Goal: Communication & Community: Answer question/provide support

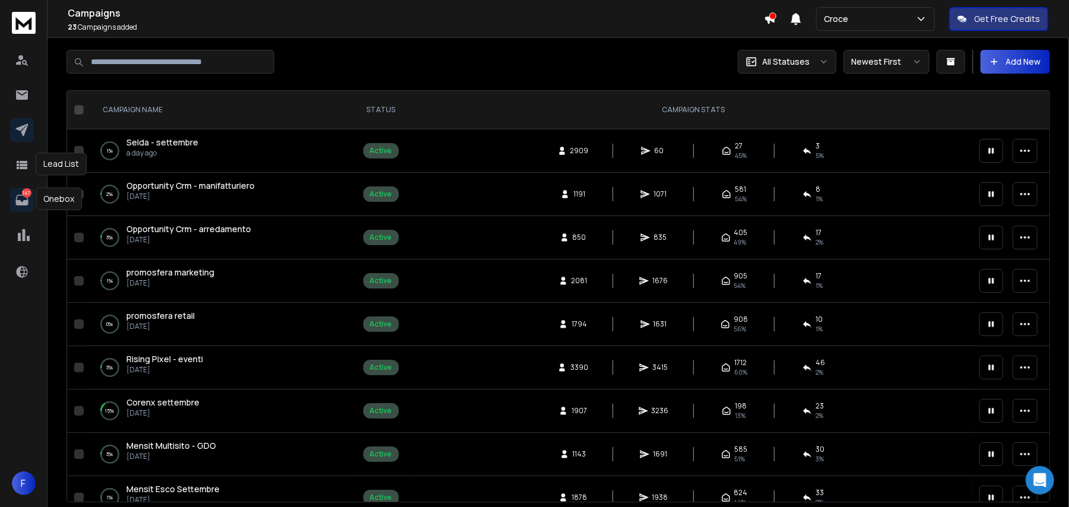
click at [27, 198] on p "147" at bounding box center [26, 192] width 9 height 9
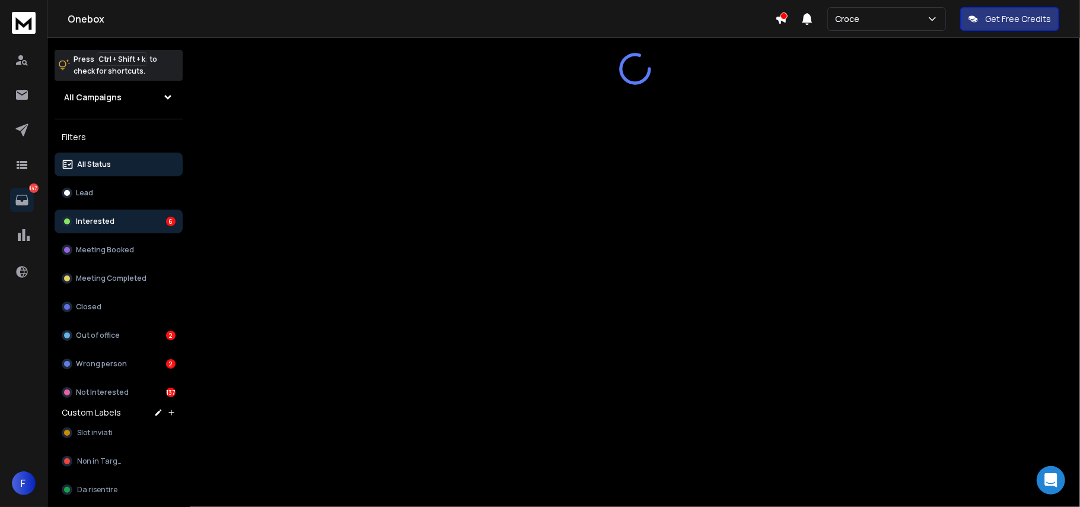
click at [141, 228] on button "Interested 6" at bounding box center [119, 221] width 128 height 24
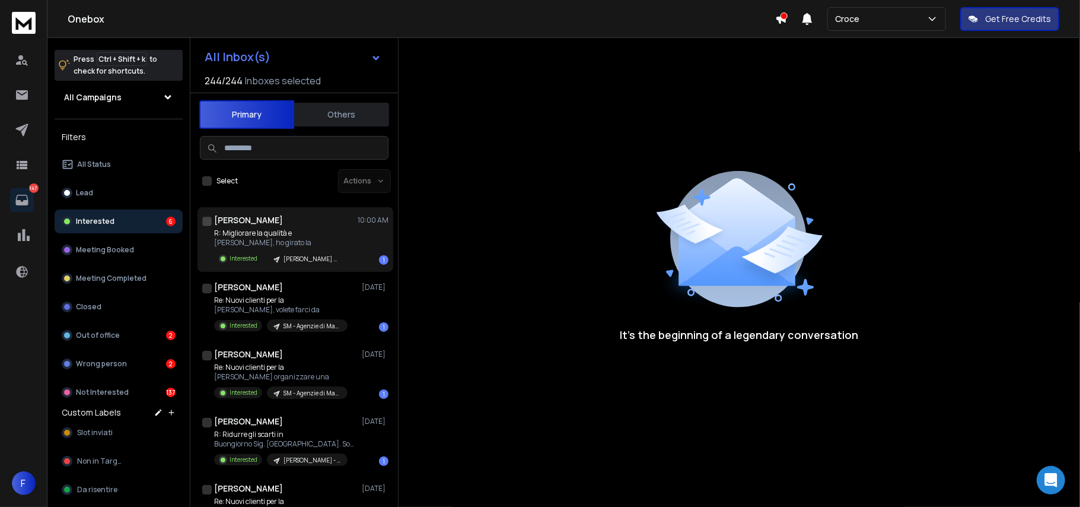
click at [314, 257] on p "[PERSON_NAME] Gesi - agosto" at bounding box center [312, 259] width 57 height 9
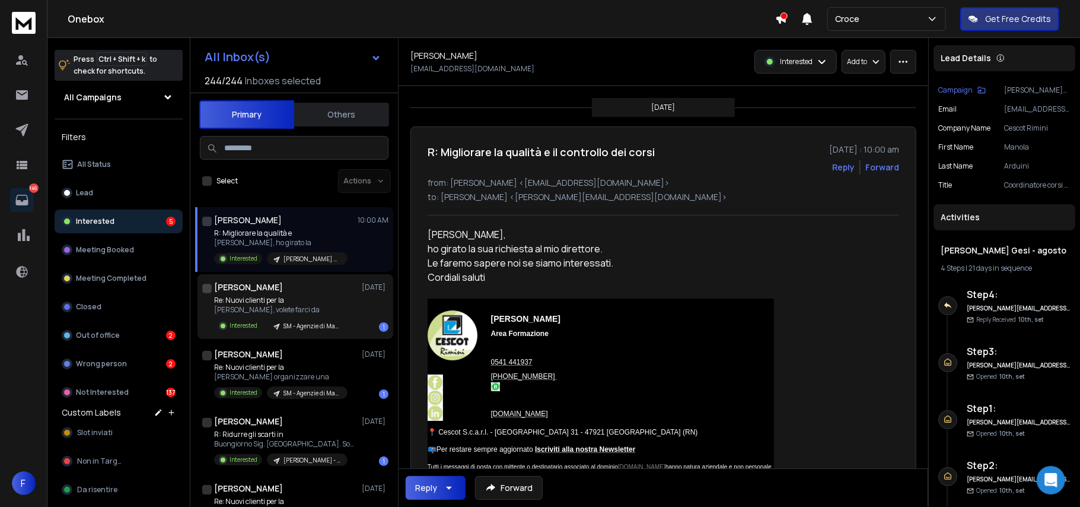
click at [317, 301] on p "Re: Nuovi clienti per la" at bounding box center [280, 299] width 133 height 9
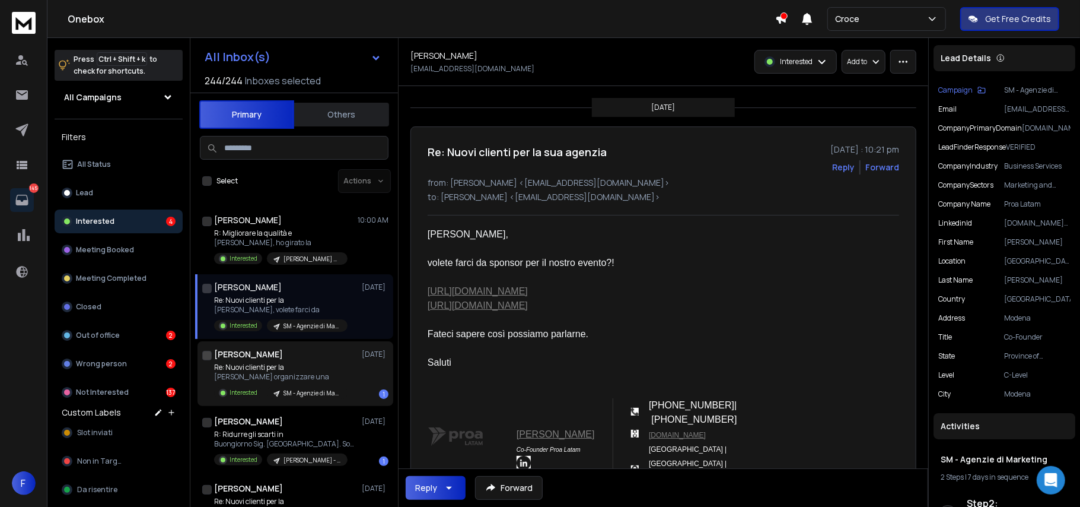
click at [330, 387] on div "SM - Agenzie di Marketing" at bounding box center [307, 392] width 81 height 12
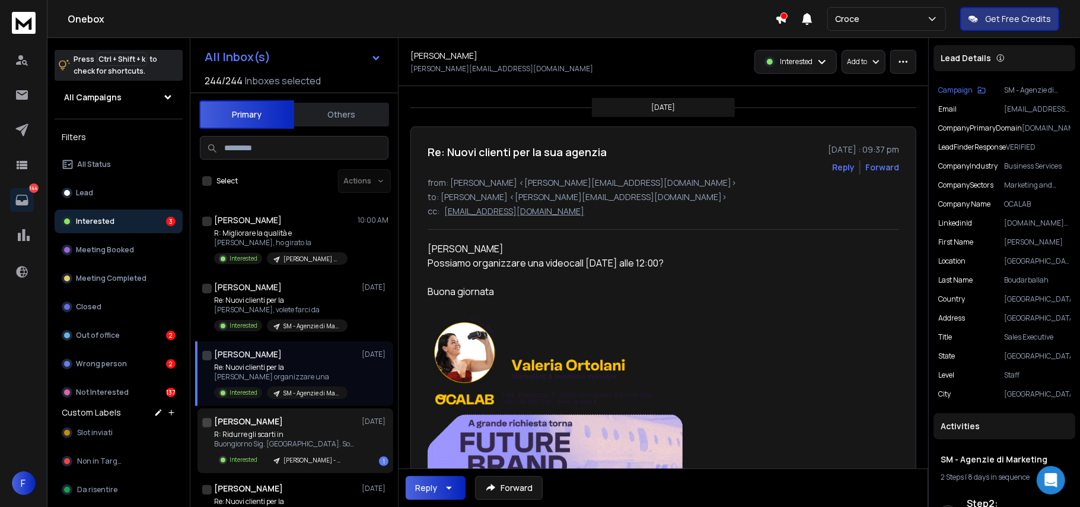
click at [336, 435] on p "R: Ridurre gli scarti in" at bounding box center [285, 434] width 142 height 9
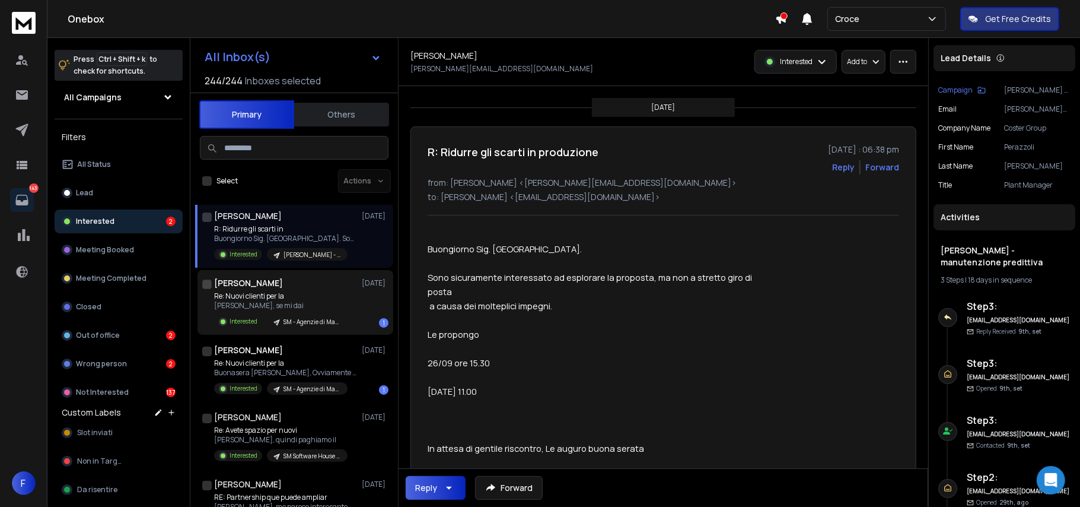
scroll to position [225, 0]
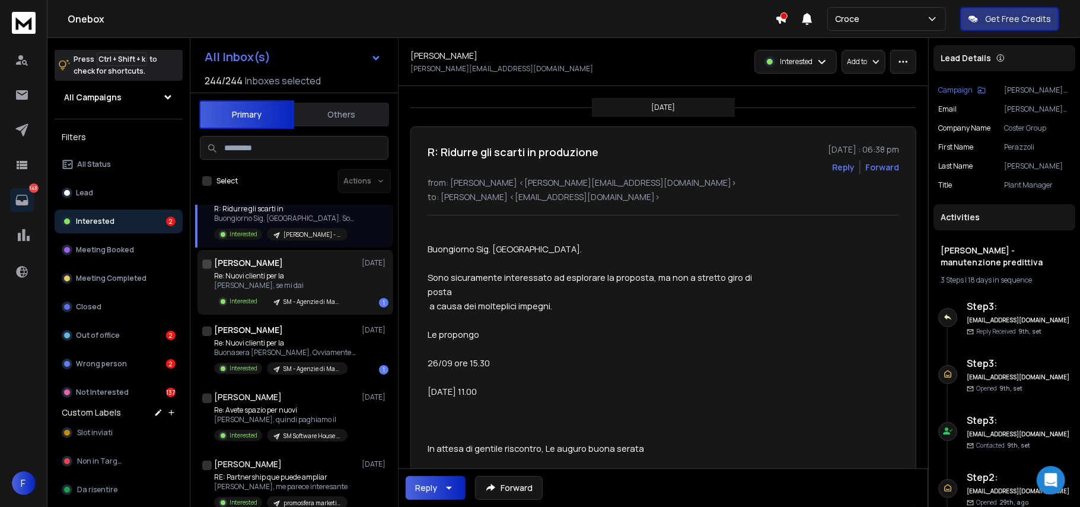
click at [354, 290] on div "Re: Nuovi clienti per la Ciao Nicolò, se mi dai Interested SM - Agenzie di Mark…" at bounding box center [301, 289] width 174 height 36
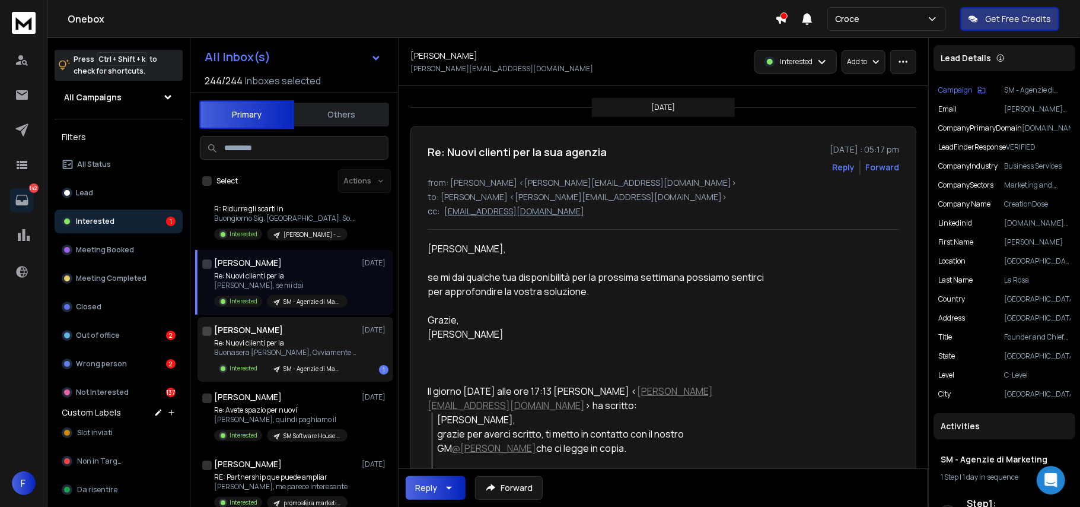
click at [349, 343] on p "Re: Nuovi clienti per la" at bounding box center [285, 342] width 142 height 9
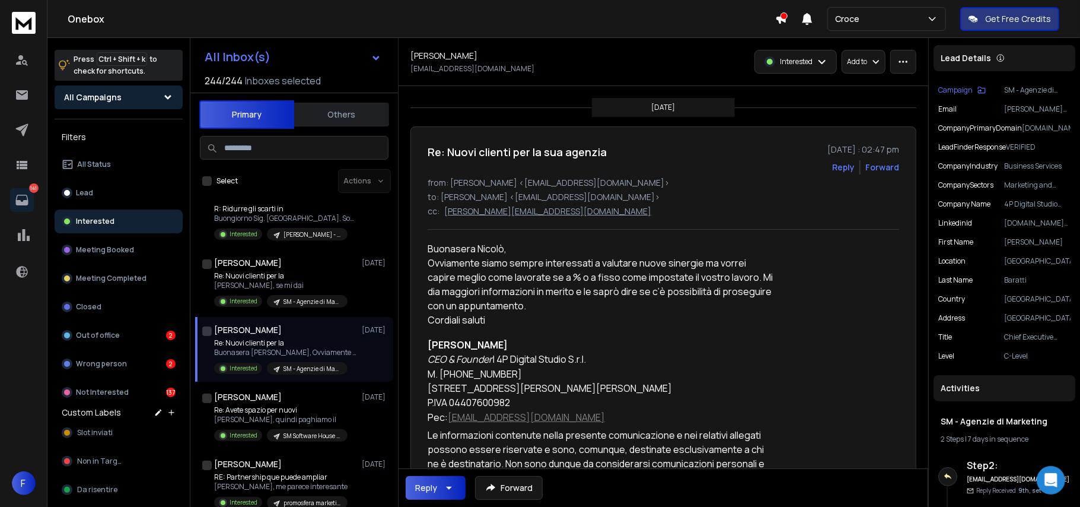
click at [164, 102] on icon at bounding box center [168, 97] width 11 height 11
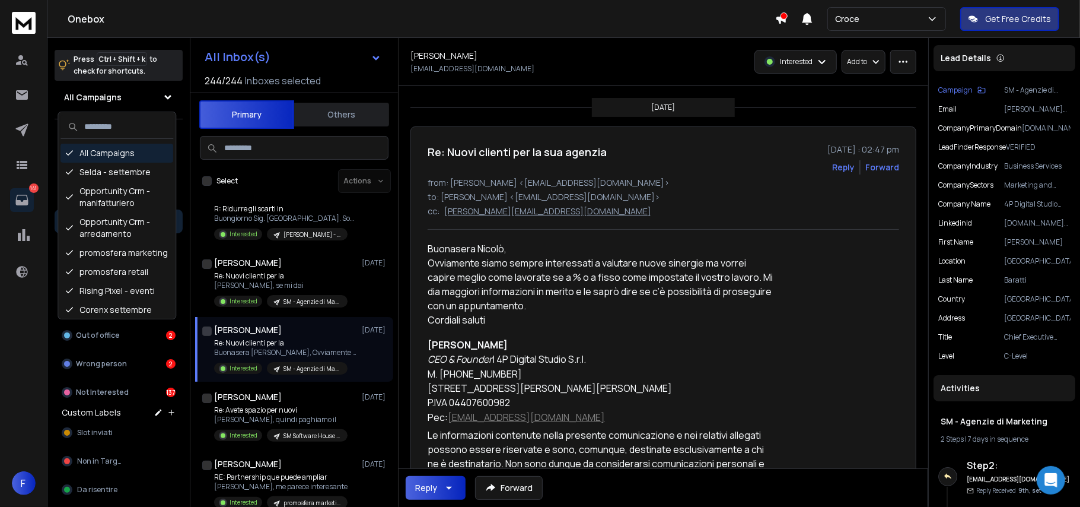
click at [140, 160] on div "All Campaigns" at bounding box center [117, 153] width 113 height 19
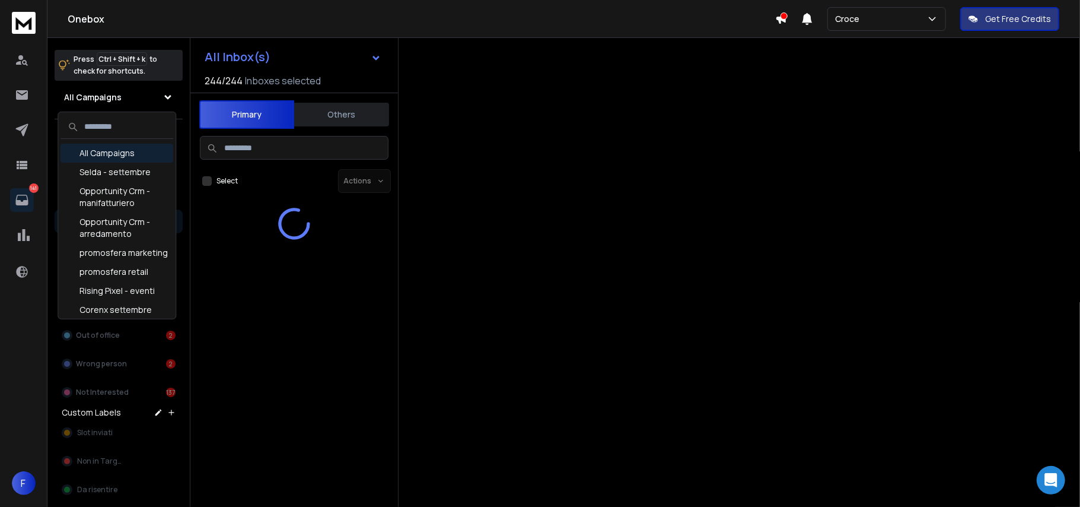
scroll to position [0, 0]
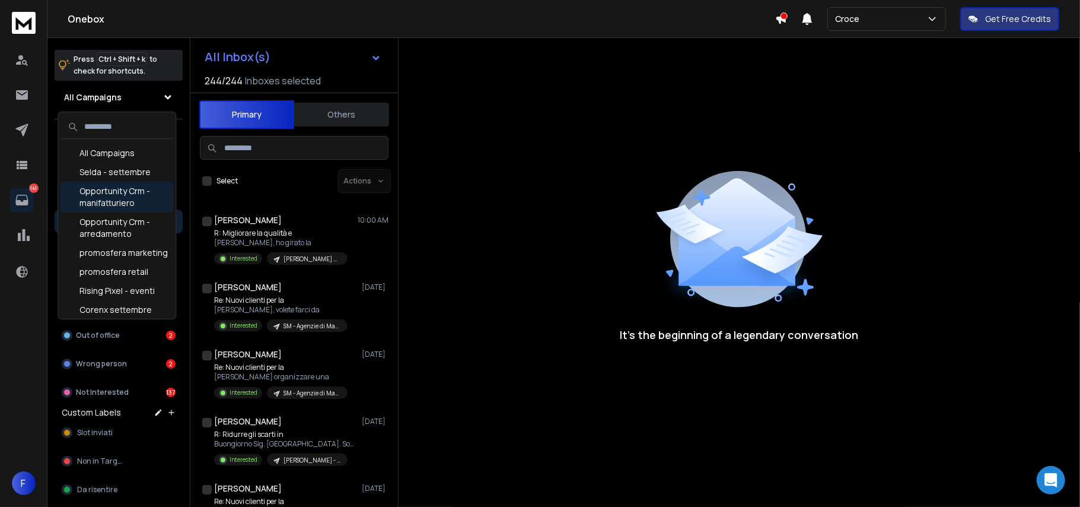
click at [131, 196] on div "Opportunity Crm - manifatturiero" at bounding box center [117, 197] width 113 height 31
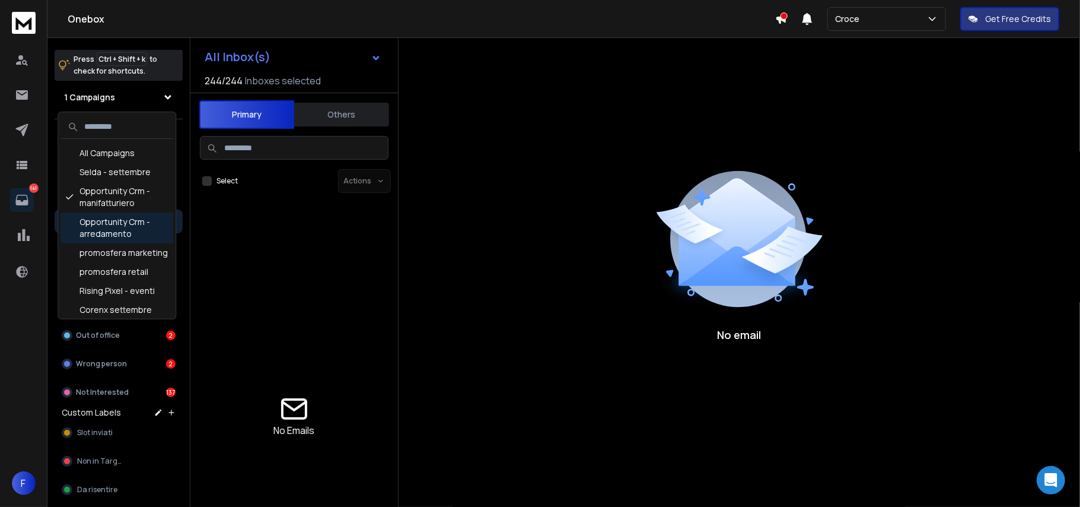
click at [123, 218] on div "Opportunity Crm - arredamento" at bounding box center [117, 227] width 113 height 31
click at [152, 153] on div "All Campaigns" at bounding box center [117, 153] width 113 height 19
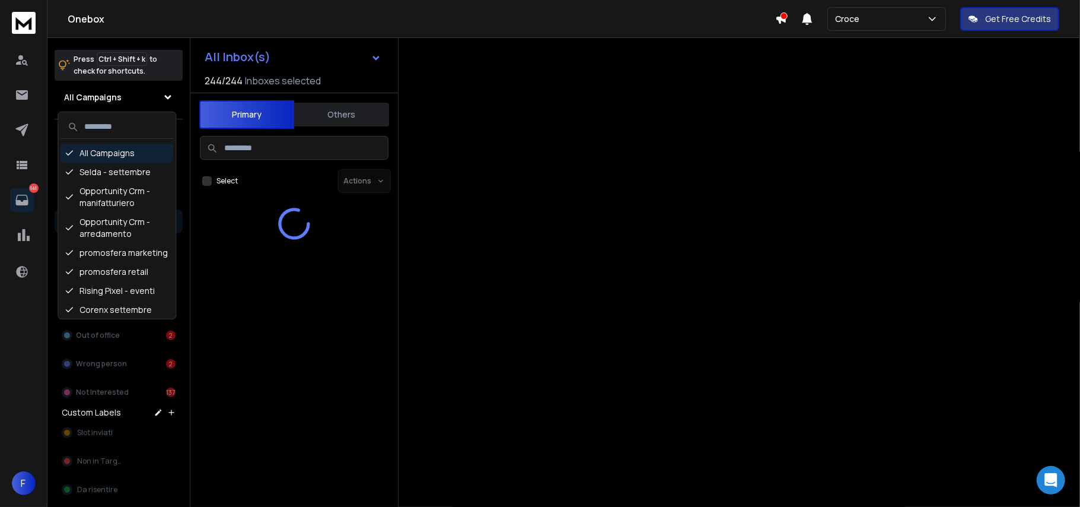
click at [152, 153] on div "All Campaigns" at bounding box center [117, 153] width 113 height 19
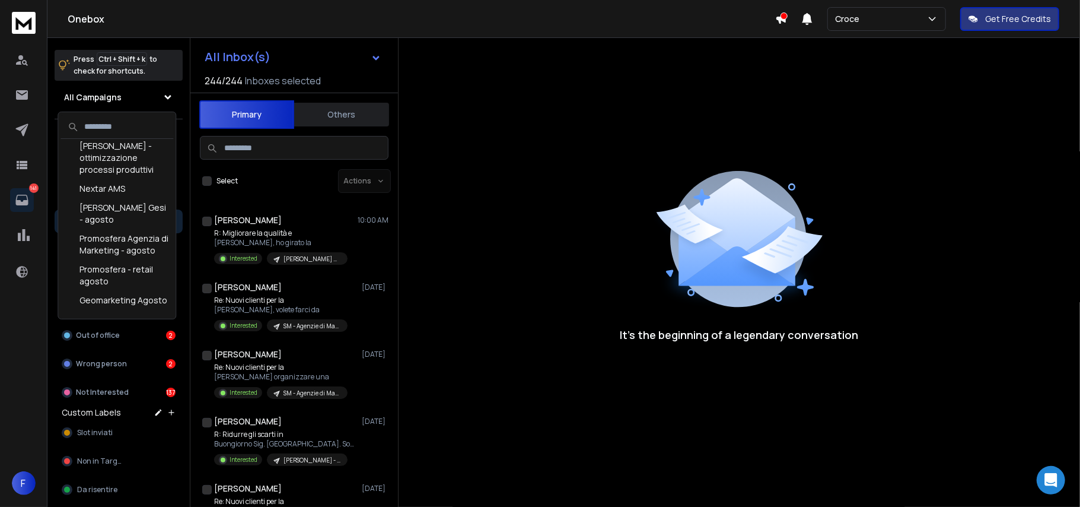
scroll to position [390, 0]
click at [110, 171] on div "[PERSON_NAME] - ottimizzazione processi produttivi" at bounding box center [117, 154] width 113 height 43
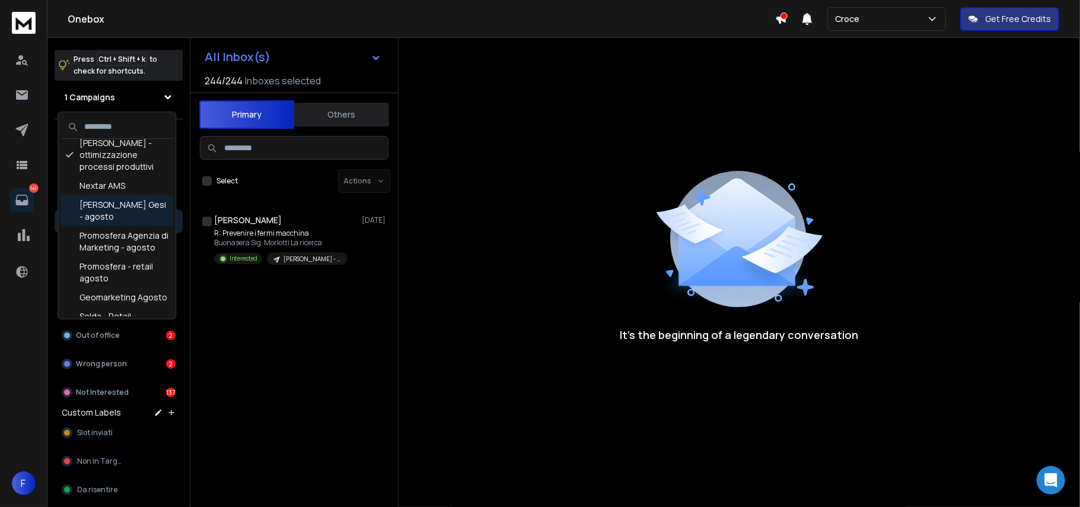
click at [109, 224] on div "[PERSON_NAME] Gesi - agosto" at bounding box center [117, 210] width 113 height 31
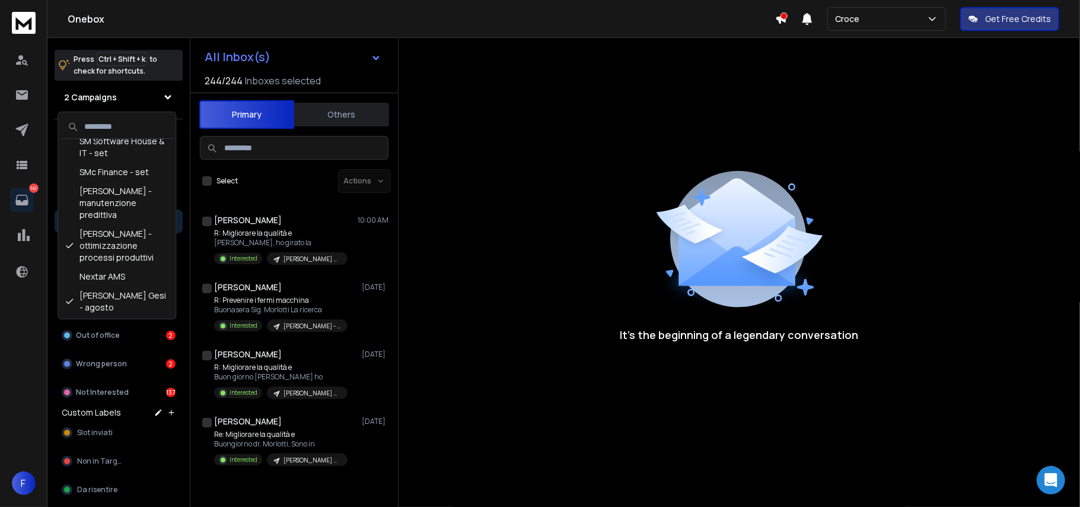
scroll to position [295, 0]
click at [150, 228] on div "[PERSON_NAME] - manutenzione predittiva" at bounding box center [117, 206] width 113 height 43
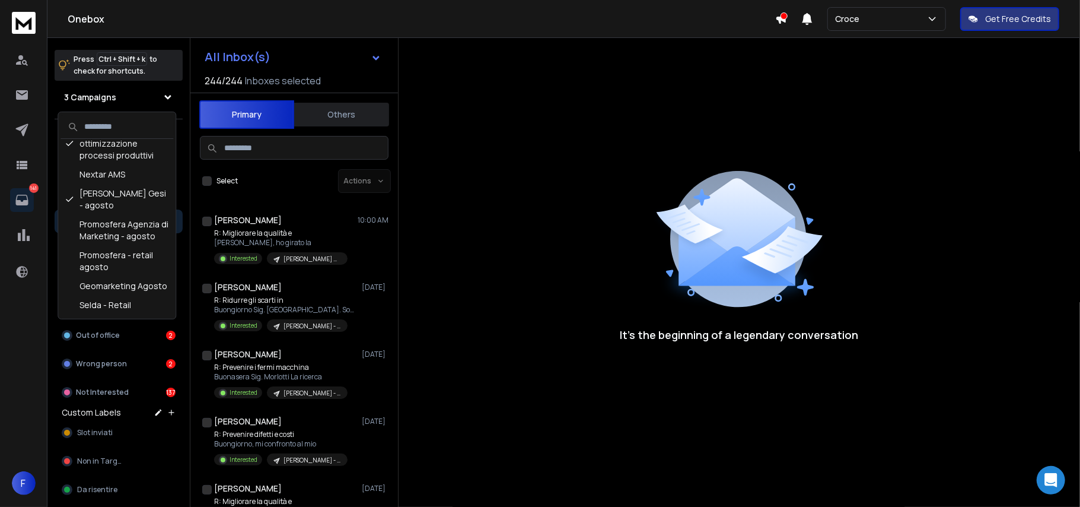
scroll to position [461, 0]
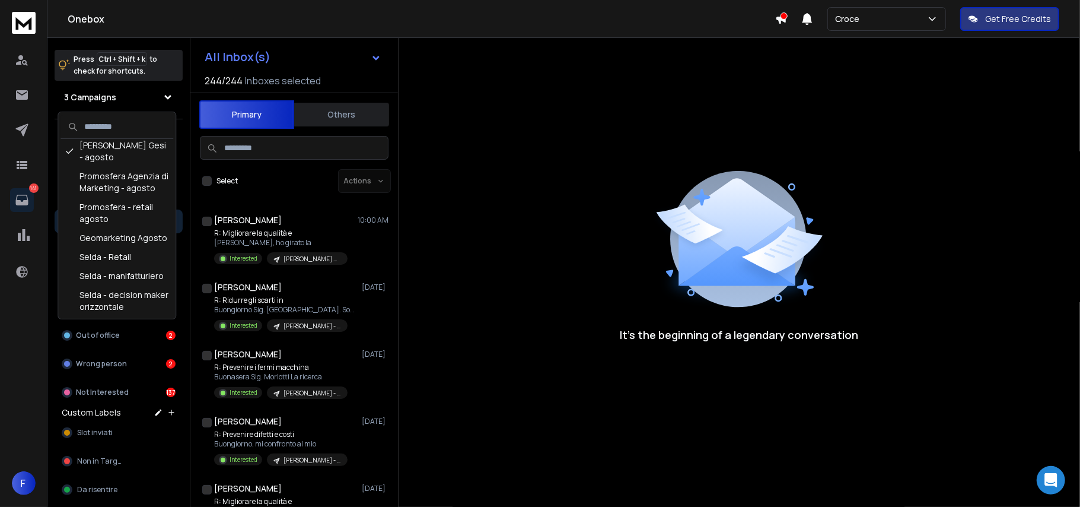
click at [454, 361] on div "It’s the beginning of a legendary conversation" at bounding box center [740, 253] width 682 height 431
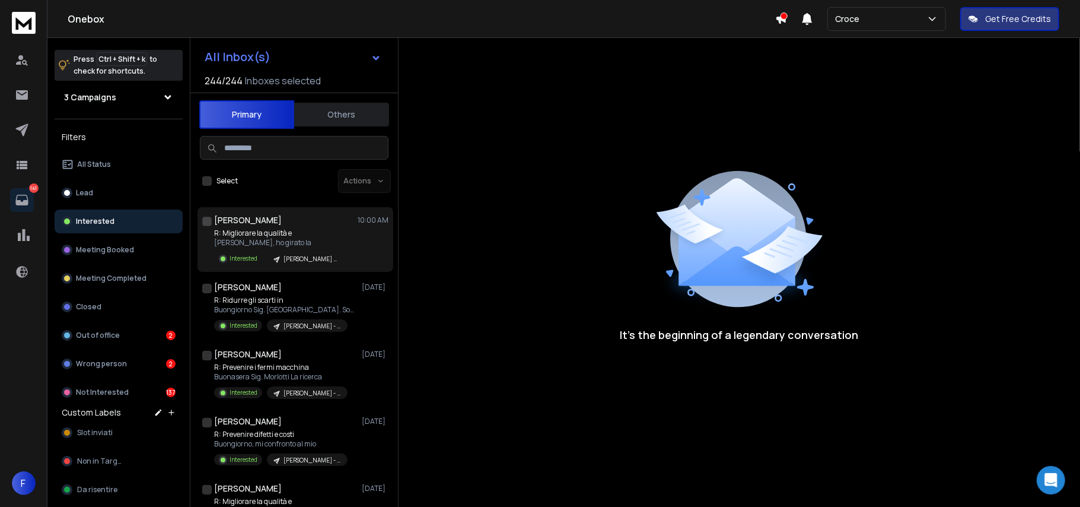
click at [309, 260] on p "[PERSON_NAME] Gesi - agosto" at bounding box center [312, 259] width 57 height 9
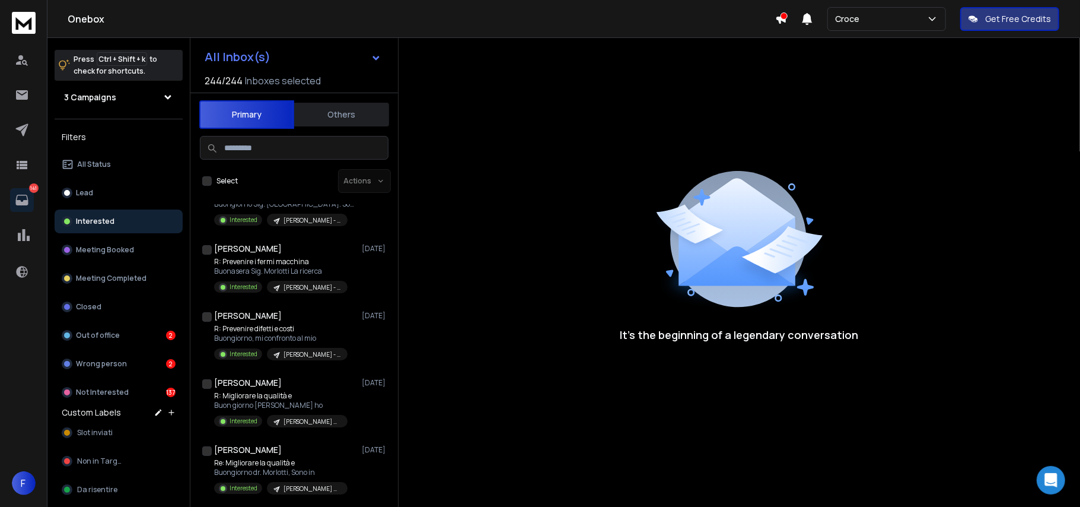
scroll to position [106, 0]
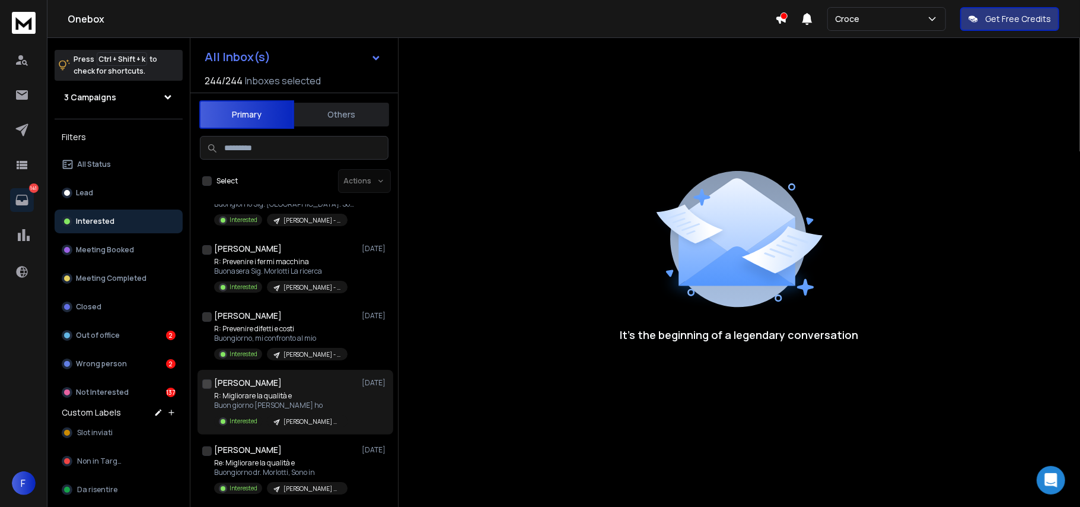
click at [319, 397] on p "R: Migliorare la qualità e" at bounding box center [280, 395] width 133 height 9
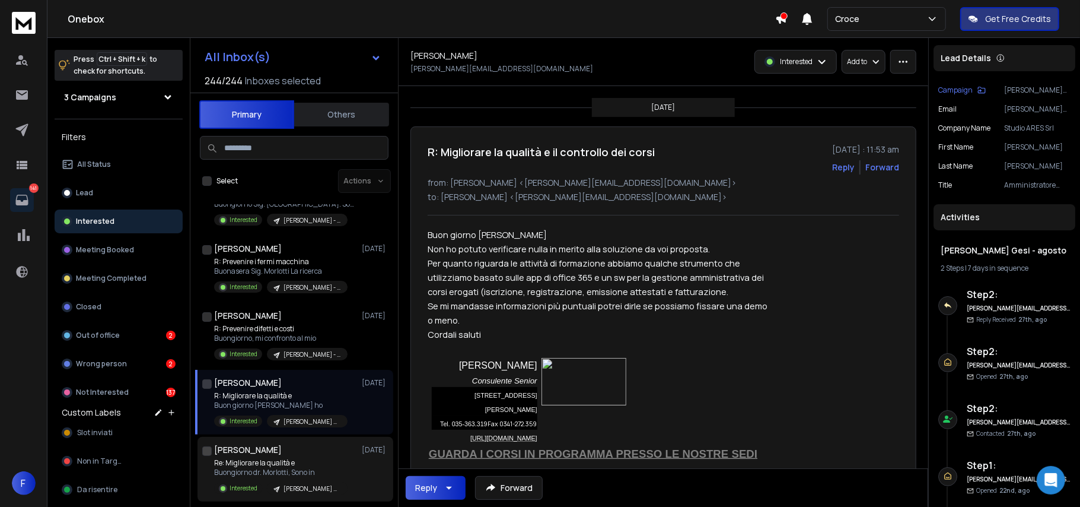
click at [306, 453] on div "[PERSON_NAME] [DATE]" at bounding box center [301, 450] width 174 height 12
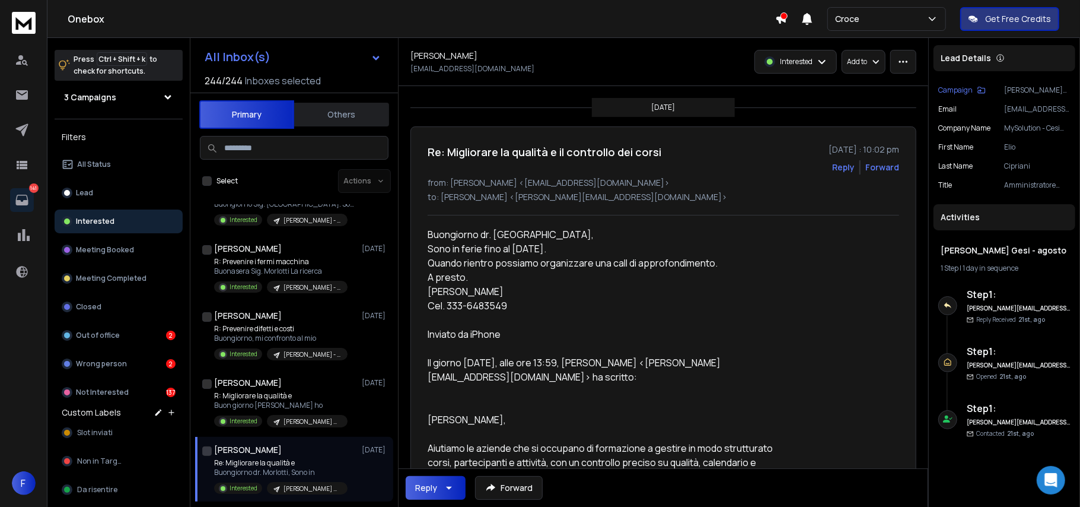
click at [115, 428] on button "Slot inviati" at bounding box center [119, 433] width 128 height 24
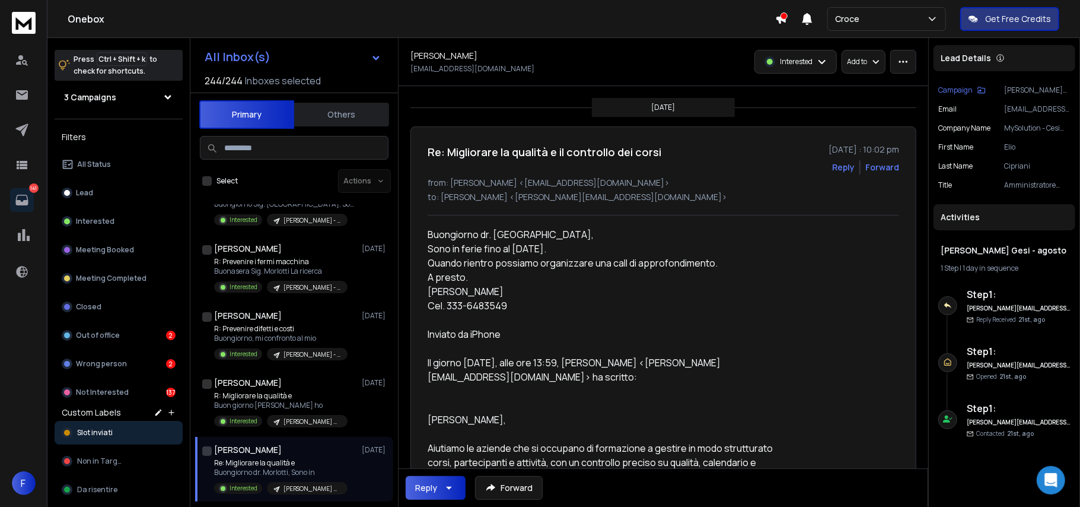
scroll to position [0, 0]
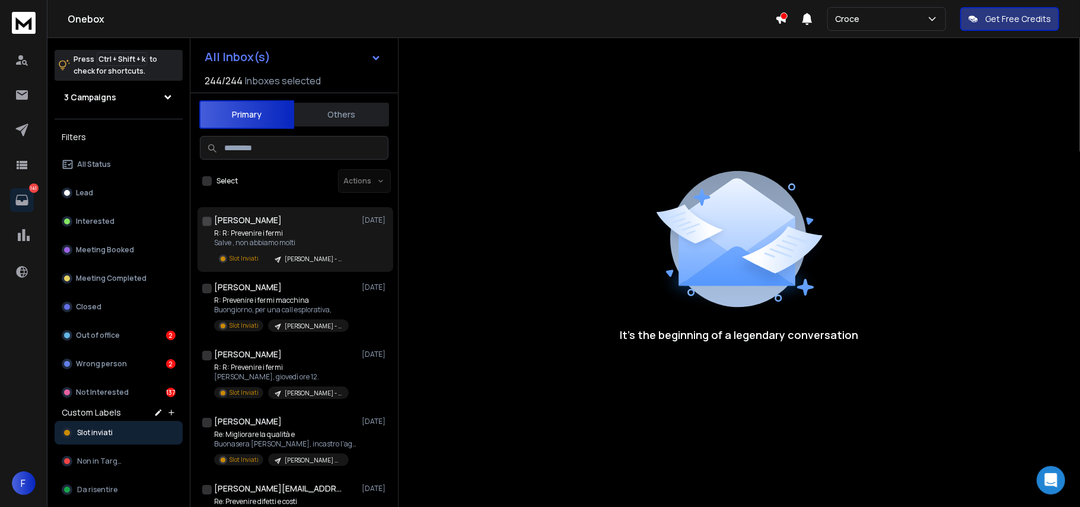
click at [337, 262] on p "[PERSON_NAME] - ottimizzazione processi produttivi" at bounding box center [313, 259] width 57 height 9
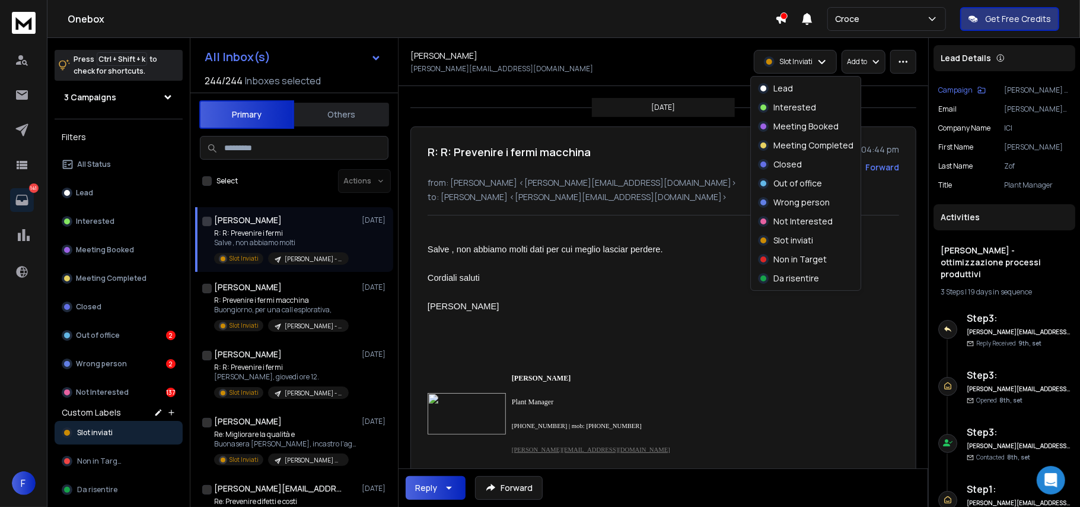
click at [805, 61] on p "Slot Inviati" at bounding box center [796, 61] width 33 height 9
click at [696, 74] on div "[PERSON_NAME] ZOF Giorgio [EMAIL_ADDRESS][DOMAIN_NAME] Slot Inviati Add to Slot…" at bounding box center [664, 62] width 530 height 48
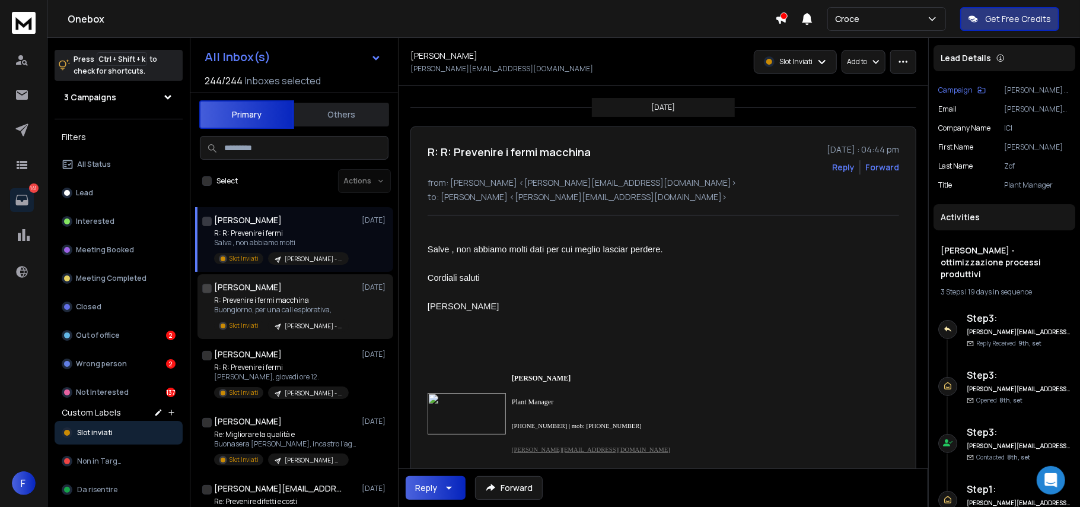
click at [312, 322] on p "[PERSON_NAME] - ottimizzazione processi produttivi" at bounding box center [313, 326] width 57 height 9
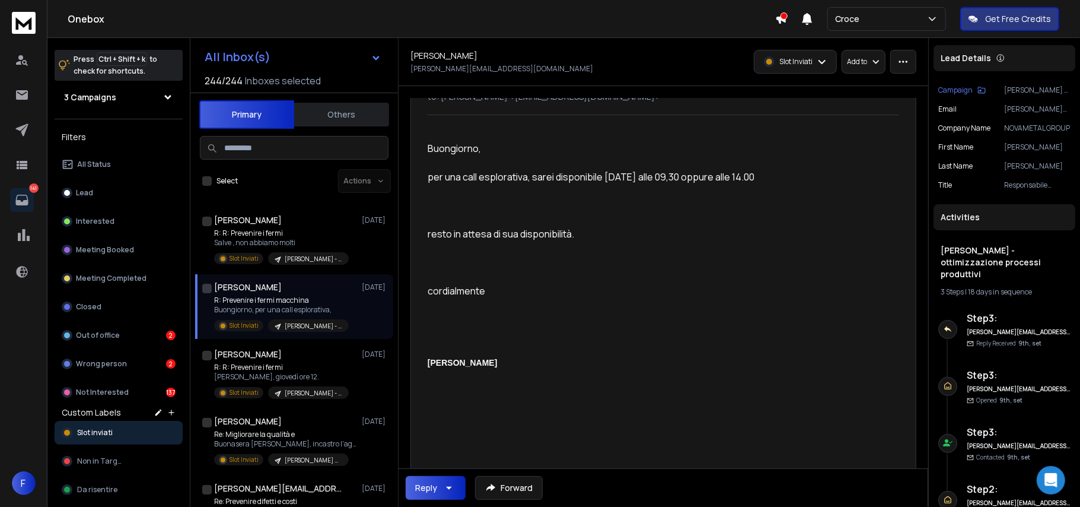
scroll to position [91, 0]
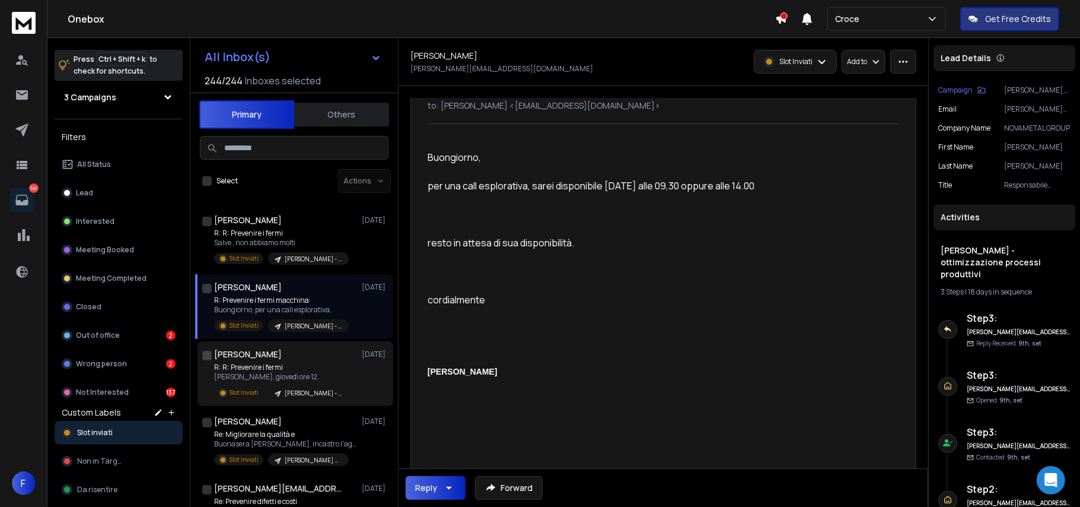
click at [314, 349] on div "[PERSON_NAME] [DATE]" at bounding box center [301, 354] width 174 height 12
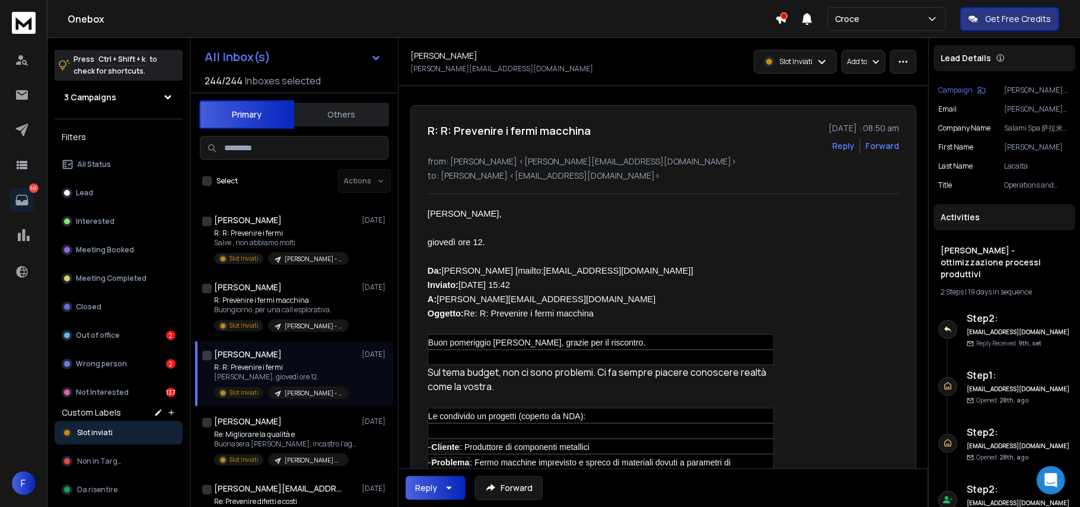
scroll to position [0, 0]
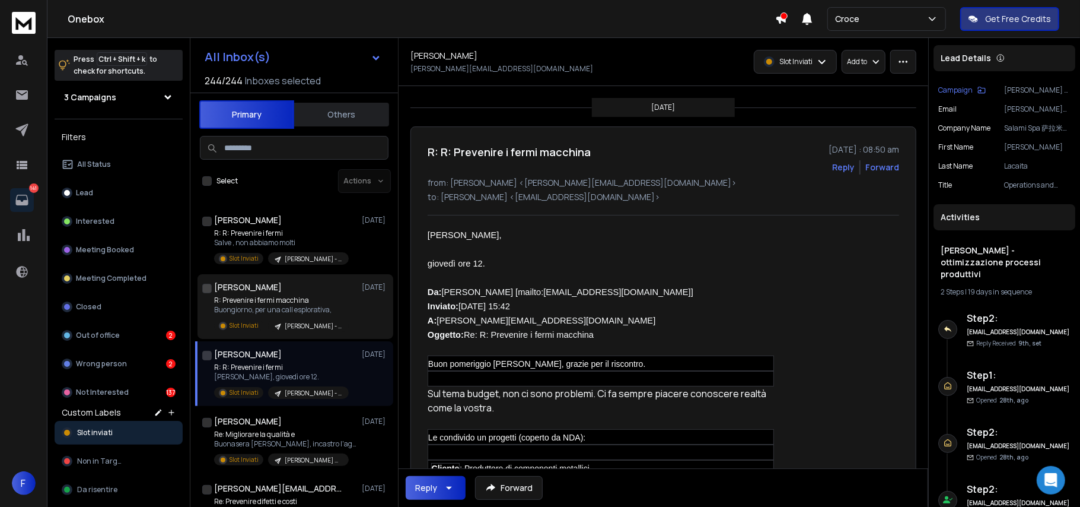
click at [276, 300] on p "R: Prevenire i fermi macchina" at bounding box center [281, 299] width 135 height 9
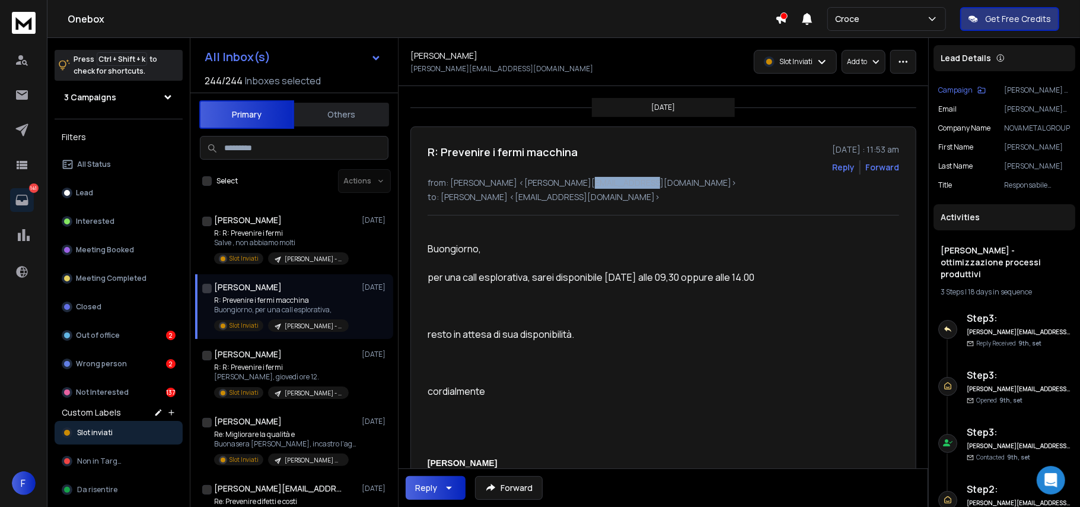
drag, startPoint x: 551, startPoint y: 182, endPoint x: 611, endPoint y: 183, distance: 59.4
click at [611, 183] on p "from: [PERSON_NAME] <[PERSON_NAME][EMAIL_ADDRESS][DOMAIN_NAME]>" at bounding box center [664, 183] width 472 height 12
copy p "[DOMAIN_NAME]"
click at [606, 300] on p at bounding box center [601, 305] width 346 height 14
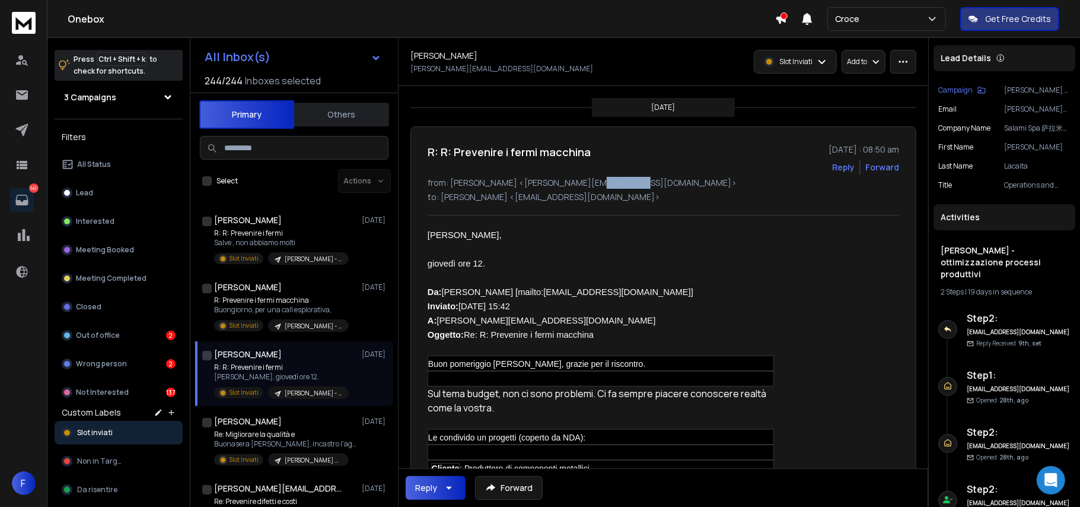
drag, startPoint x: 570, startPoint y: 183, endPoint x: 600, endPoint y: 183, distance: 30.3
click at [600, 183] on p "from: [PERSON_NAME] <[PERSON_NAME][EMAIL_ADDRESS][DOMAIN_NAME]>" at bounding box center [664, 183] width 472 height 12
copy p "[DOMAIN_NAME]"
click at [624, 278] on p at bounding box center [601, 277] width 346 height 14
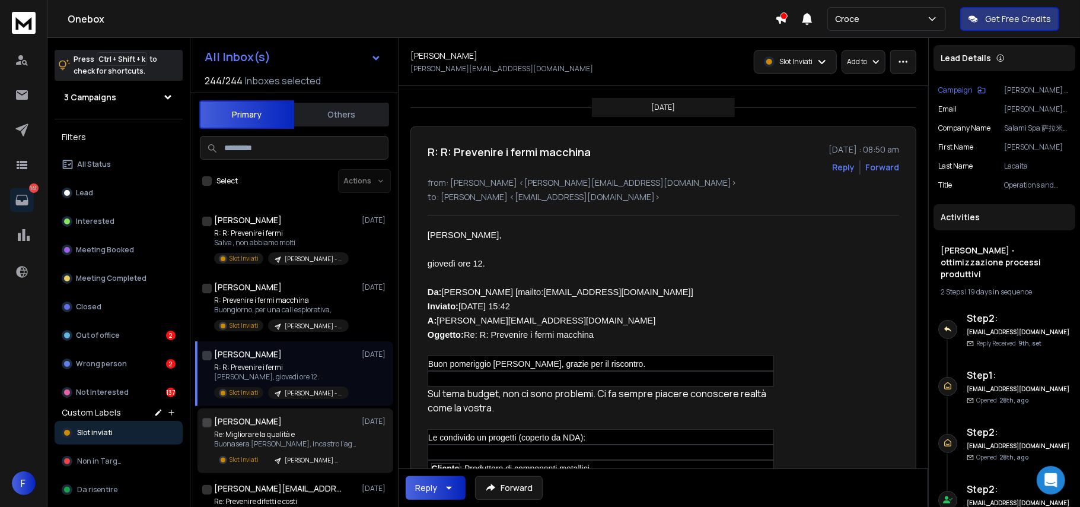
click at [340, 453] on div "[PERSON_NAME] Gesi - agosto" at bounding box center [308, 459] width 81 height 12
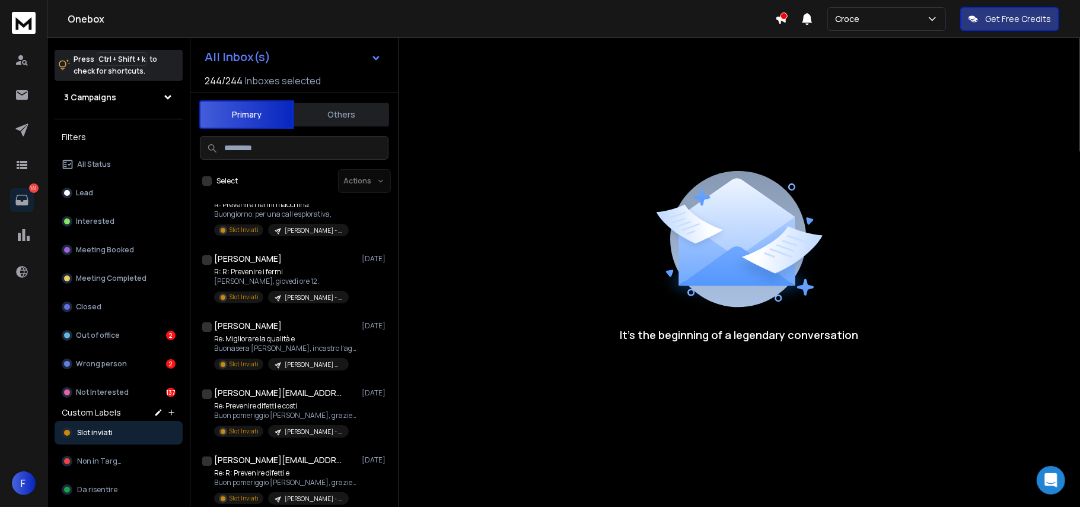
scroll to position [89, 0]
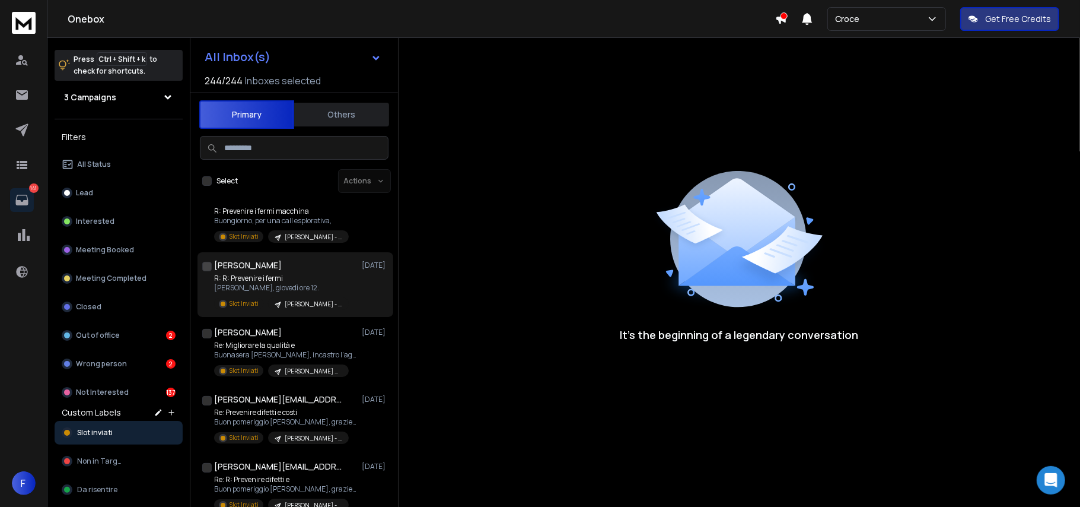
click at [354, 288] on div "R: R: Prevenire i [PERSON_NAME], giovedì ore 12. Slot Inviati [PERSON_NAME] - o…" at bounding box center [301, 292] width 174 height 36
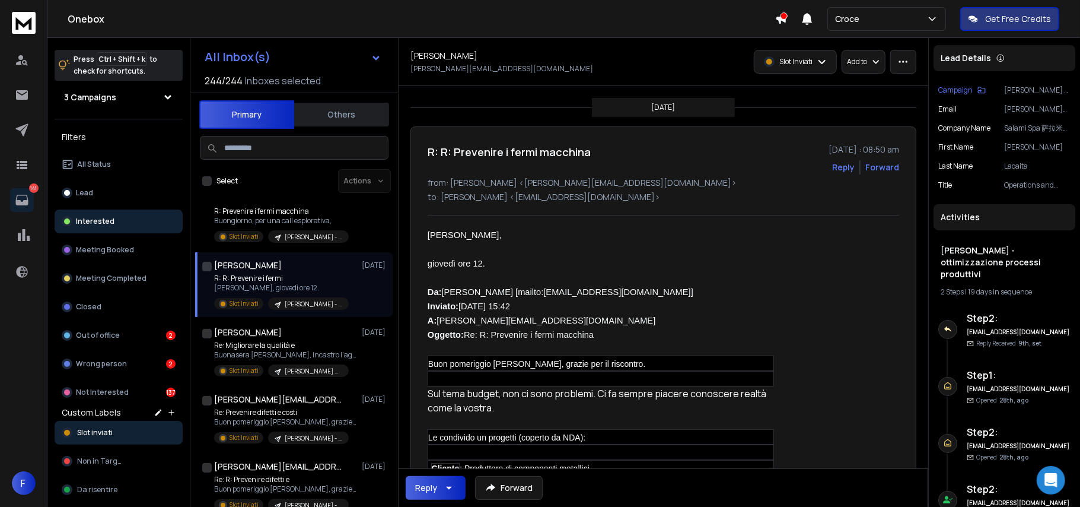
click at [138, 215] on button "Interested" at bounding box center [119, 221] width 128 height 24
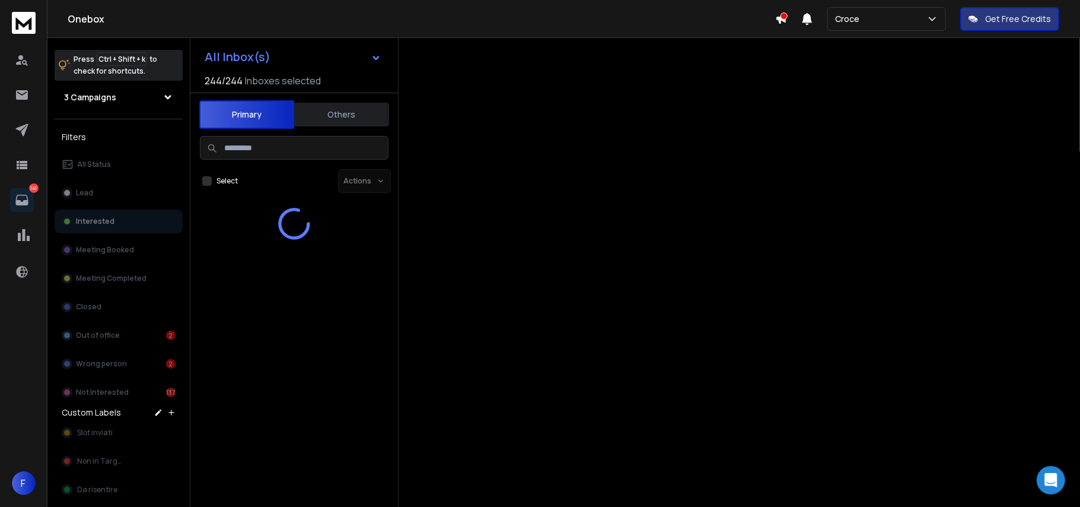
scroll to position [0, 0]
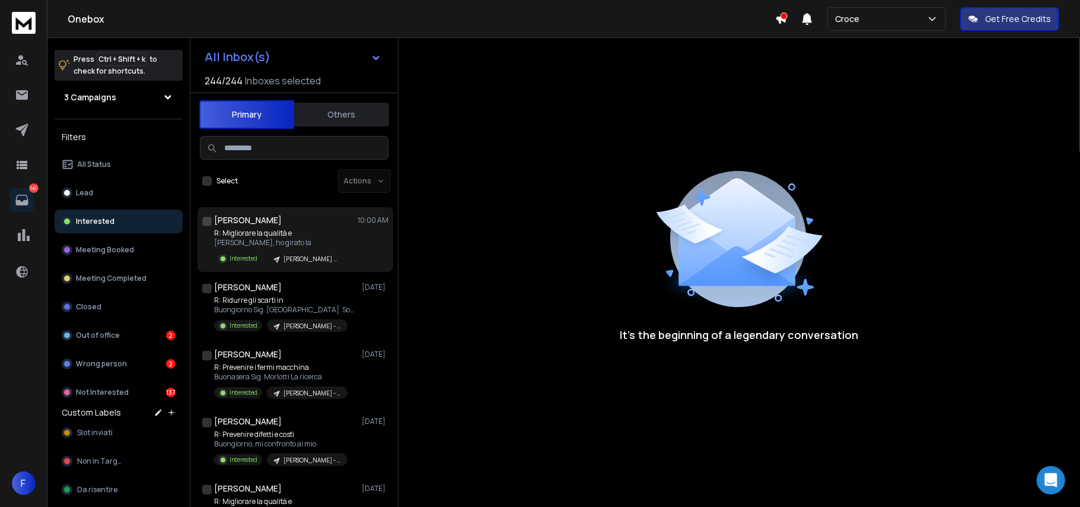
click at [326, 240] on p "[PERSON_NAME], ho girato la" at bounding box center [280, 242] width 133 height 9
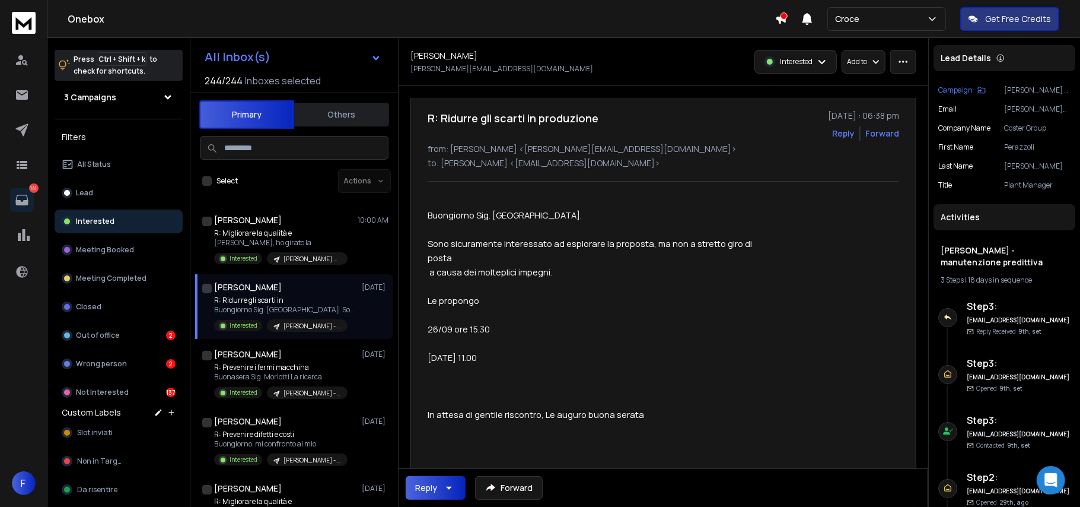
scroll to position [25, 0]
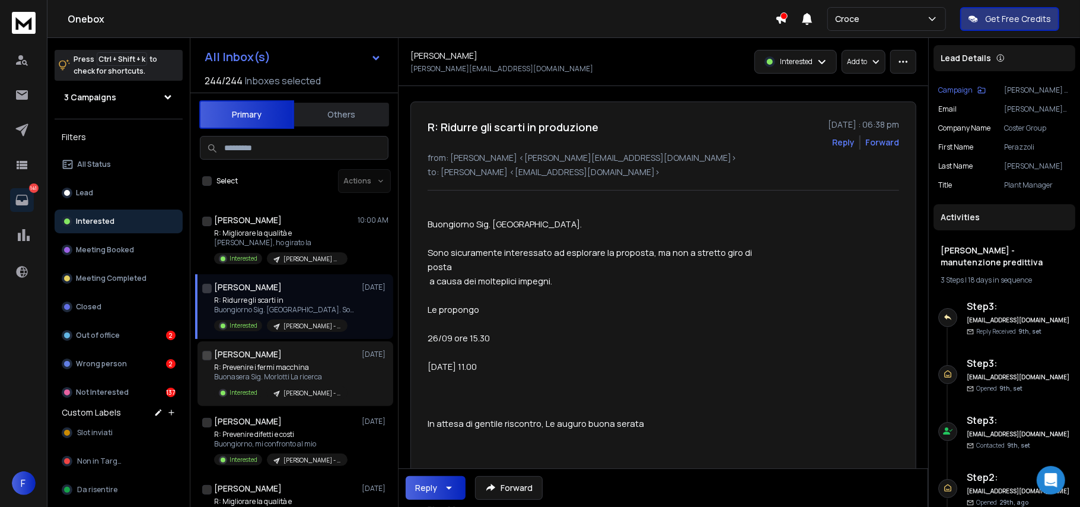
click at [325, 385] on div "R: Prevenire i fermi macchina Buonasera Sig. Morlotti La ricerca Interested [PE…" at bounding box center [280, 381] width 133 height 36
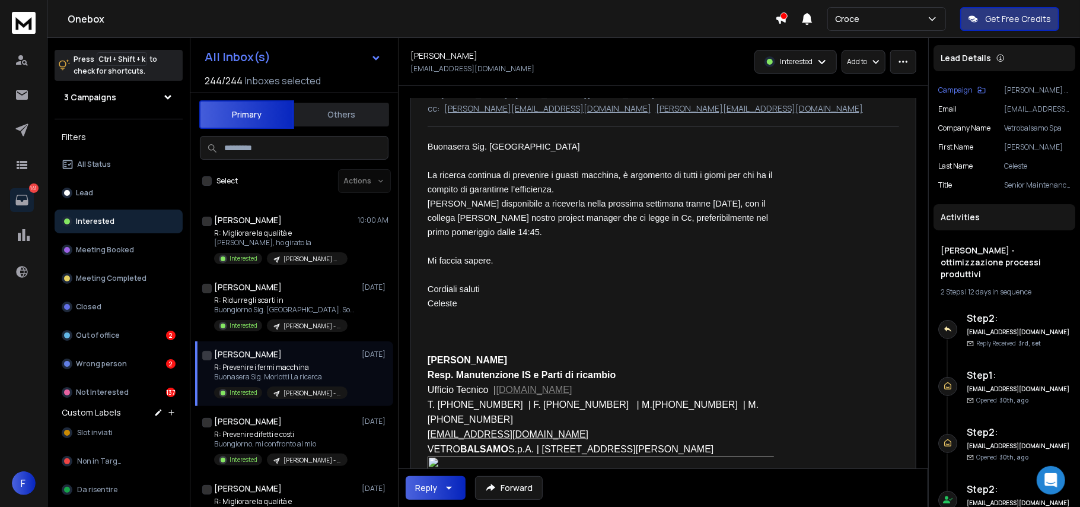
scroll to position [109, 0]
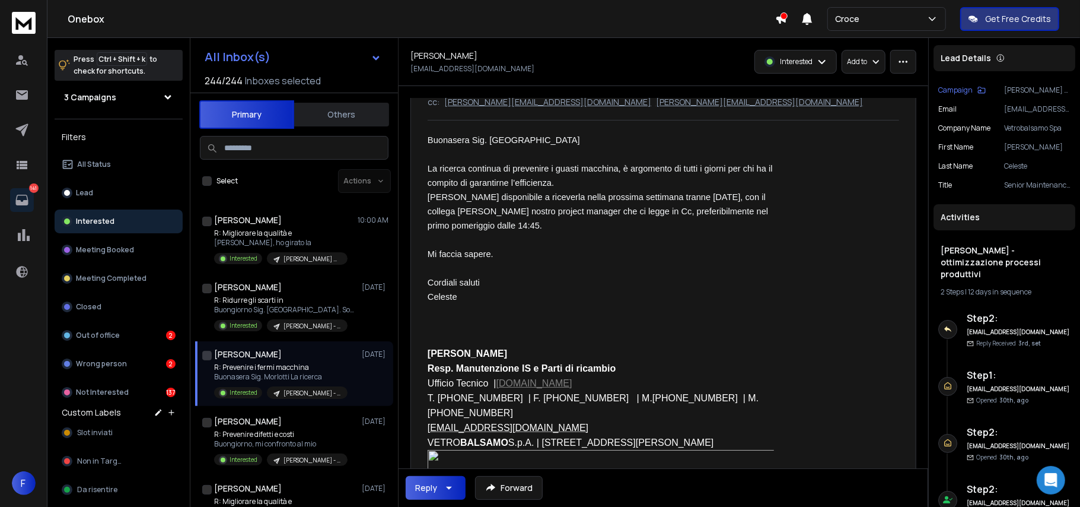
drag, startPoint x: 929, startPoint y: 219, endPoint x: 929, endPoint y: 199, distance: 19.6
click at [929, 199] on div "Lead Details Campaign [PERSON_NAME] - ottimizzazione processi produttivi Email …" at bounding box center [1005, 291] width 152 height 507
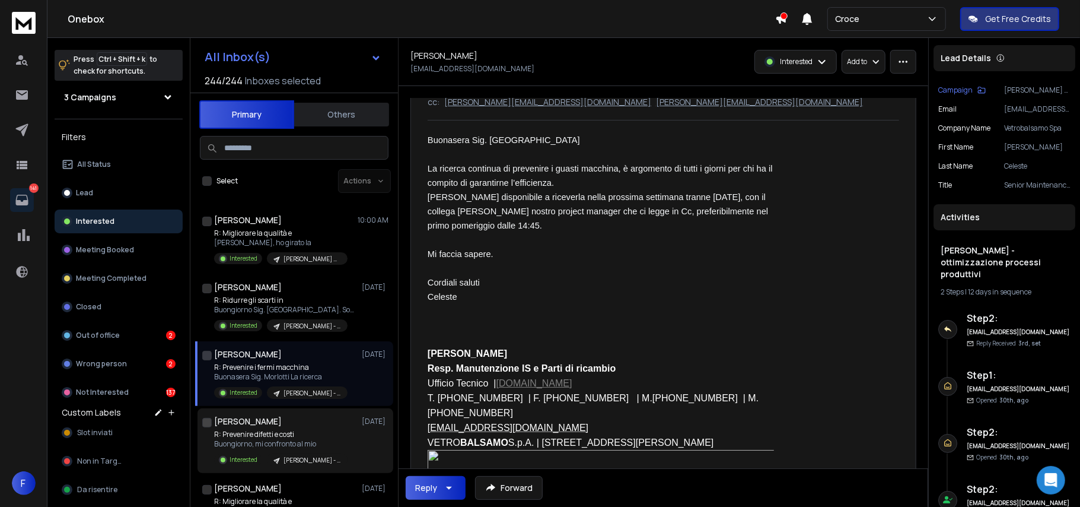
click at [236, 442] on p "Buongiorno, mi confronto al mio" at bounding box center [280, 443] width 133 height 9
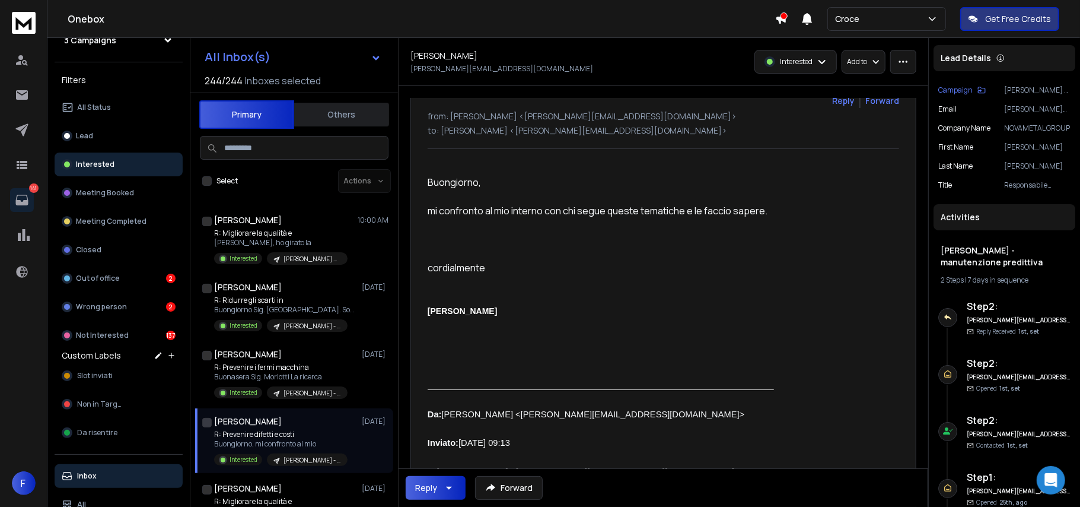
scroll to position [65, 0]
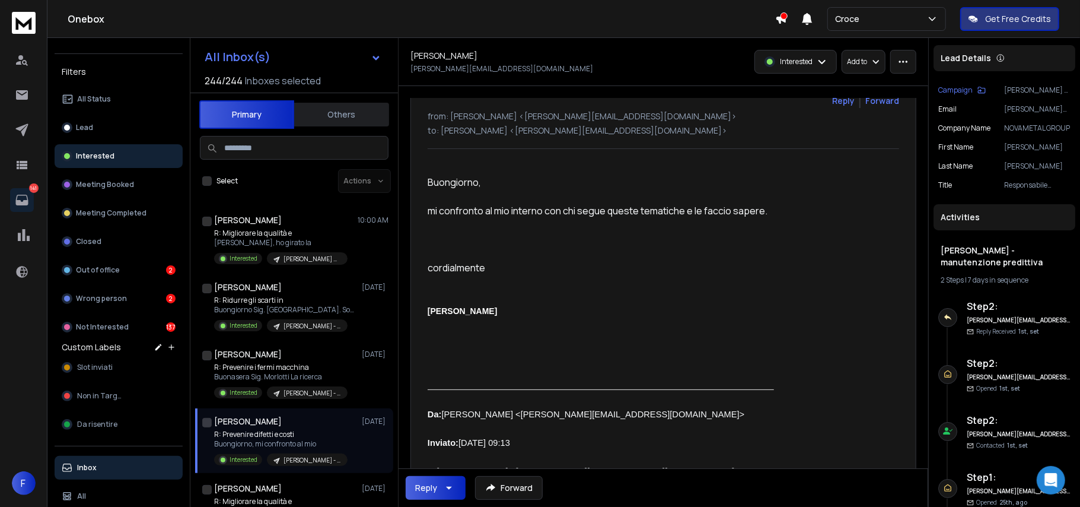
click at [107, 368] on span "Slot inviati" at bounding box center [95, 367] width 36 height 9
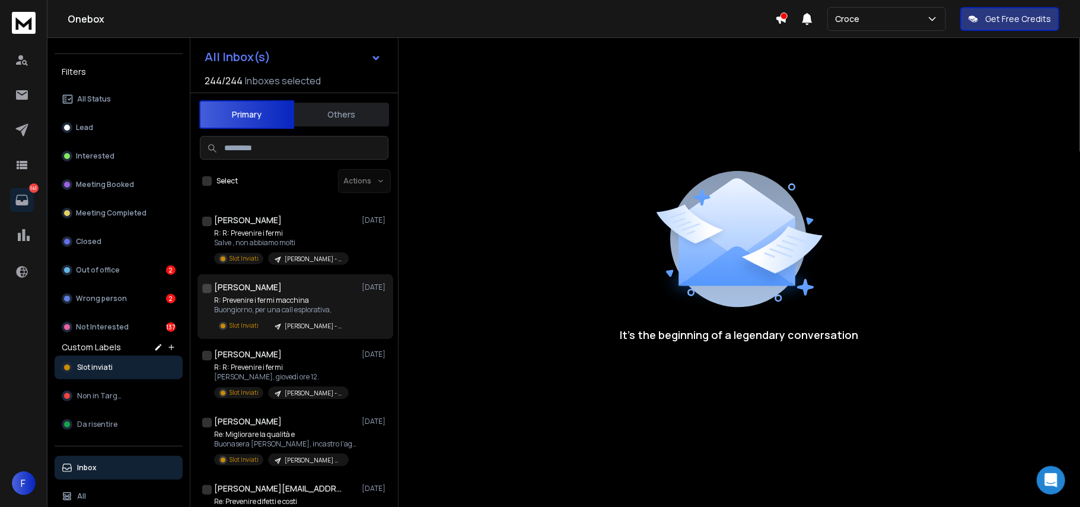
click at [287, 313] on p "Buongiorno, per una call esplorativa," at bounding box center [281, 309] width 135 height 9
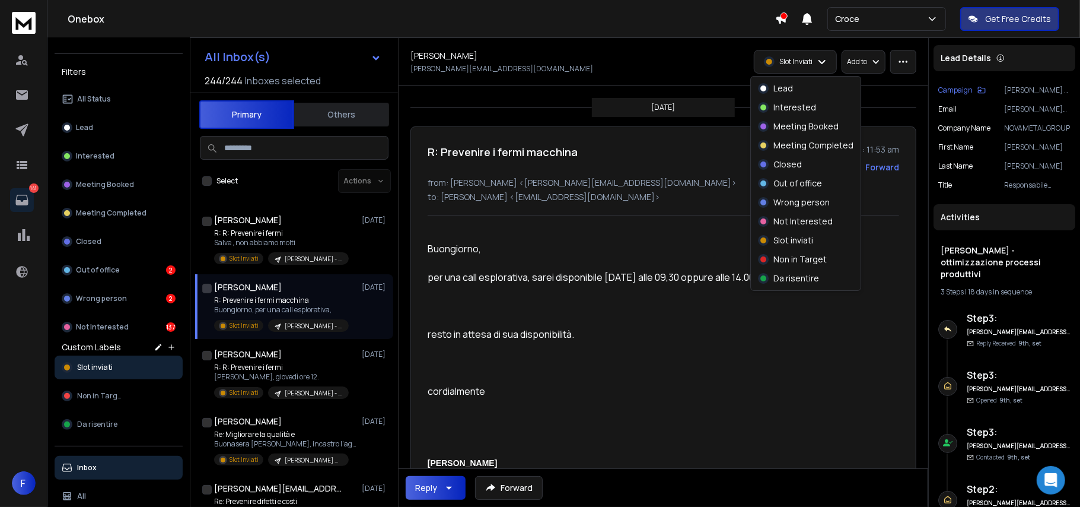
click at [793, 62] on p "Slot Inviati" at bounding box center [796, 61] width 33 height 9
click at [789, 123] on p "Meeting Booked" at bounding box center [806, 126] width 65 height 12
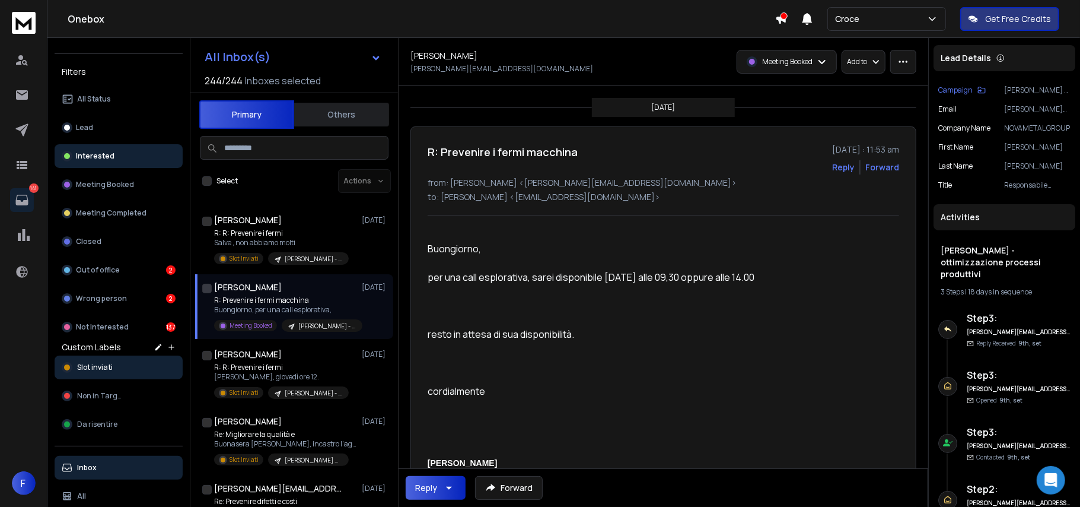
click at [128, 160] on button "Interested" at bounding box center [119, 156] width 128 height 24
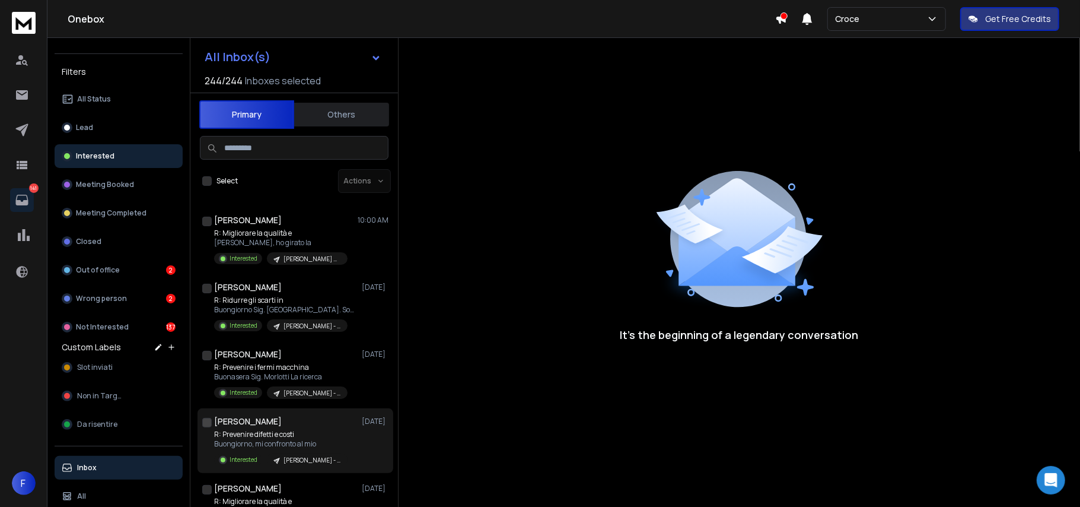
click at [322, 427] on div "[PERSON_NAME] [DATE] R: Prevenire difetti e costi Buongiorno, mi confronto al m…" at bounding box center [301, 440] width 174 height 50
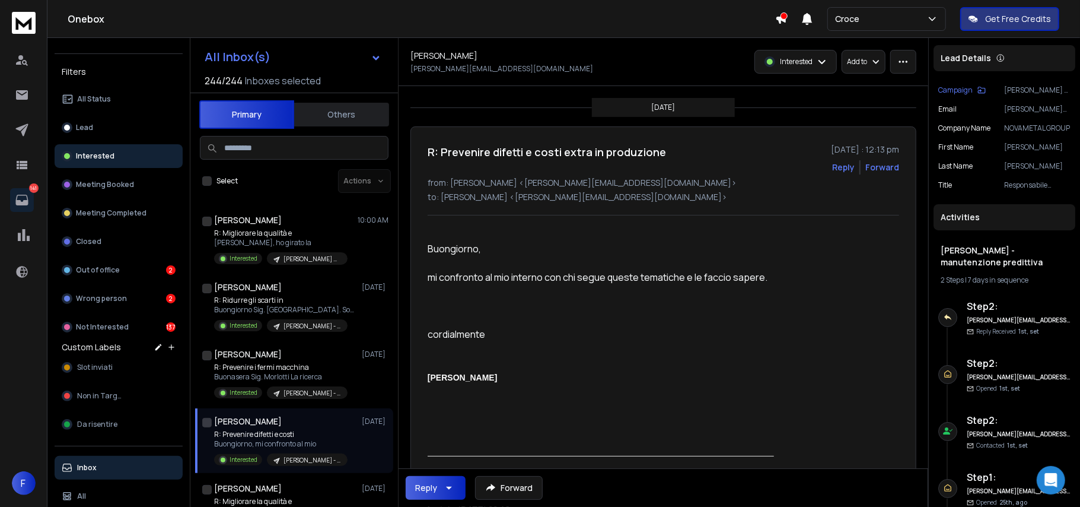
click at [796, 65] on p "Interested" at bounding box center [796, 61] width 33 height 9
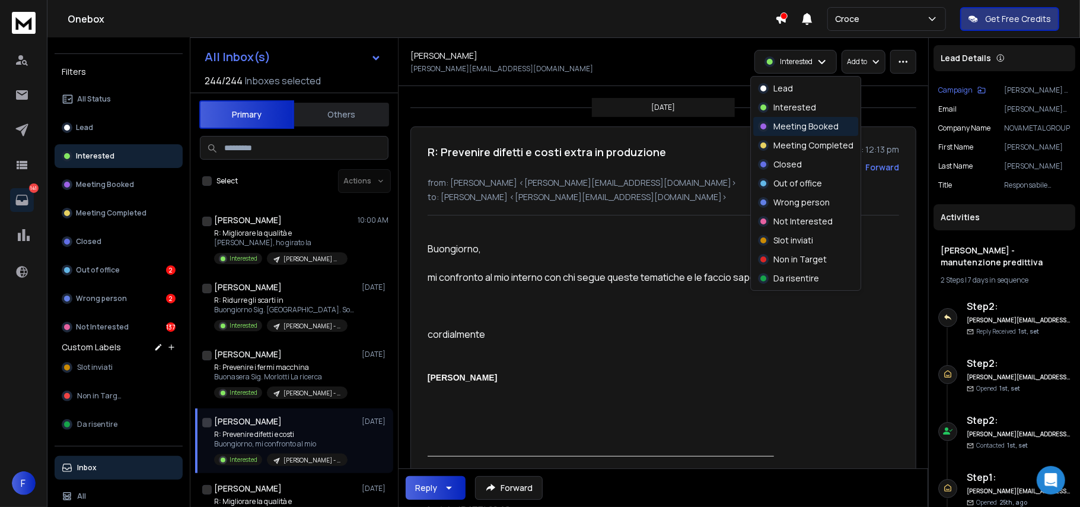
click at [824, 129] on p "Meeting Booked" at bounding box center [806, 126] width 65 height 12
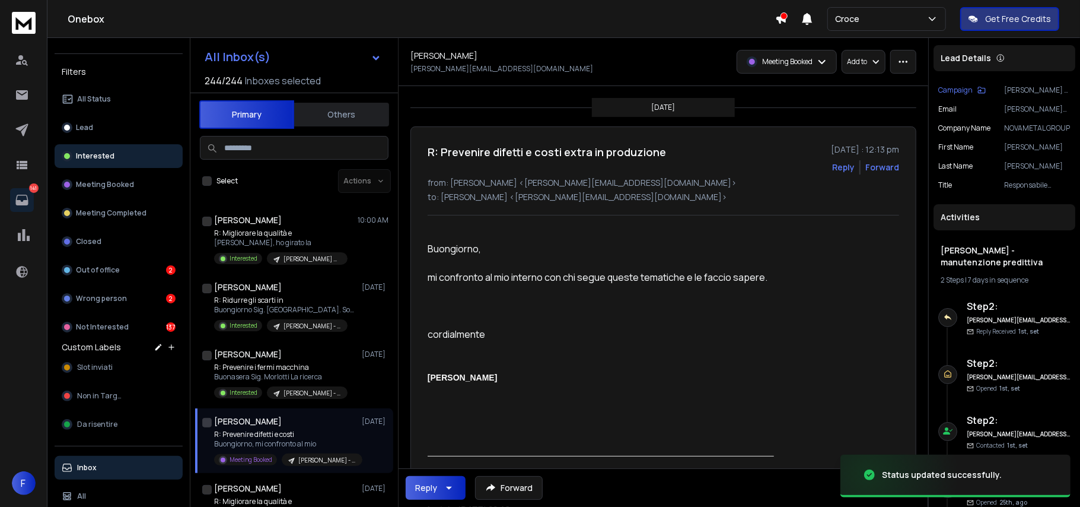
drag, startPoint x: 398, startPoint y: 276, endPoint x: 397, endPoint y: 288, distance: 12.5
click at [397, 288] on div "All Inbox(s) 244 / 244 Inboxes selected Primary Others Select Actions [PERSON_N…" at bounding box center [294, 291] width 209 height 507
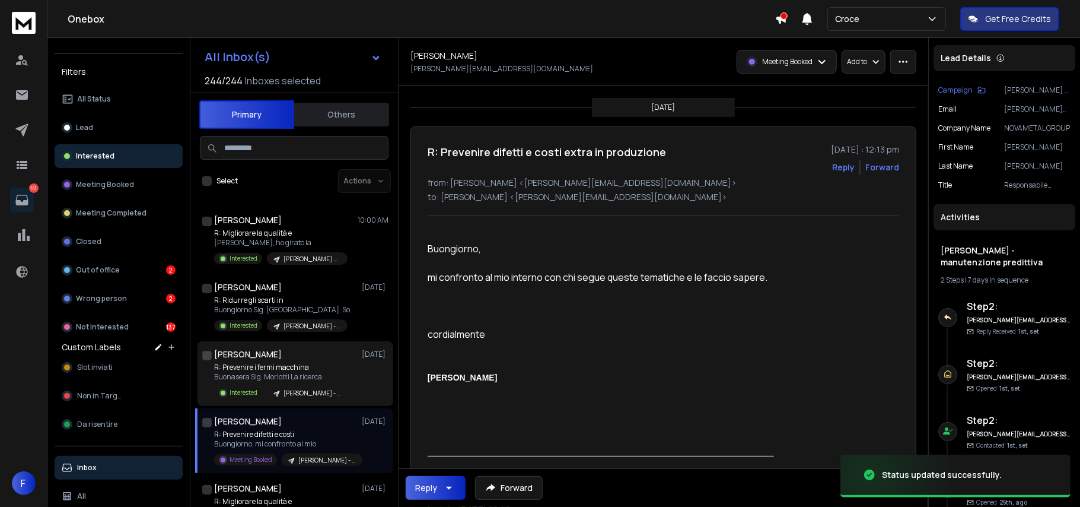
click at [326, 345] on div "[PERSON_NAME] [DATE] R: Prevenire i fermi macchina Buonasera Sig. Morlotti La r…" at bounding box center [296, 373] width 196 height 65
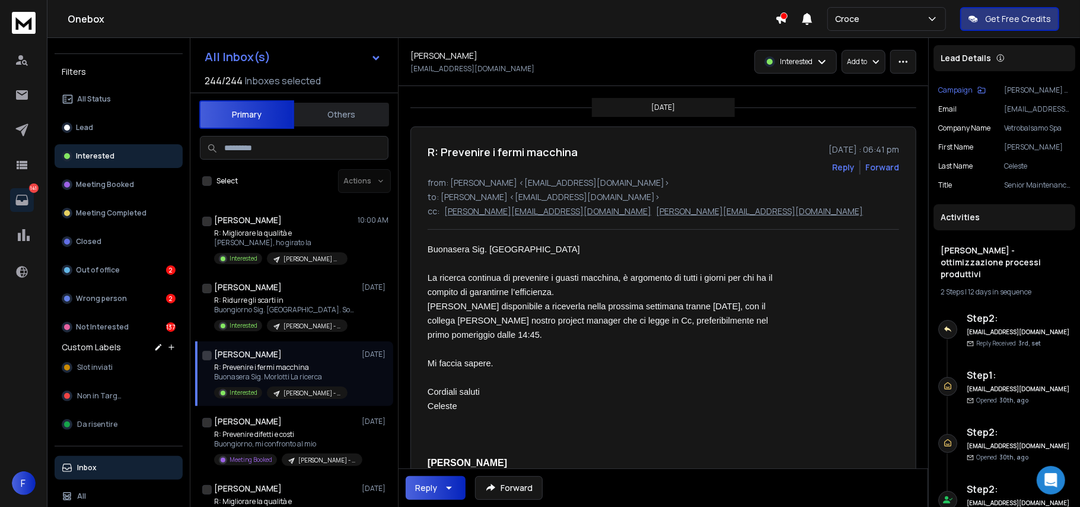
click at [813, 59] on div "Interested" at bounding box center [795, 61] width 81 height 23
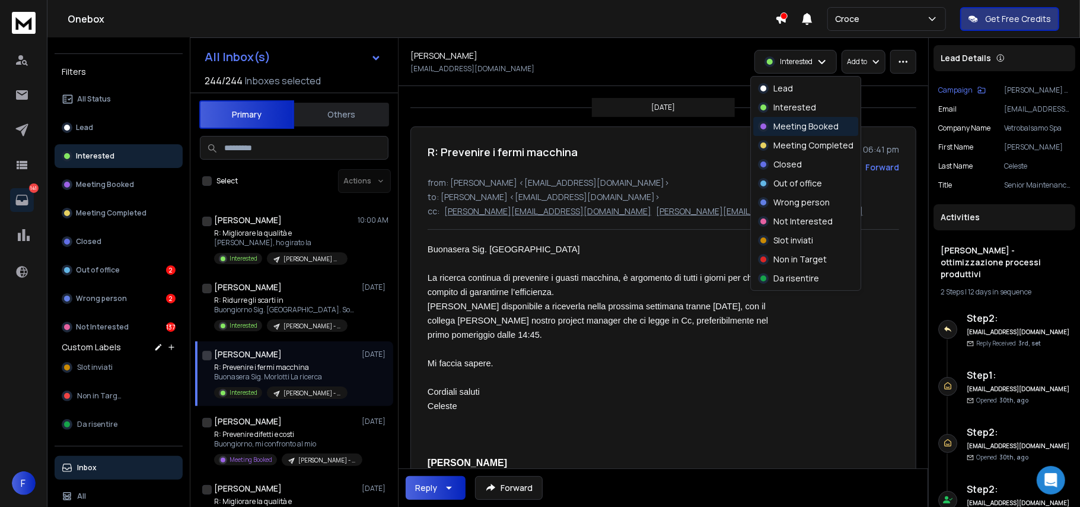
click at [814, 126] on p "Meeting Booked" at bounding box center [806, 126] width 65 height 12
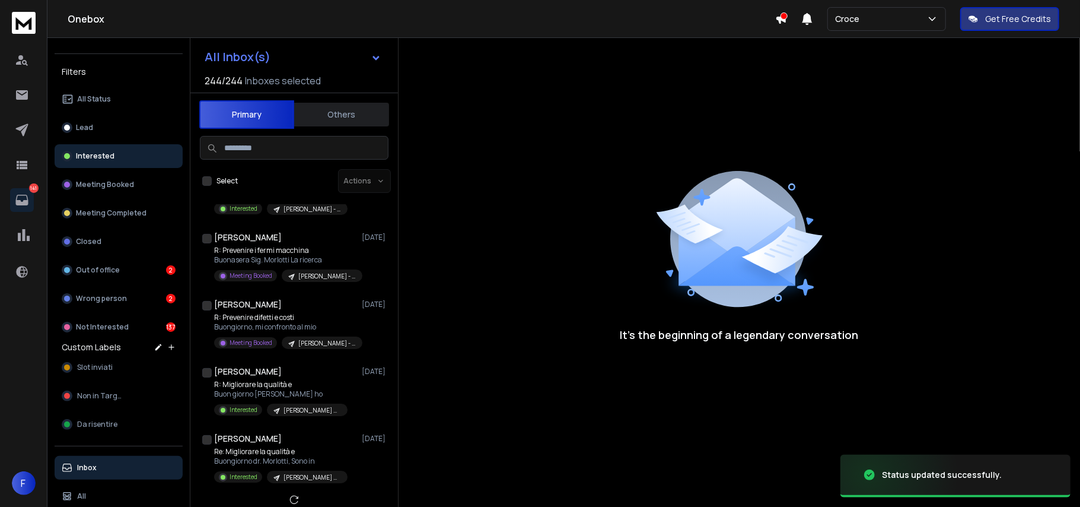
scroll to position [106, 0]
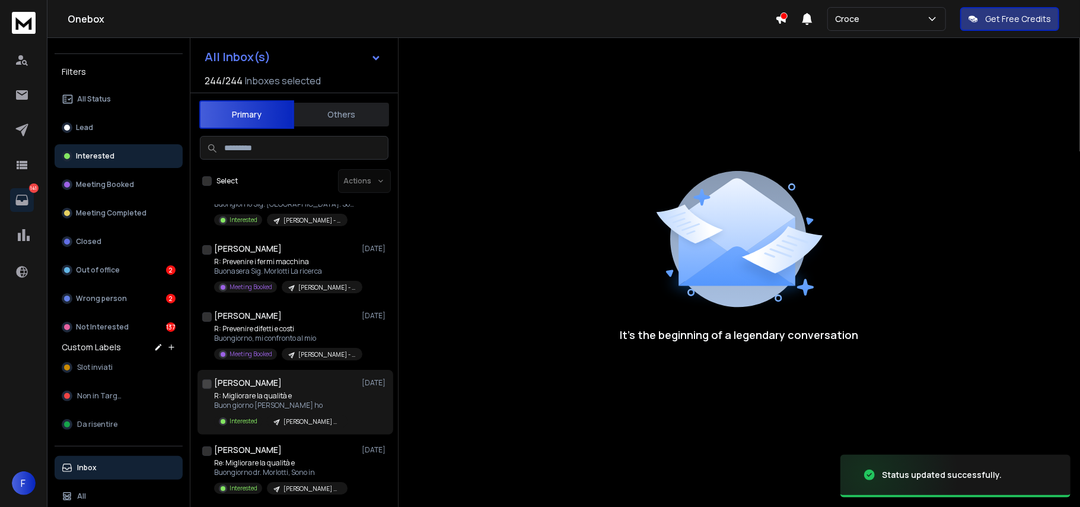
click at [365, 408] on div "R: Migliorare la qualità e Buon giorno [PERSON_NAME] Non ho Interested [PERSON_…" at bounding box center [301, 409] width 174 height 36
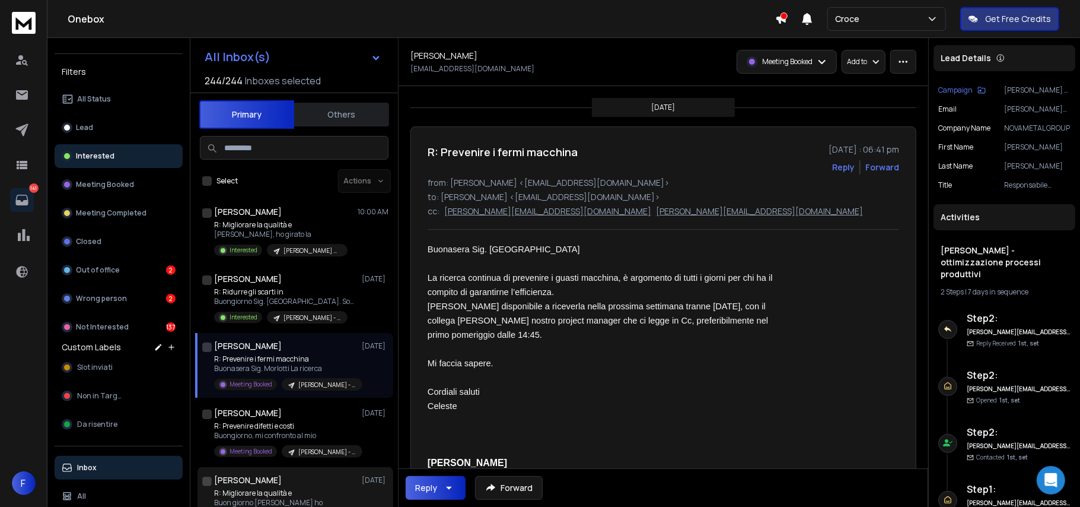
scroll to position [8, 0]
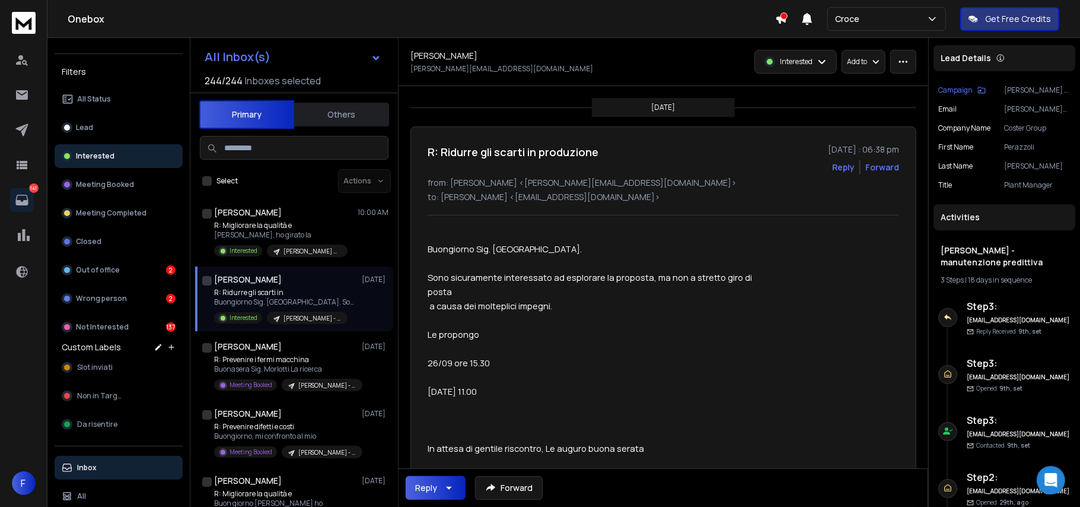
click at [129, 369] on button "Slot inviati" at bounding box center [119, 367] width 128 height 24
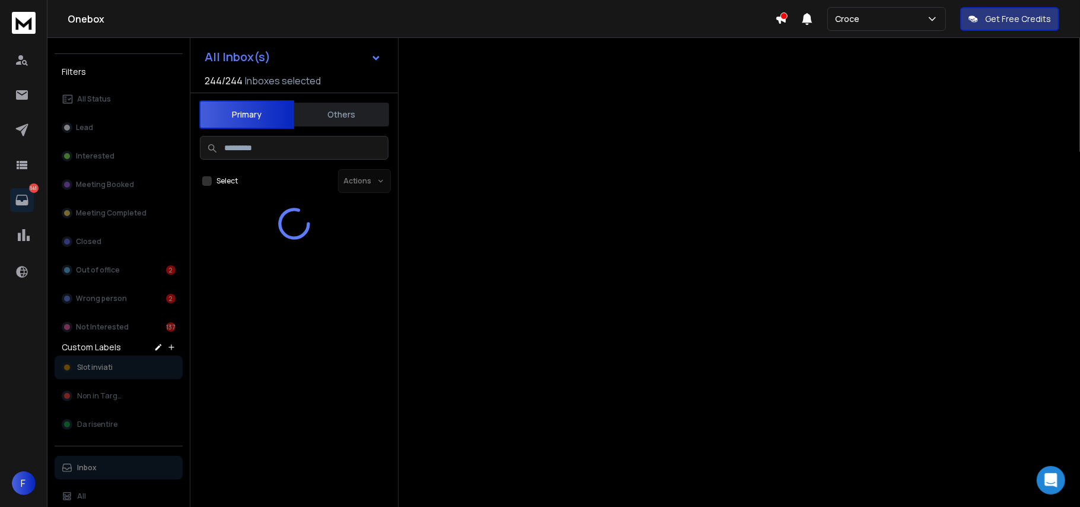
scroll to position [0, 0]
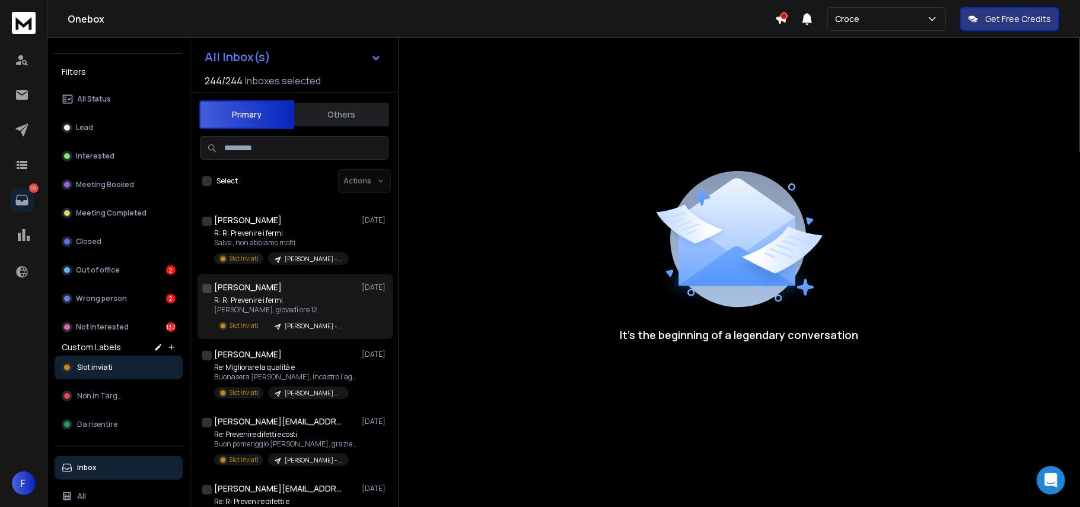
click at [357, 304] on div "R: R: Prevenire i [PERSON_NAME], giovedì ore 12. Slot Inviati [PERSON_NAME] - o…" at bounding box center [301, 313] width 174 height 36
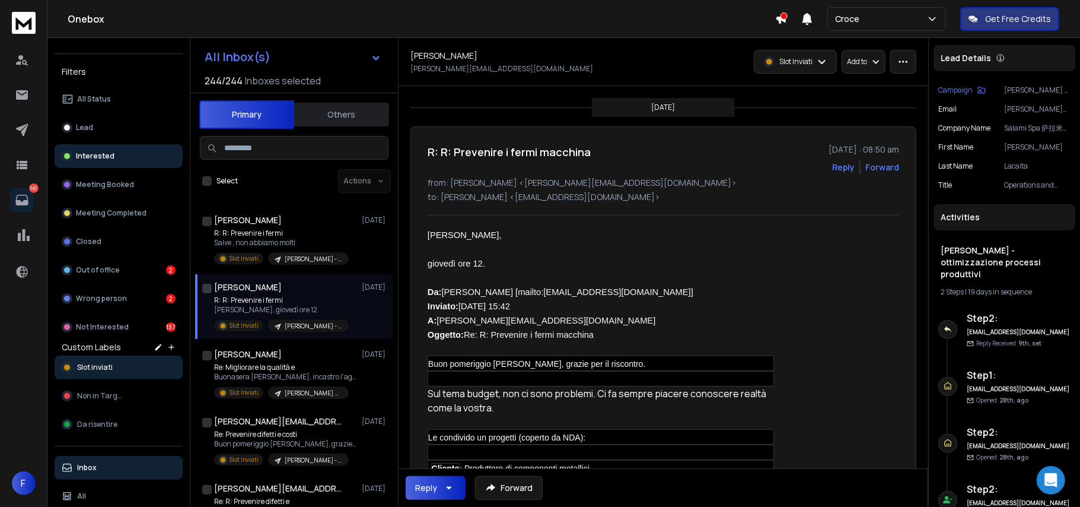
click at [106, 157] on p "Interested" at bounding box center [95, 155] width 39 height 9
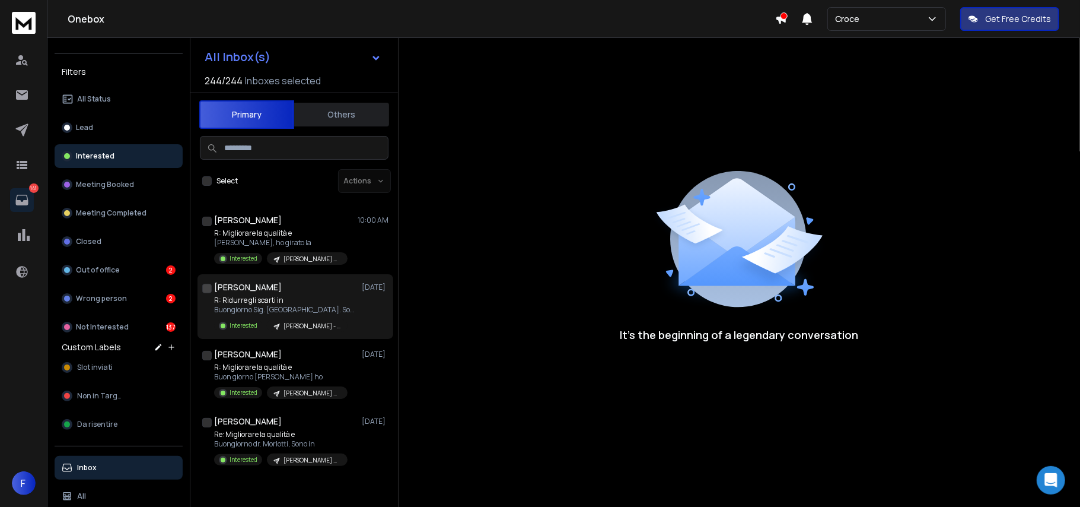
click at [342, 303] on p "R: Ridurre gli scarti in" at bounding box center [285, 299] width 142 height 9
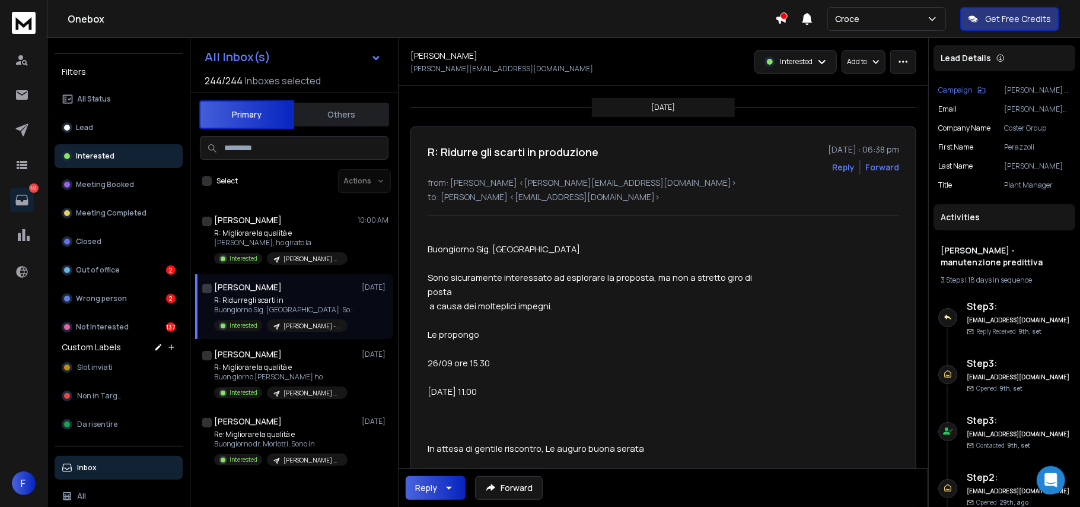
click at [126, 361] on button "Slot inviati" at bounding box center [119, 367] width 128 height 24
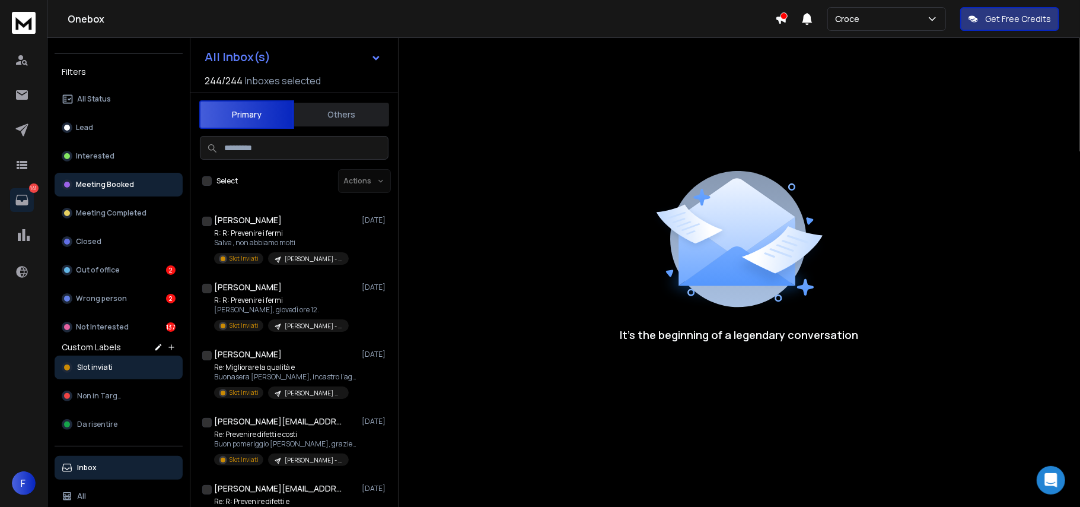
click at [133, 183] on button "Meeting Booked" at bounding box center [119, 185] width 128 height 24
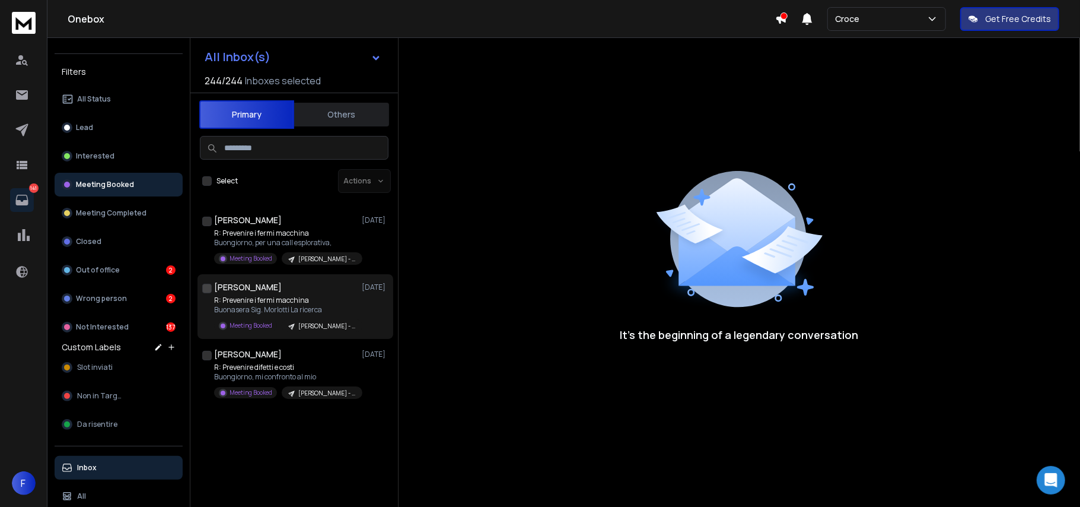
click at [362, 299] on div "R: Prevenire i fermi macchina Buonasera Sig. Morlotti La ricerca Meeting Booked…" at bounding box center [288, 313] width 148 height 36
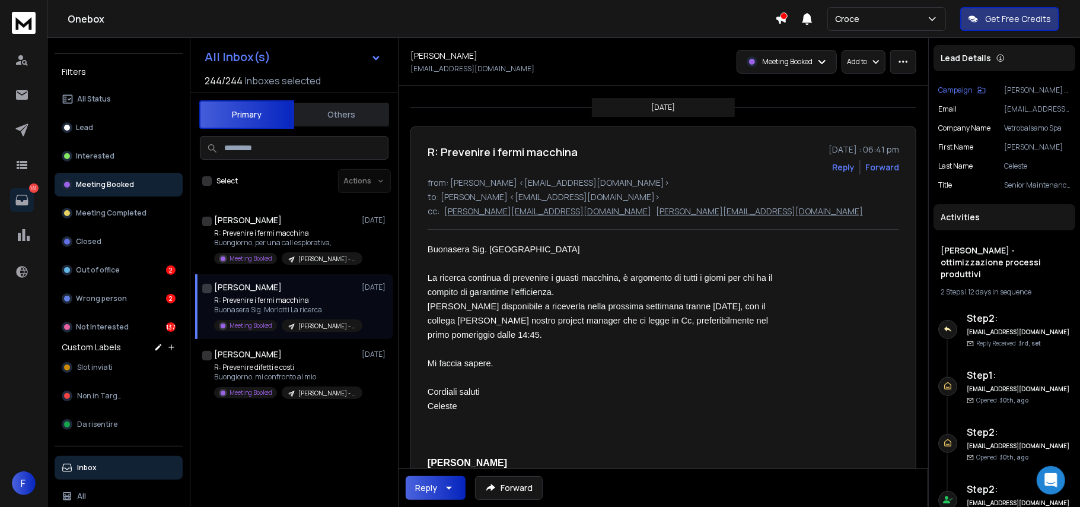
click at [120, 369] on button "Slot inviati" at bounding box center [119, 367] width 128 height 24
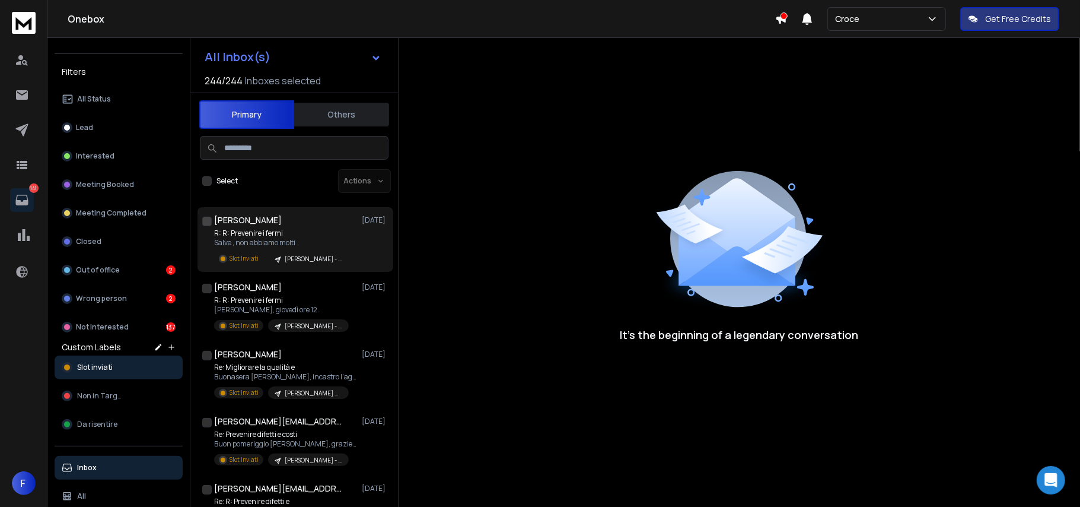
click at [356, 262] on div "R: R: Prevenire i fermi Salve , non abbiamo molti Slot Inviati [PERSON_NAME] - …" at bounding box center [301, 246] width 174 height 36
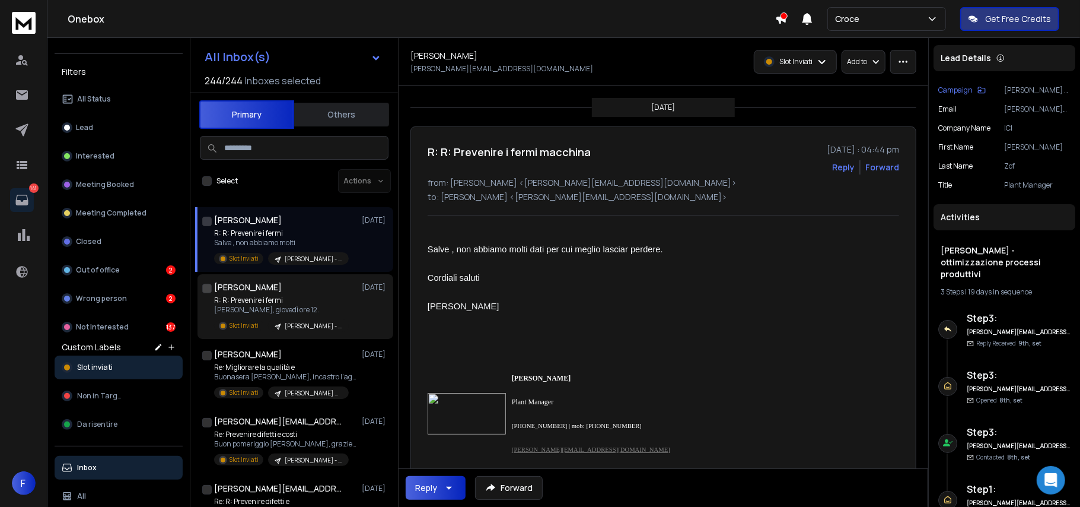
click at [351, 290] on div "[PERSON_NAME] [DATE]" at bounding box center [301, 287] width 174 height 12
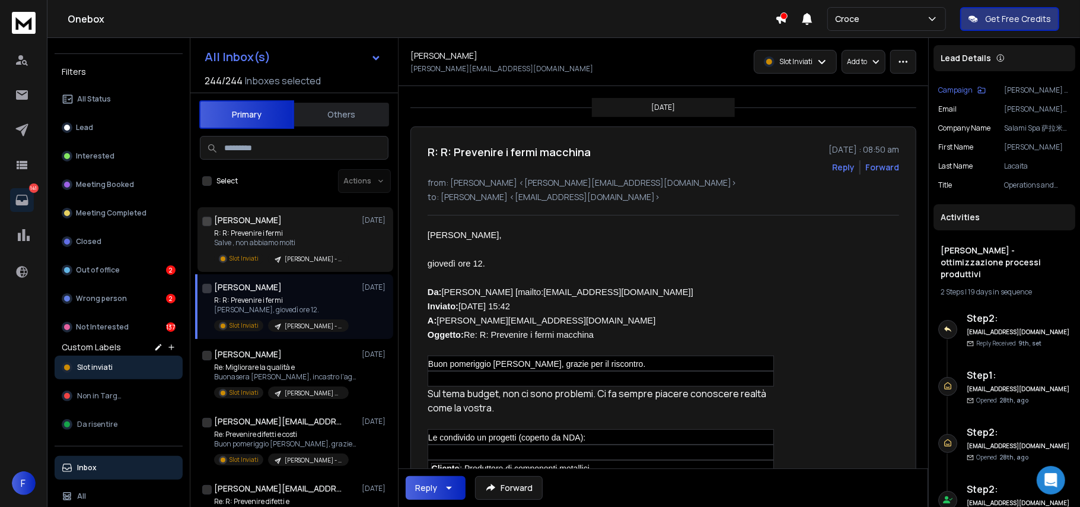
click at [357, 257] on div "R: R: Prevenire i fermi Salve , non abbiamo molti Slot Inviati [PERSON_NAME] - …" at bounding box center [301, 246] width 174 height 36
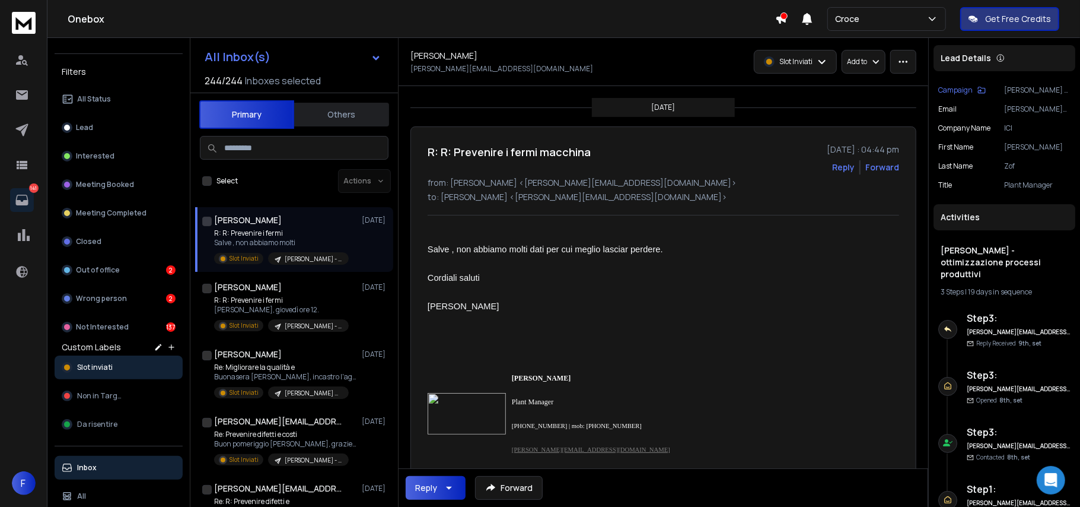
click at [449, 492] on icon "button" at bounding box center [449, 488] width 14 height 14
click at [446, 438] on p "Reply" at bounding box center [436, 434] width 22 height 12
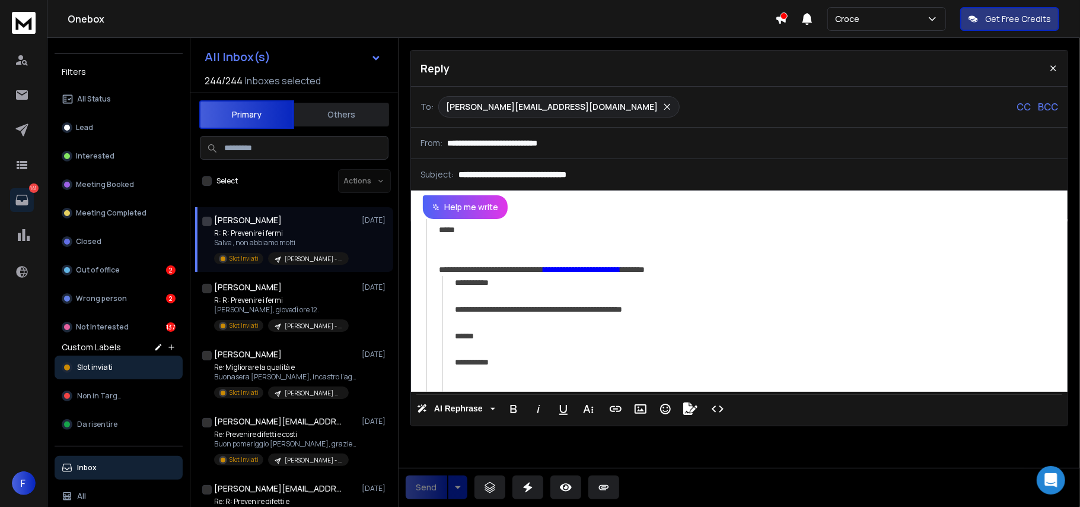
scroll to position [491, 0]
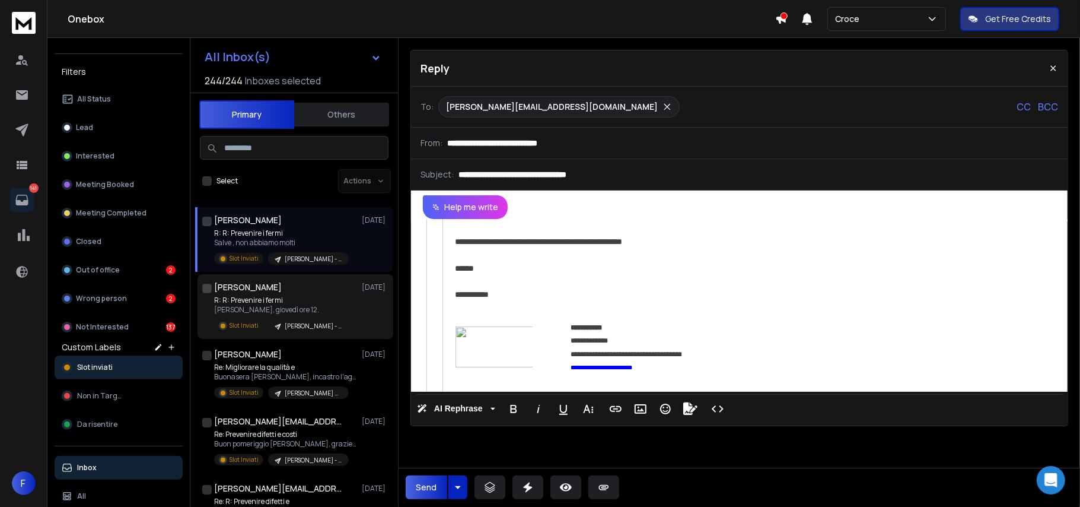
click at [326, 322] on p "[PERSON_NAME] - ottimizzazione processi produttivi" at bounding box center [313, 326] width 57 height 9
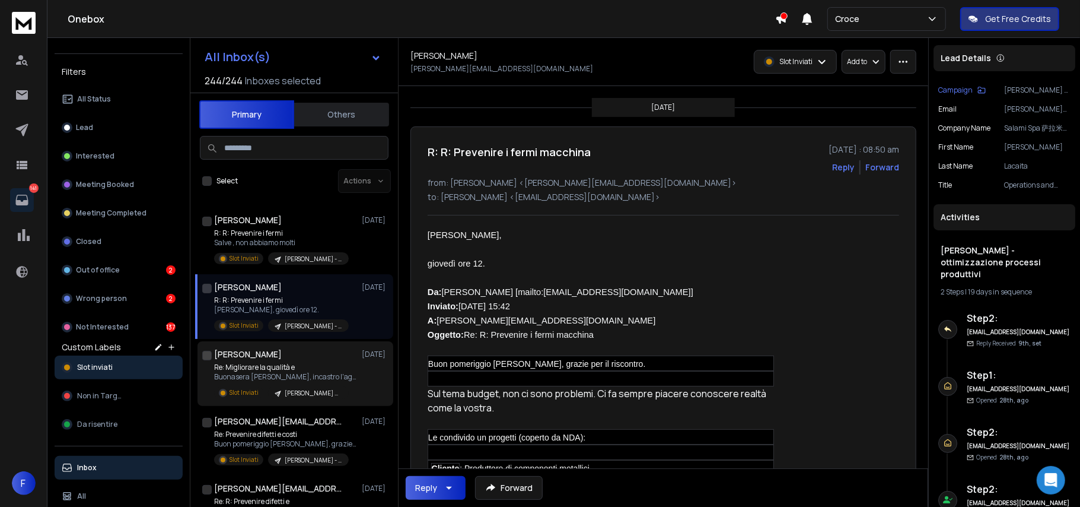
click at [354, 376] on div "Re: Migliorare la qualità e Buonasera [PERSON_NAME], incastro l'agenda con Slot…" at bounding box center [301, 381] width 174 height 36
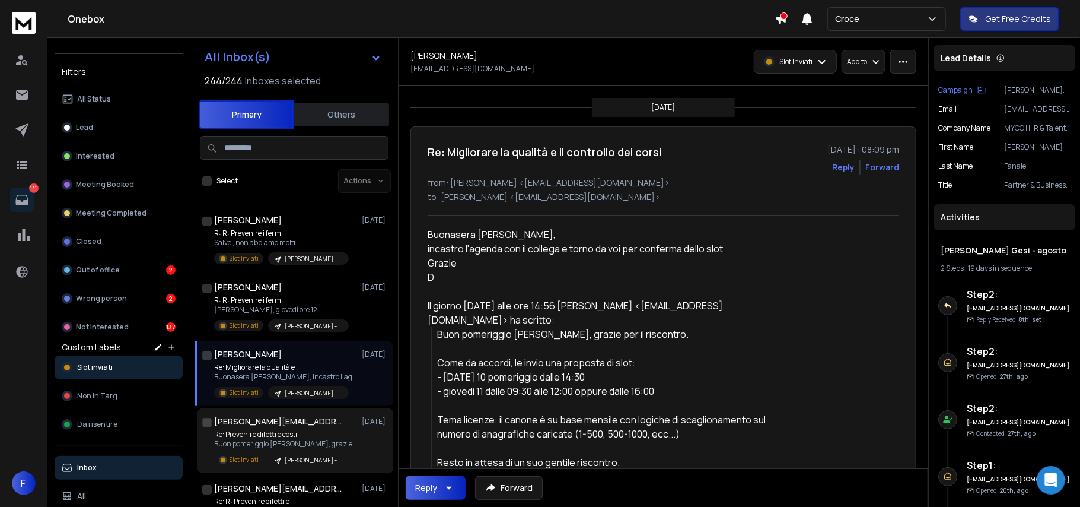
click at [345, 430] on p "Re: Prevenire difetti e costi" at bounding box center [285, 434] width 142 height 9
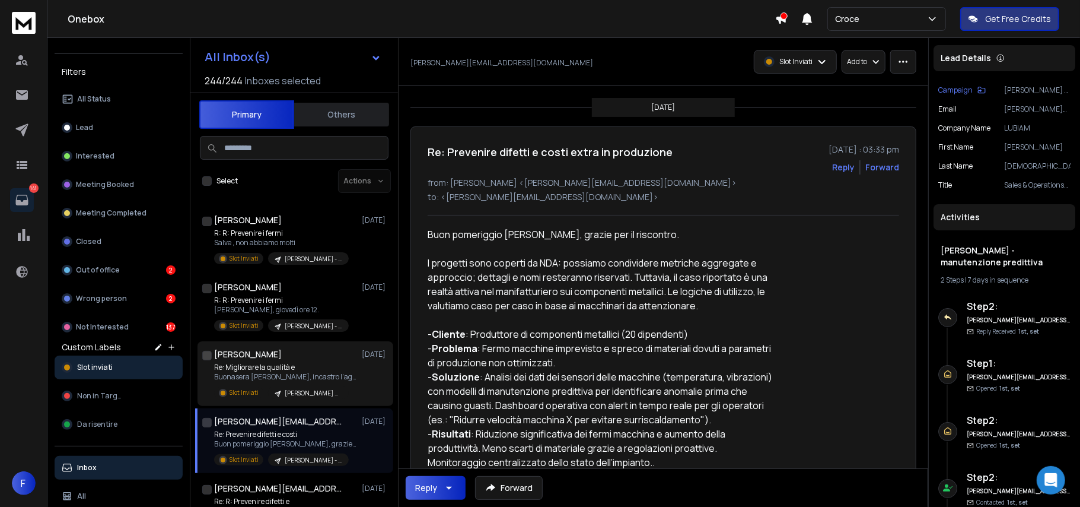
click at [341, 390] on p "[PERSON_NAME] Gesi - agosto" at bounding box center [313, 393] width 57 height 9
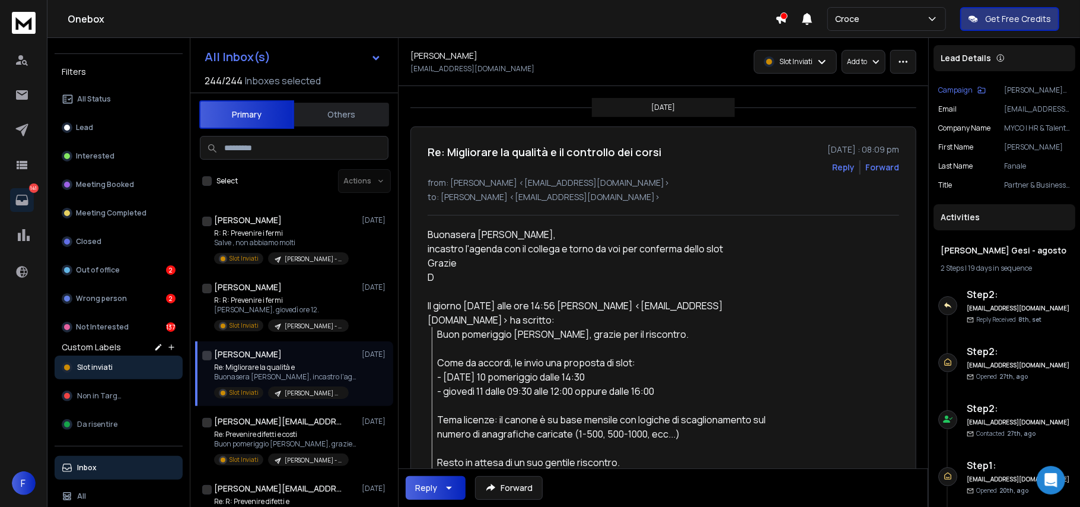
click at [431, 482] on div "Reply" at bounding box center [426, 488] width 22 height 12
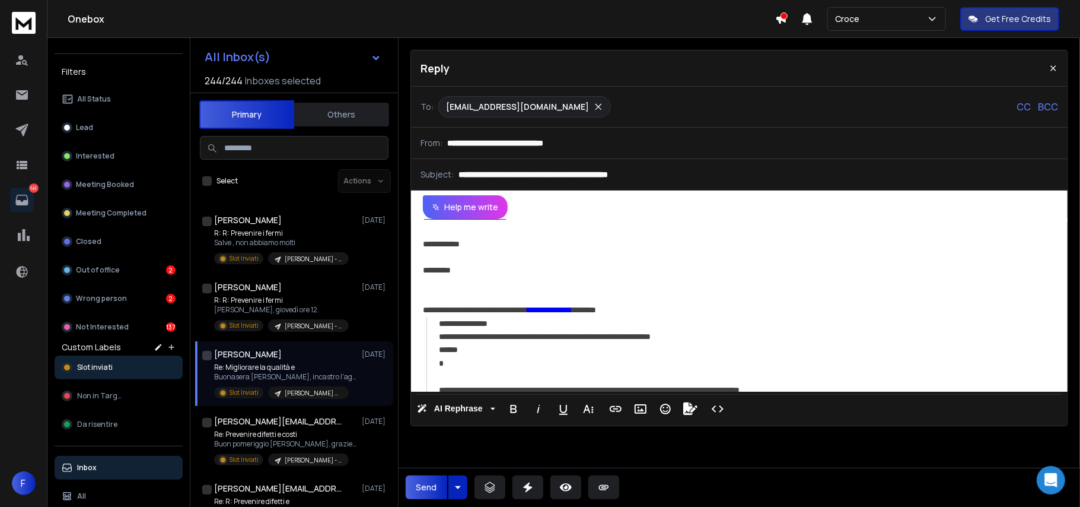
scroll to position [0, 0]
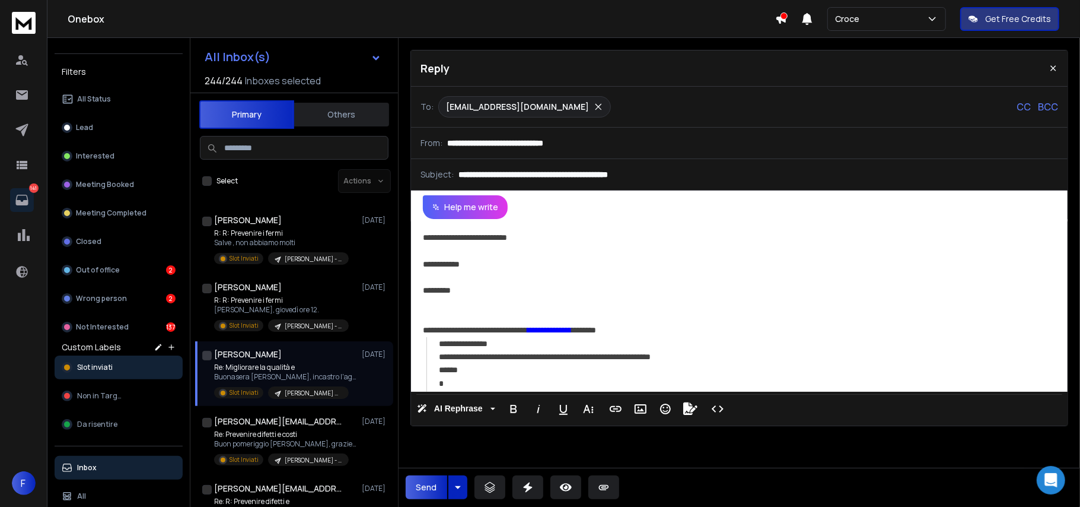
click at [506, 260] on div "**********" at bounding box center [732, 263] width 618 height 13
click at [428, 484] on button "Send" at bounding box center [427, 487] width 42 height 24
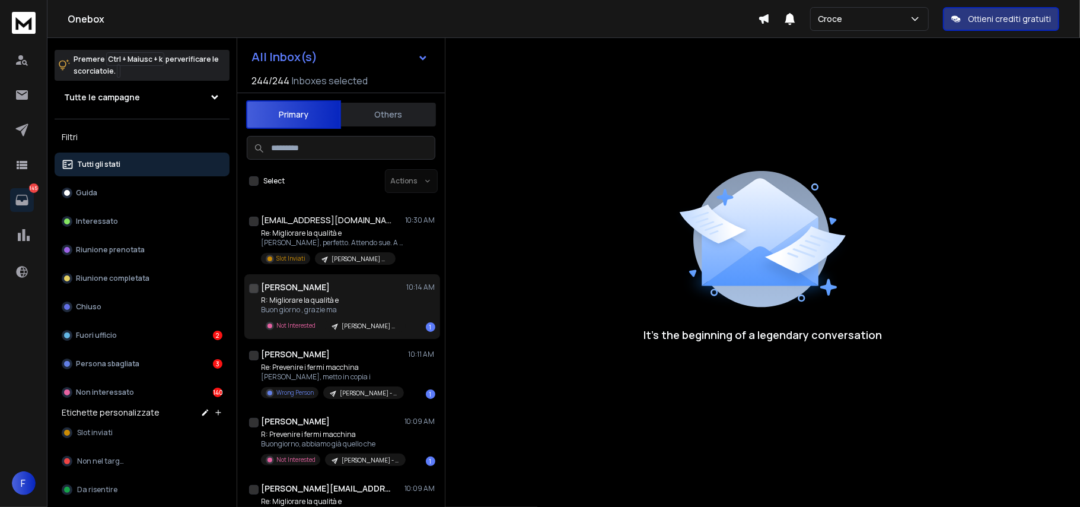
click at [413, 310] on div "R: Migliorare la qualità e Buon giorno , grazie ma Not Interested Cortis Lentin…" at bounding box center [348, 313] width 174 height 36
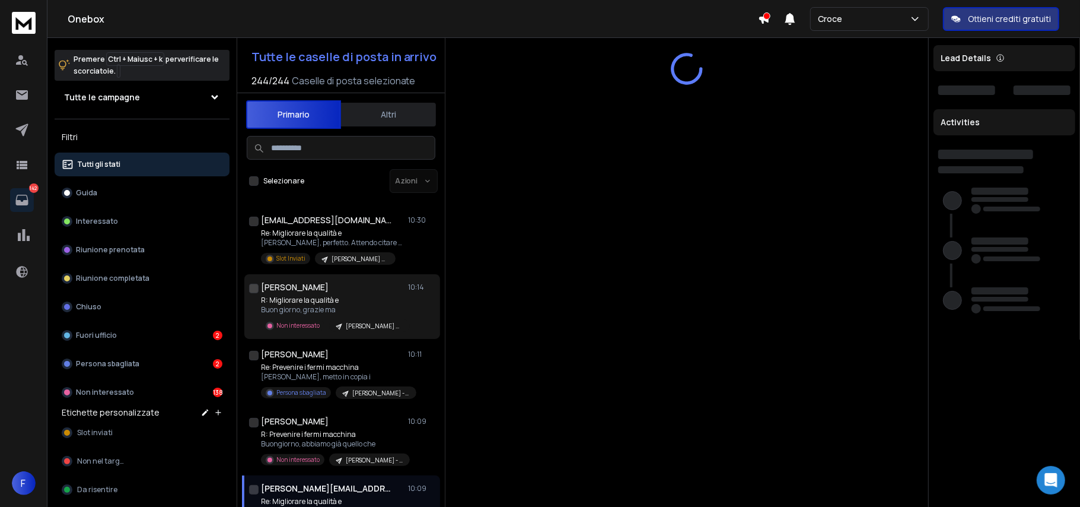
scroll to position [142, 0]
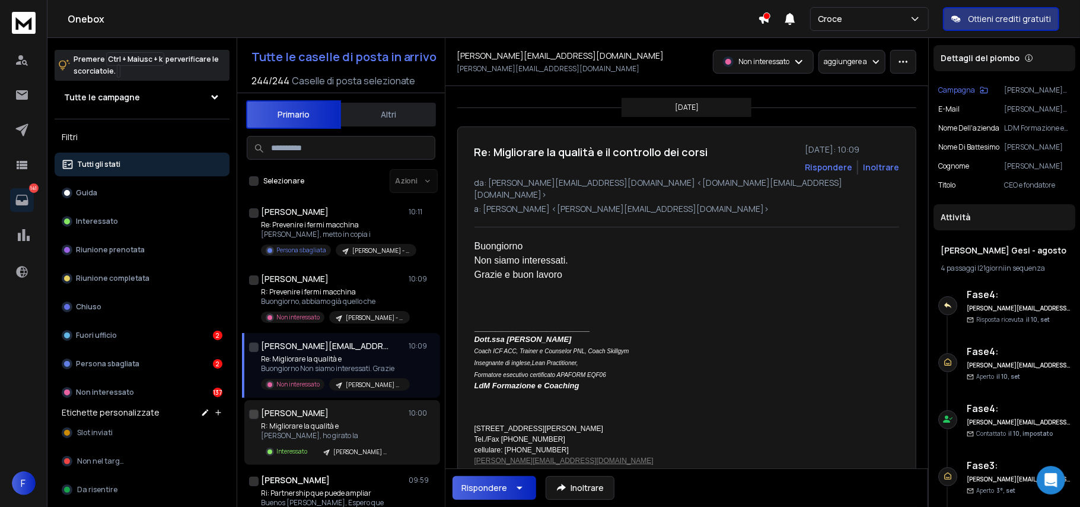
click at [388, 437] on p "[PERSON_NAME], ho girato la" at bounding box center [329, 435] width 136 height 9
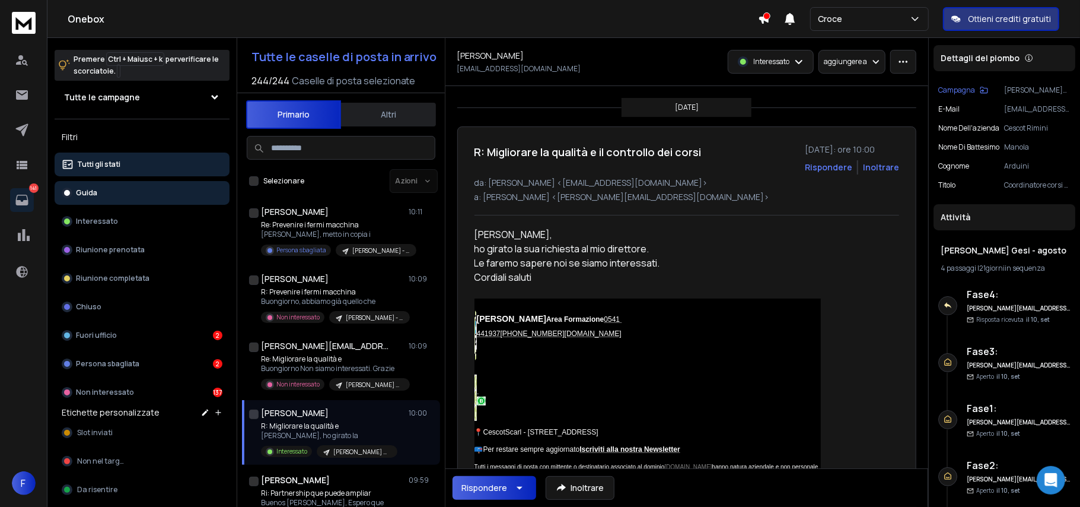
click at [109, 200] on button "Guida" at bounding box center [142, 193] width 175 height 24
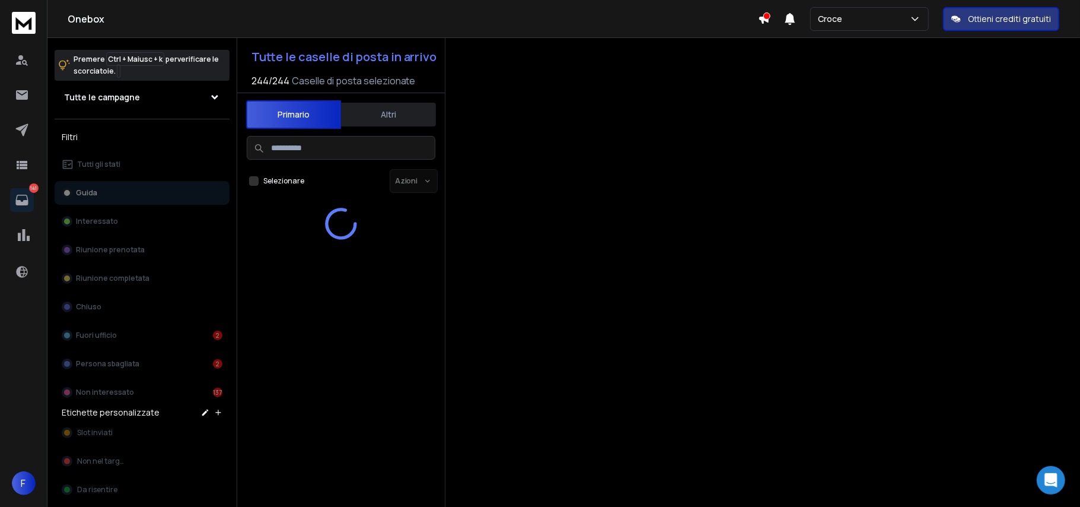
scroll to position [0, 0]
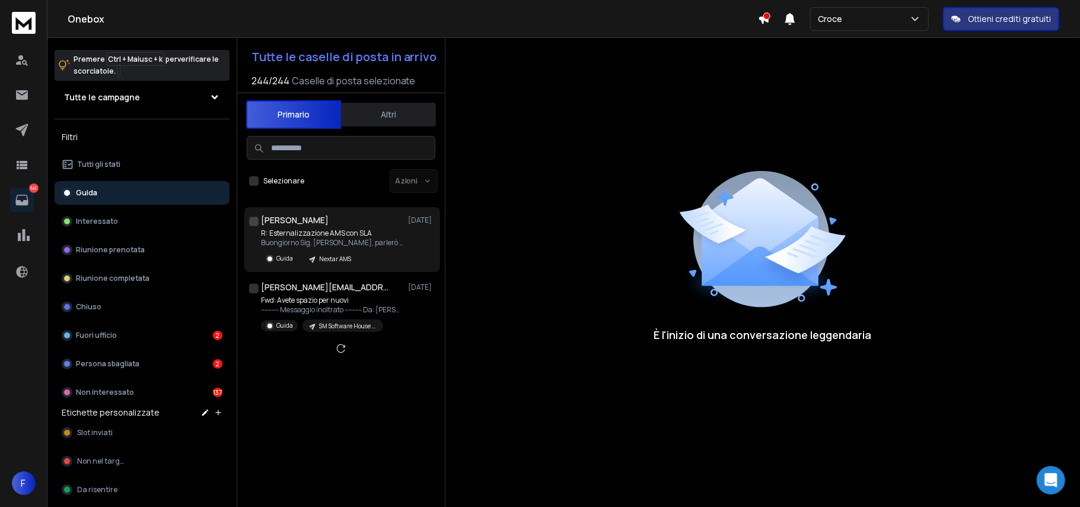
click at [324, 241] on font "Buongiorno Sig. Francesco, parlerò con" at bounding box center [336, 242] width 150 height 10
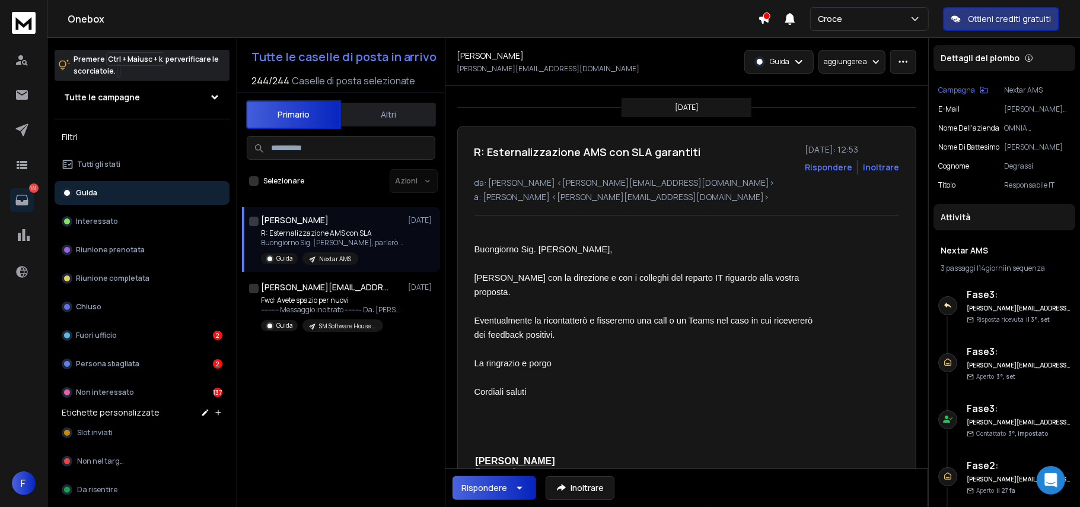
click at [797, 63] on icon at bounding box center [798, 61] width 9 height 9
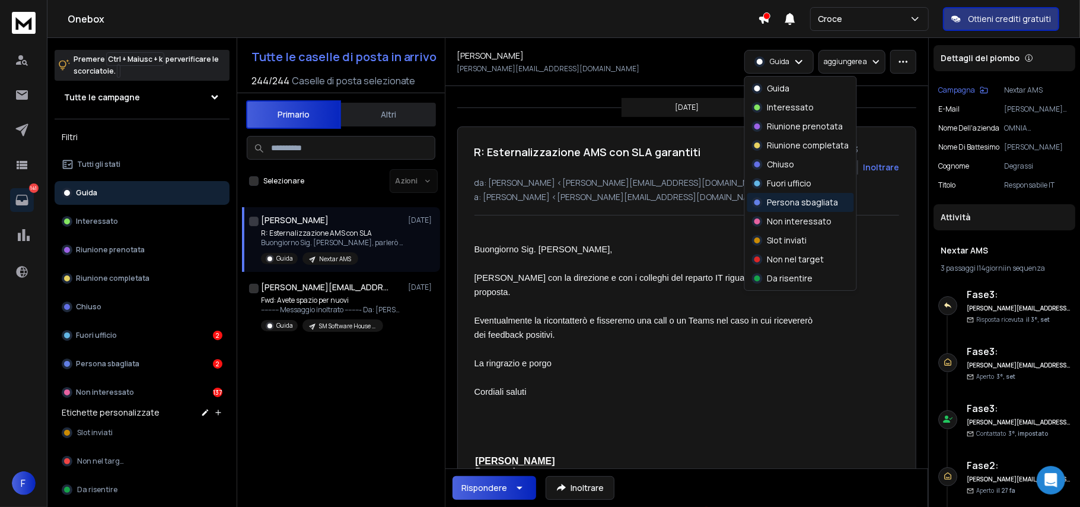
click at [807, 200] on font "Persona sbagliata" at bounding box center [803, 201] width 71 height 11
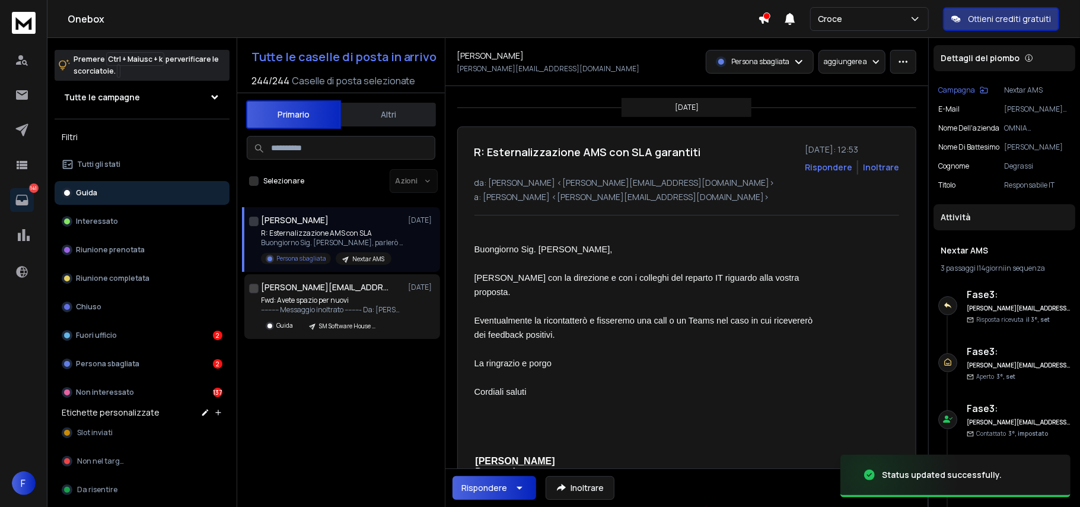
click at [344, 282] on font "[PERSON_NAME][EMAIL_ADDRESS][DOMAIN_NAME]" at bounding box center [365, 286] width 208 height 11
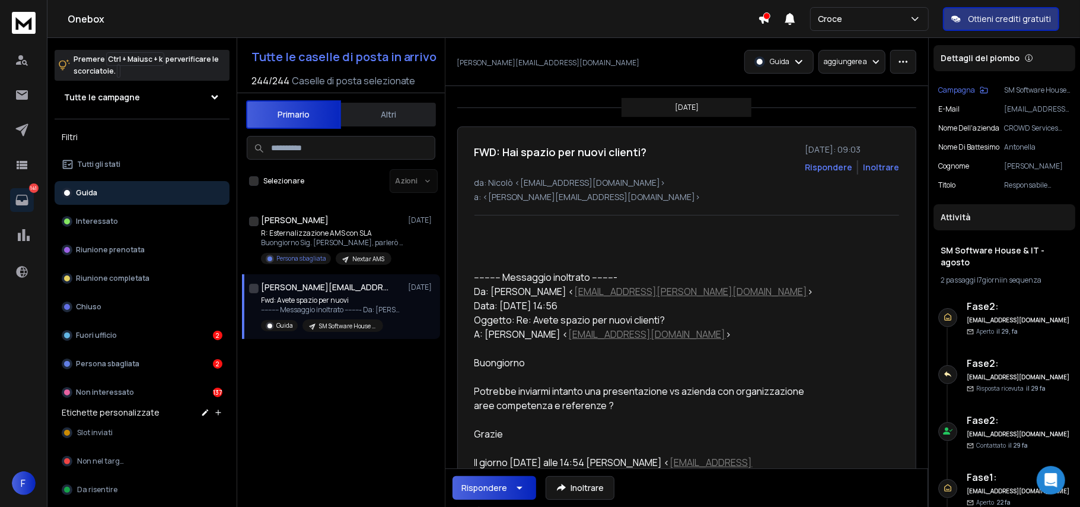
click at [791, 64] on div "Guida" at bounding box center [779, 61] width 68 height 23
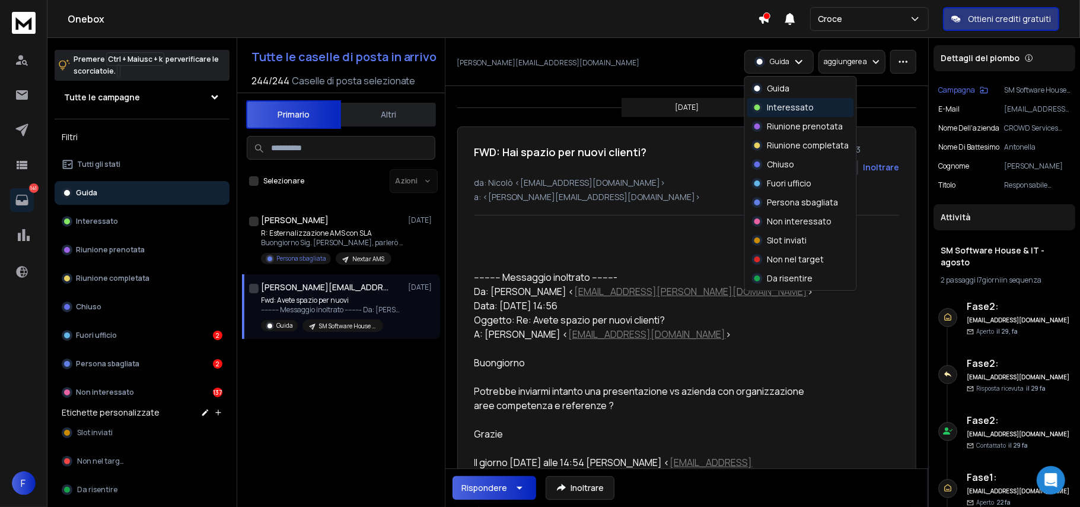
click at [805, 110] on font "Interessato" at bounding box center [791, 106] width 47 height 11
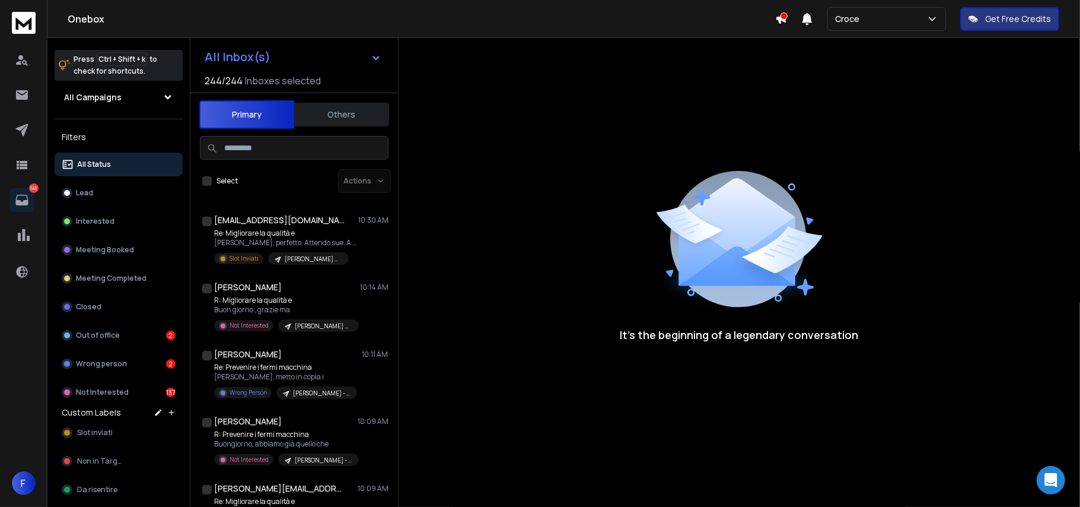
click at [134, 430] on button "Slot inviati" at bounding box center [119, 433] width 128 height 24
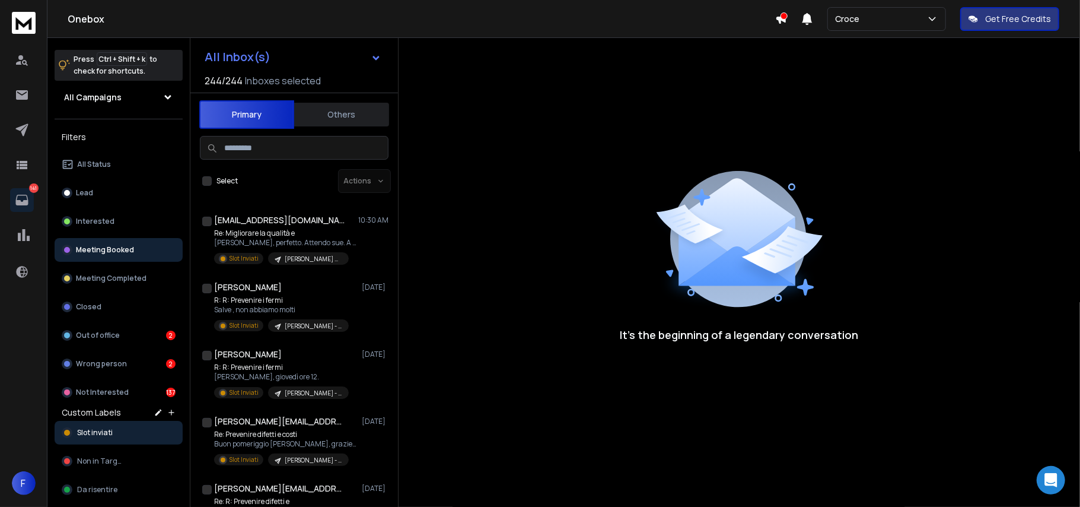
click at [102, 253] on p "Meeting Booked" at bounding box center [105, 249] width 58 height 9
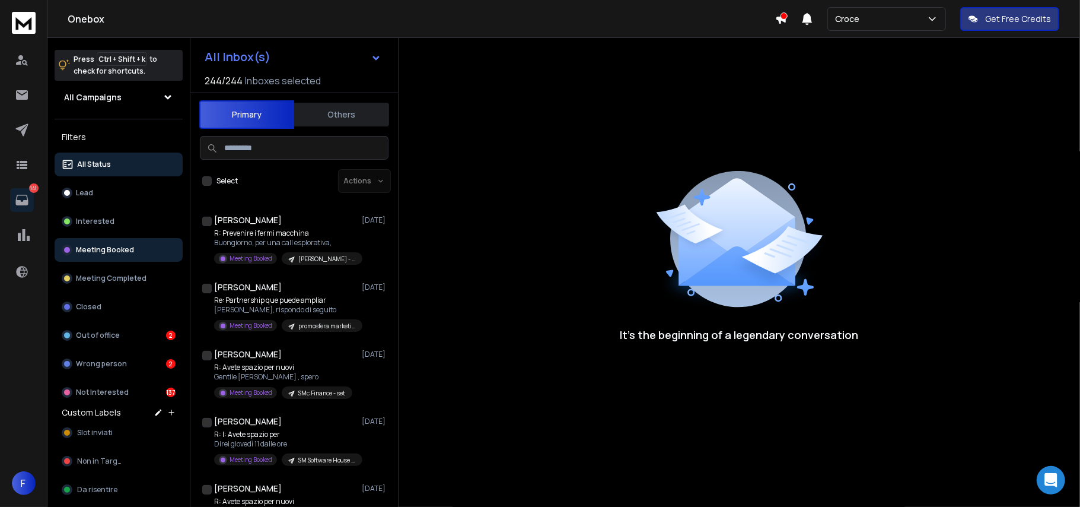
click at [140, 163] on button "All Status" at bounding box center [119, 164] width 128 height 24
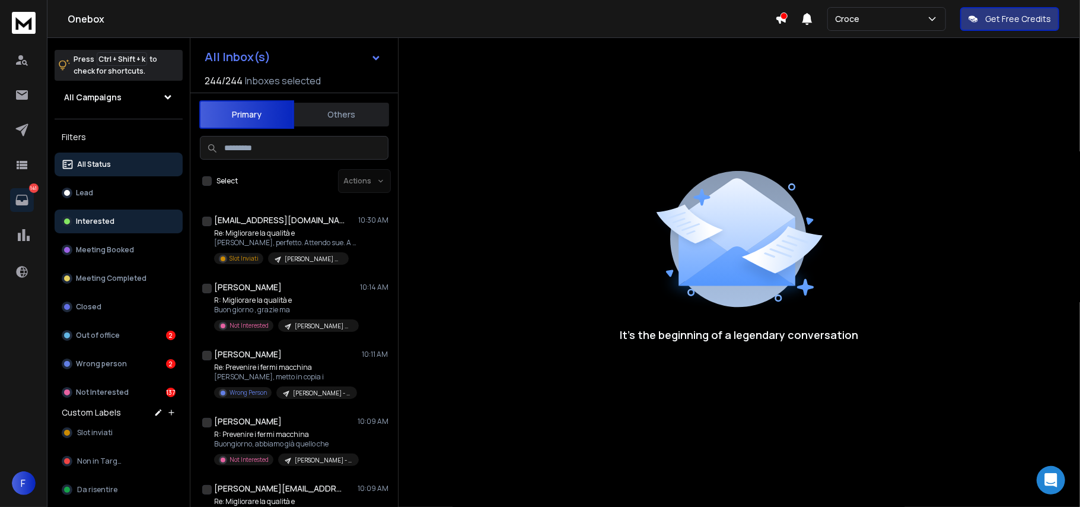
click at [142, 231] on button "Interested" at bounding box center [119, 221] width 128 height 24
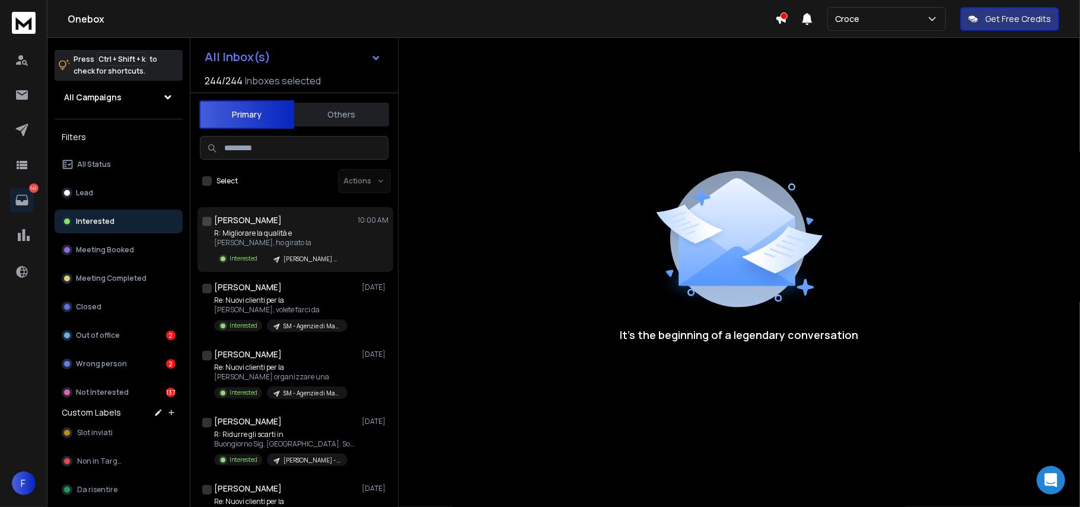
click at [281, 247] on div "R: Migliorare la qualità e Buongiorno Paolo, ho girato la Interested Cortis Len…" at bounding box center [280, 246] width 133 height 36
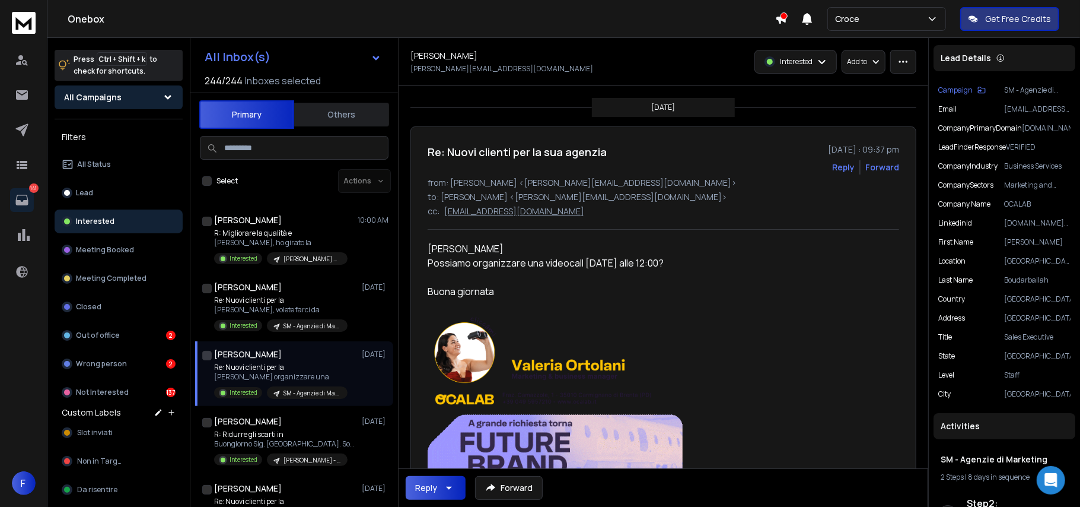
click at [151, 97] on button "All Campaigns" at bounding box center [119, 97] width 128 height 24
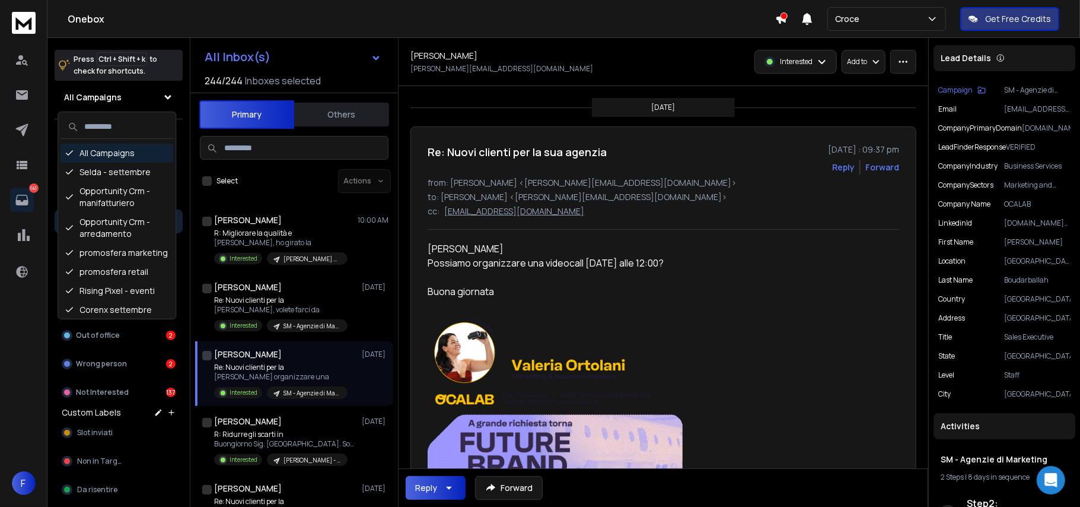
click at [146, 154] on div "All Campaigns" at bounding box center [117, 153] width 113 height 19
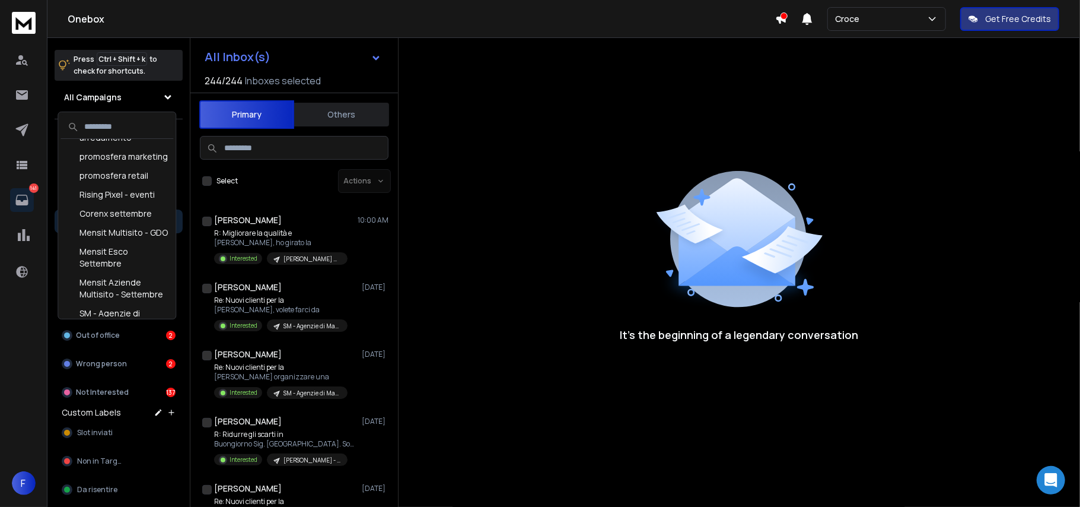
scroll to position [100, 0]
click at [127, 231] on div "Mensit Multisito - GDO" at bounding box center [117, 229] width 113 height 19
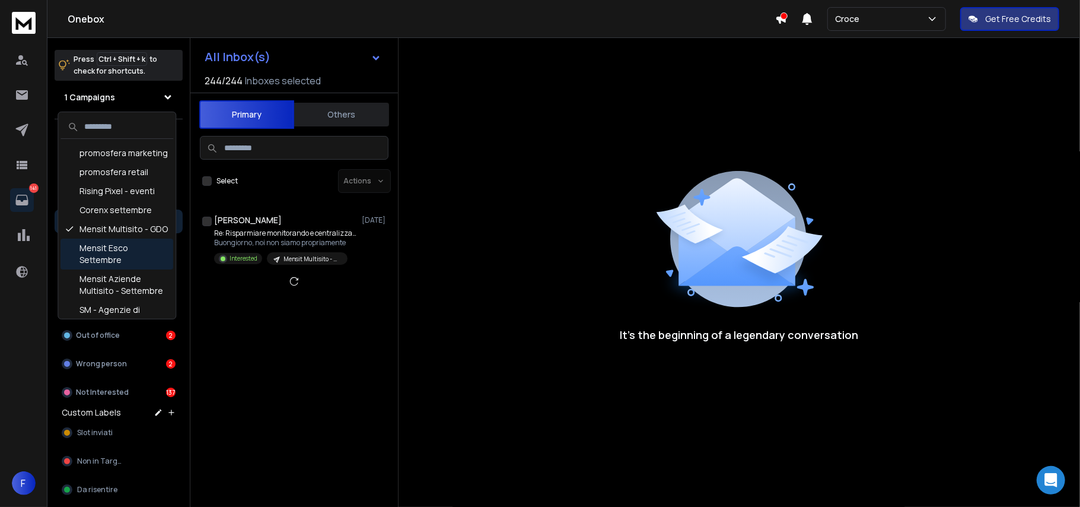
click at [122, 262] on div "Mensit Esco Settembre" at bounding box center [117, 254] width 113 height 31
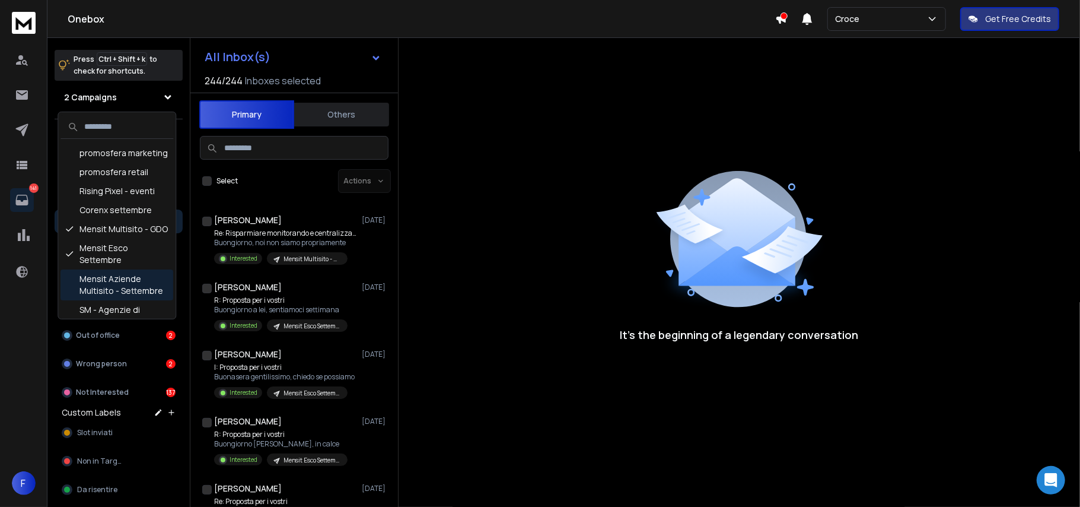
click at [114, 290] on div "Mensit Aziende Multisito - Settembre" at bounding box center [117, 284] width 113 height 31
click at [506, 329] on div "It’s the beginning of a legendary conversation" at bounding box center [740, 253] width 682 height 431
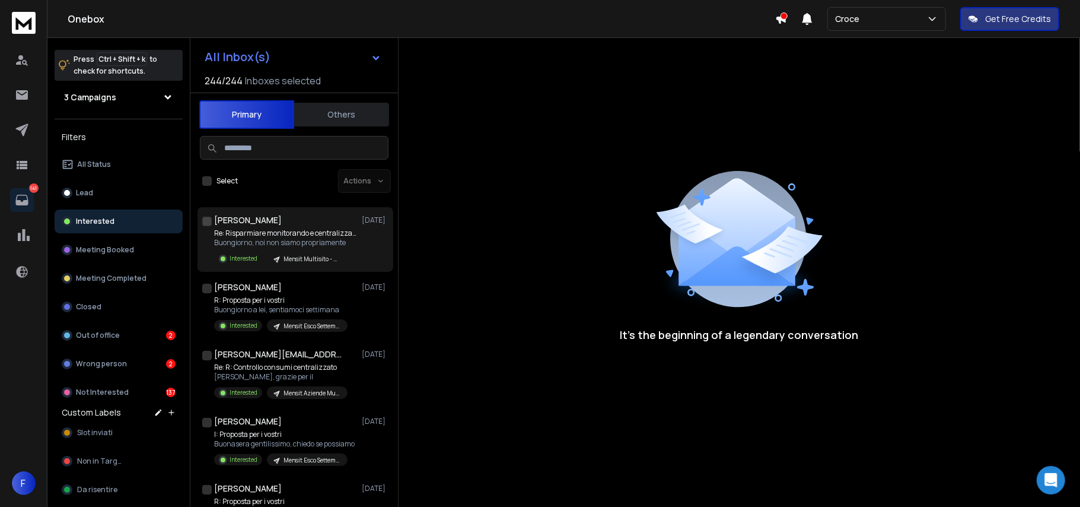
click at [326, 262] on p "Mensit Multisito - GDO" at bounding box center [312, 259] width 57 height 9
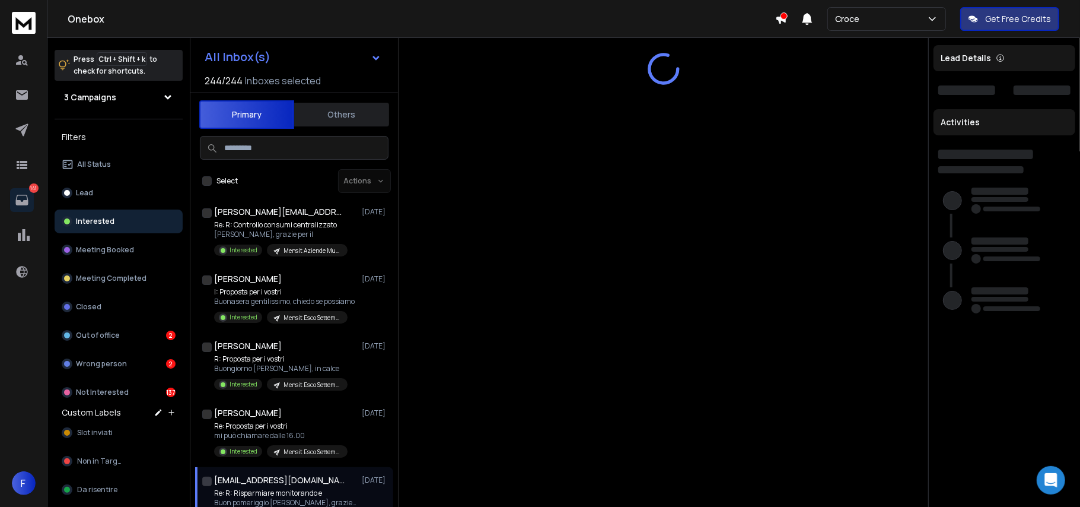
scroll to position [276, 0]
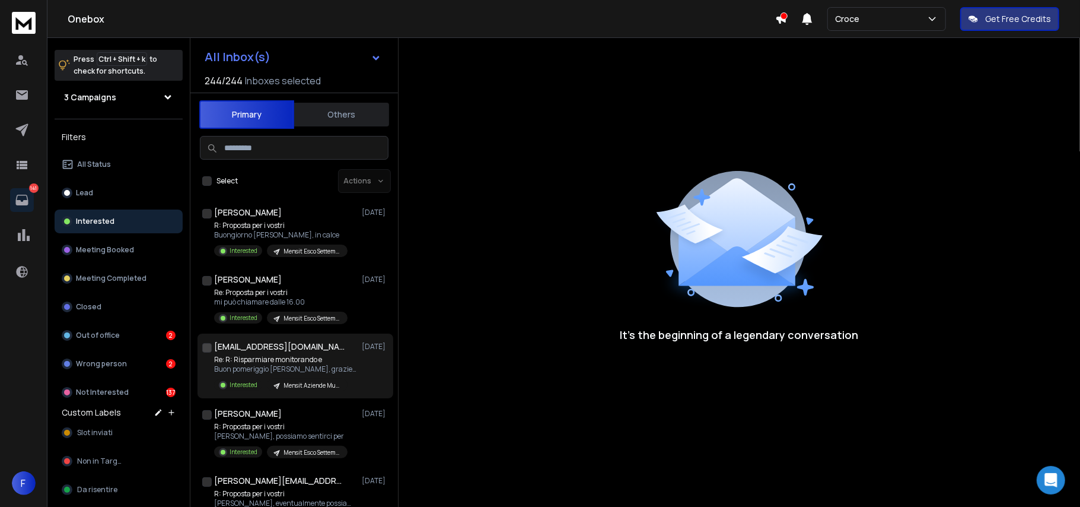
click at [268, 349] on h1 "[EMAIL_ADDRESS][DOMAIN_NAME]" at bounding box center [279, 347] width 131 height 12
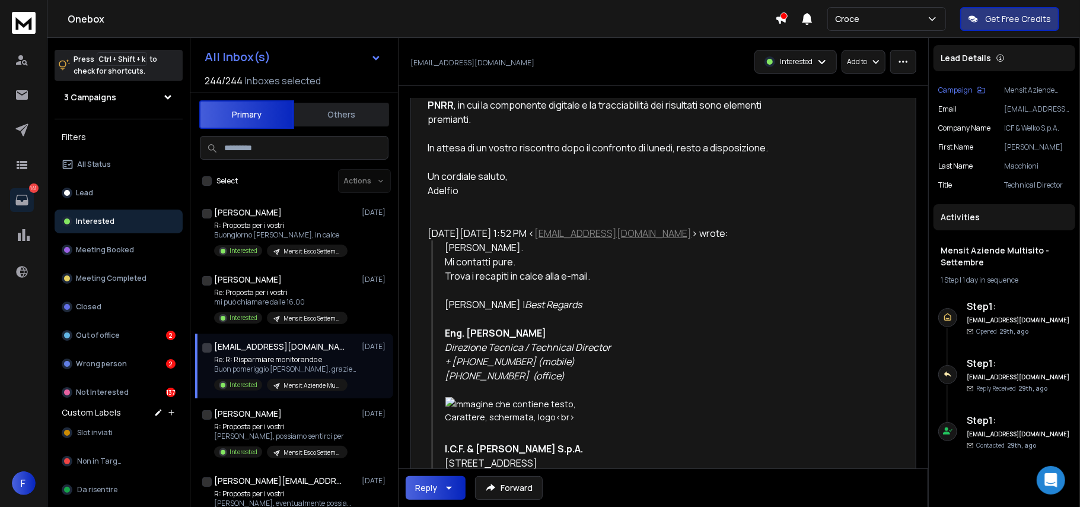
scroll to position [338, 0]
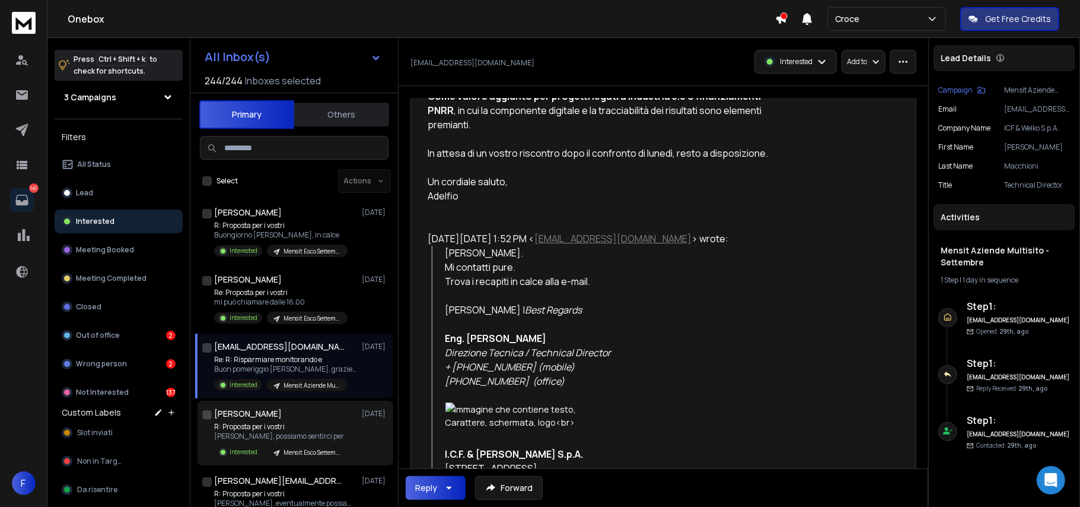
click at [316, 435] on p "[PERSON_NAME], possiamo sentirci per" at bounding box center [280, 435] width 133 height 9
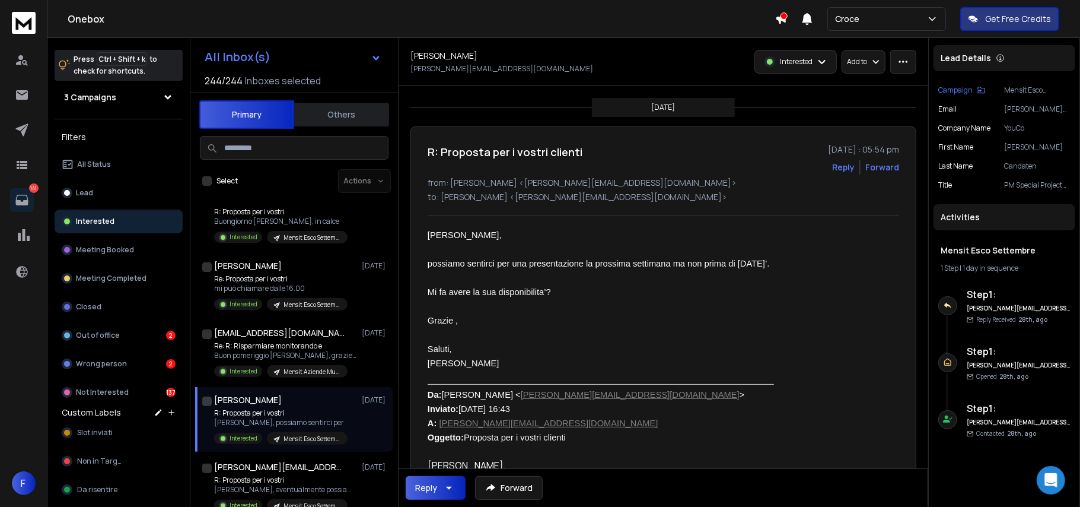
scroll to position [307, 0]
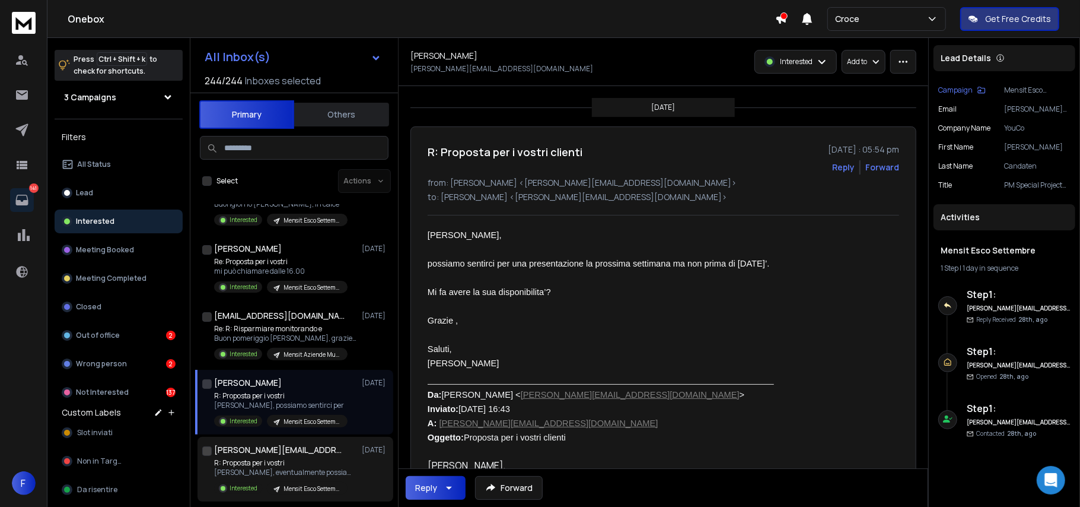
click at [326, 456] on div "benedetto@inventasrl.it 28 Aug R: Proposta per i vostri Buongiorno, eventualmen…" at bounding box center [301, 469] width 174 height 50
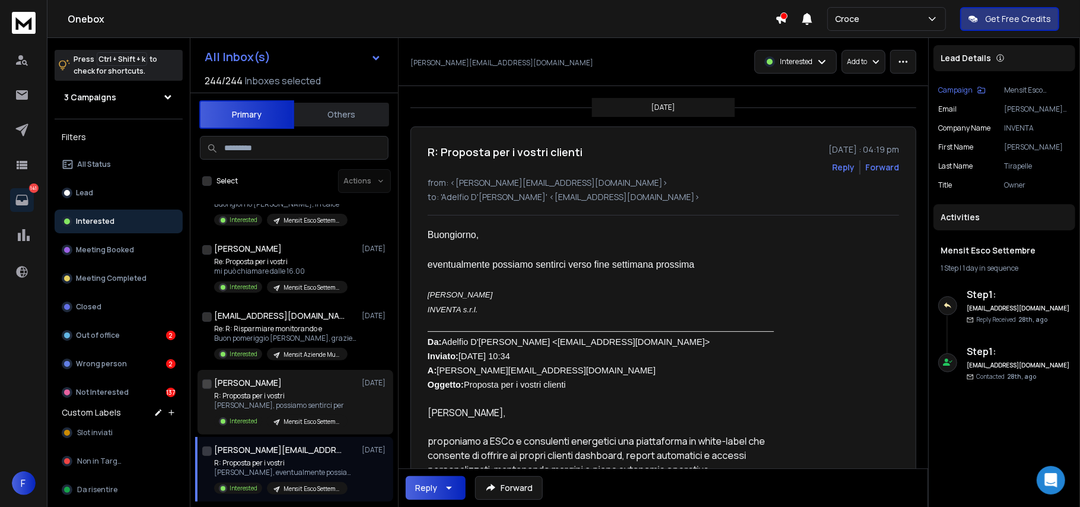
click at [326, 420] on p "Mensit Esco Settembre" at bounding box center [312, 421] width 57 height 9
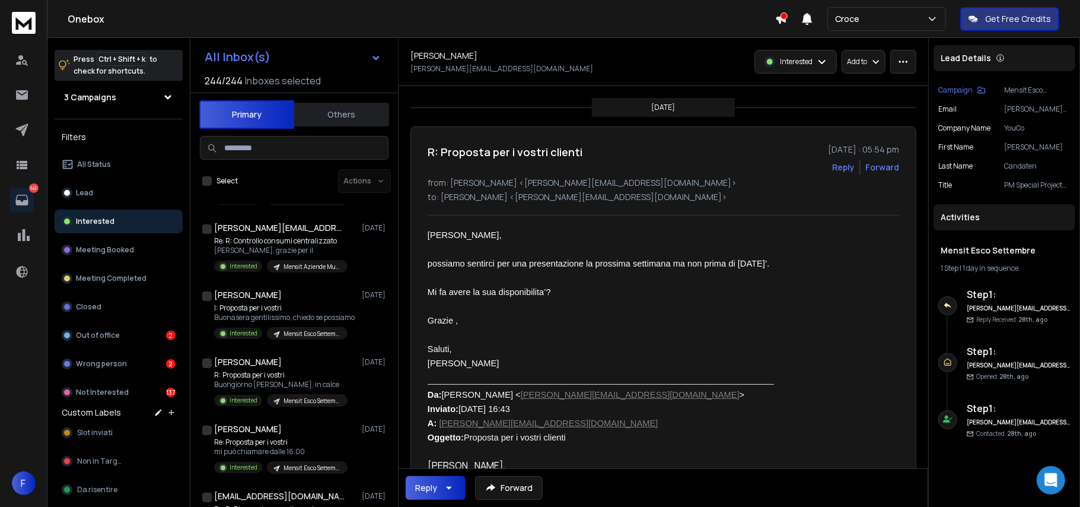
scroll to position [0, 0]
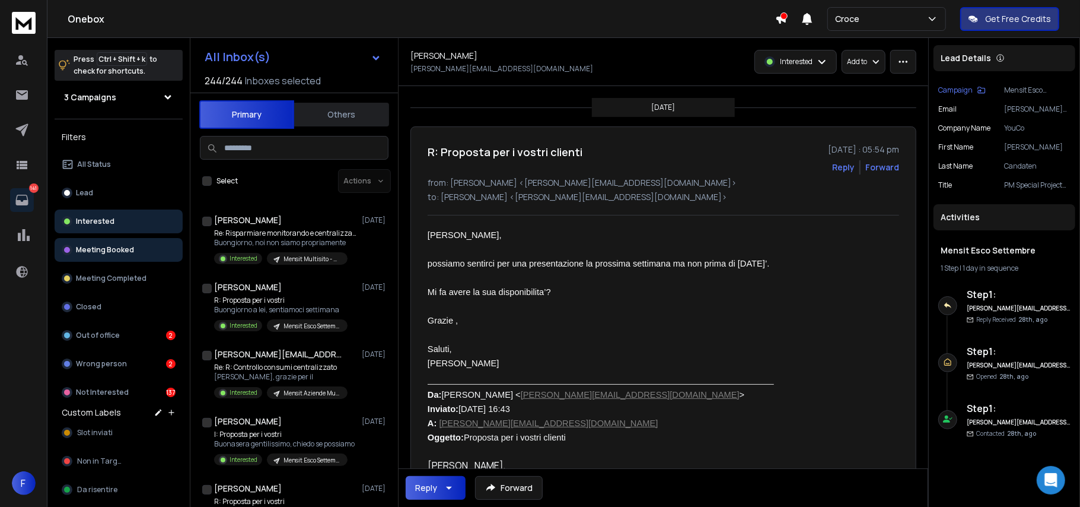
click at [113, 255] on button "Meeting Booked" at bounding box center [119, 250] width 128 height 24
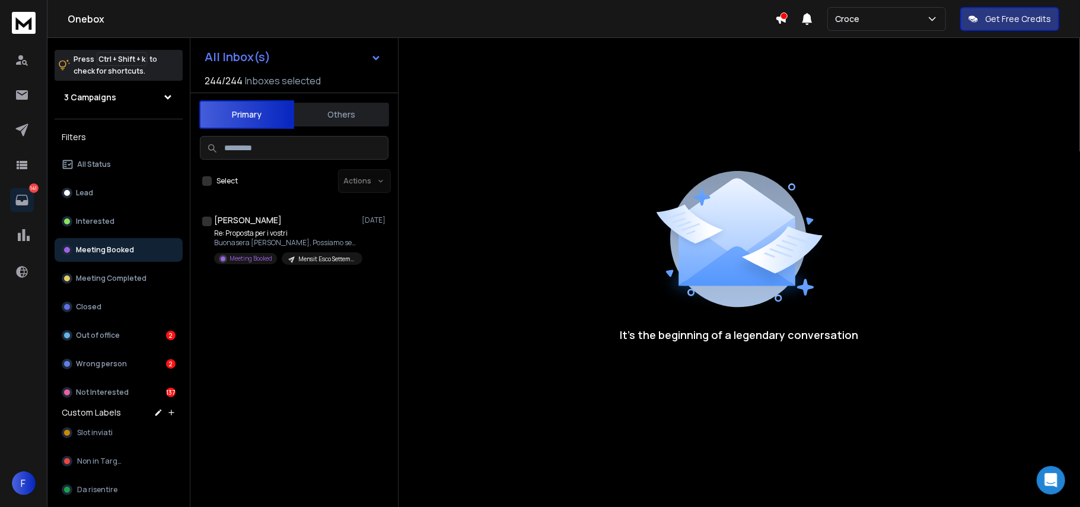
click at [116, 292] on div "All Status Lead Interested Meeting Booked Meeting Completed Closed Out of offic…" at bounding box center [119, 278] width 128 height 252
click at [112, 329] on button "Out of office 2" at bounding box center [119, 335] width 128 height 24
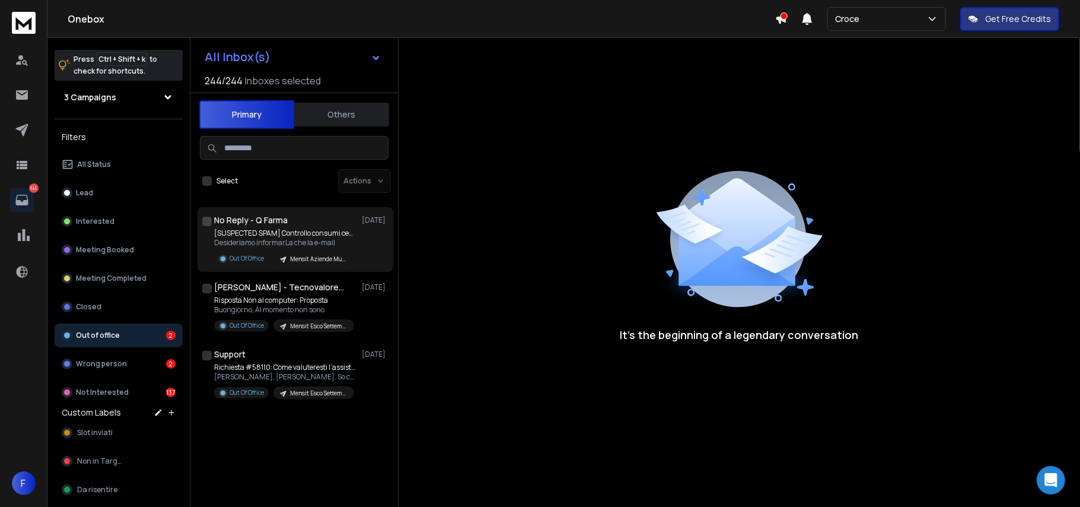
click at [319, 255] on p "Mensit Aziende Multisito - Settembre" at bounding box center [318, 259] width 57 height 9
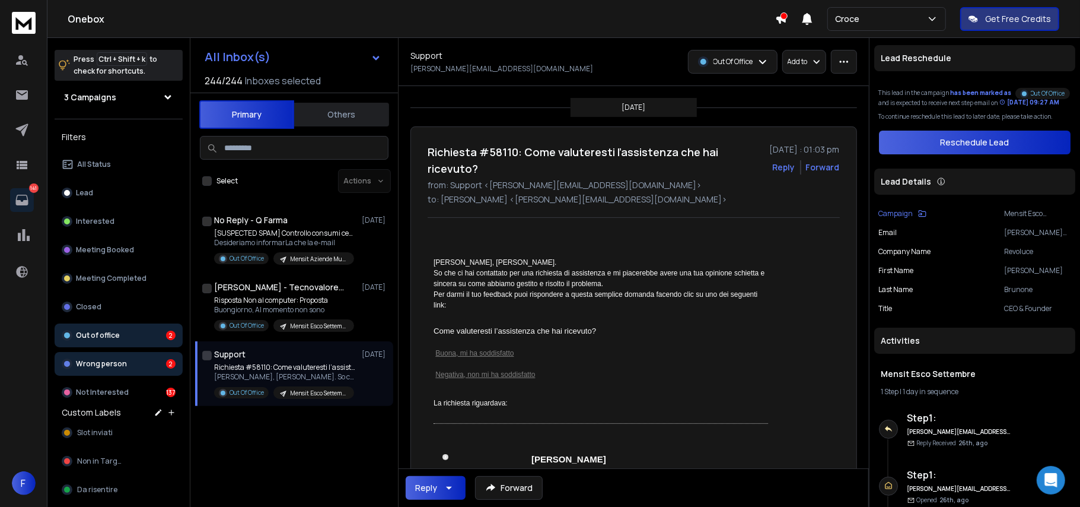
click at [117, 366] on p "Wrong person" at bounding box center [101, 363] width 51 height 9
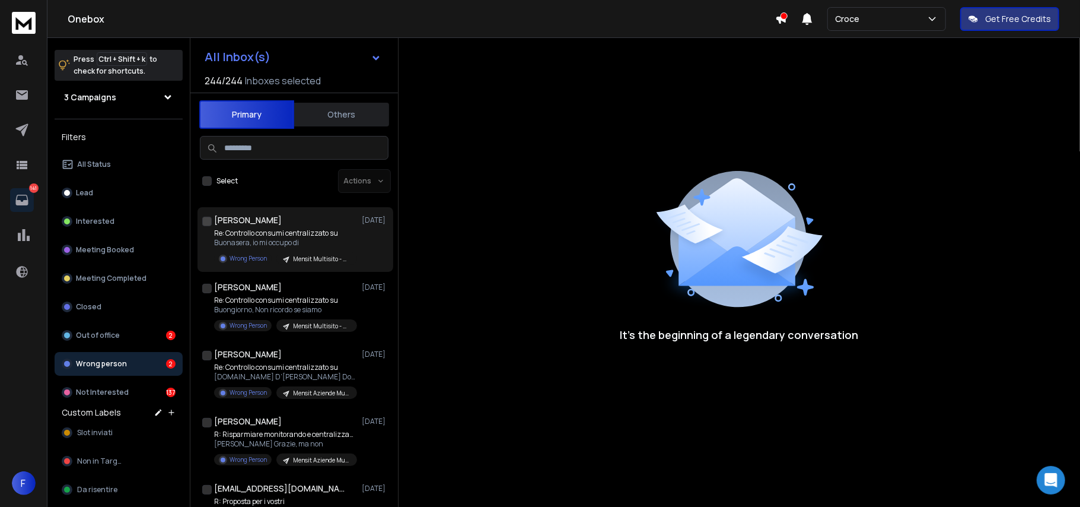
click at [335, 269] on div "Enrico Comiti 08 Sep Re: Controllo consumi centralizzato su Buonasera, io mi oc…" at bounding box center [296, 239] width 196 height 65
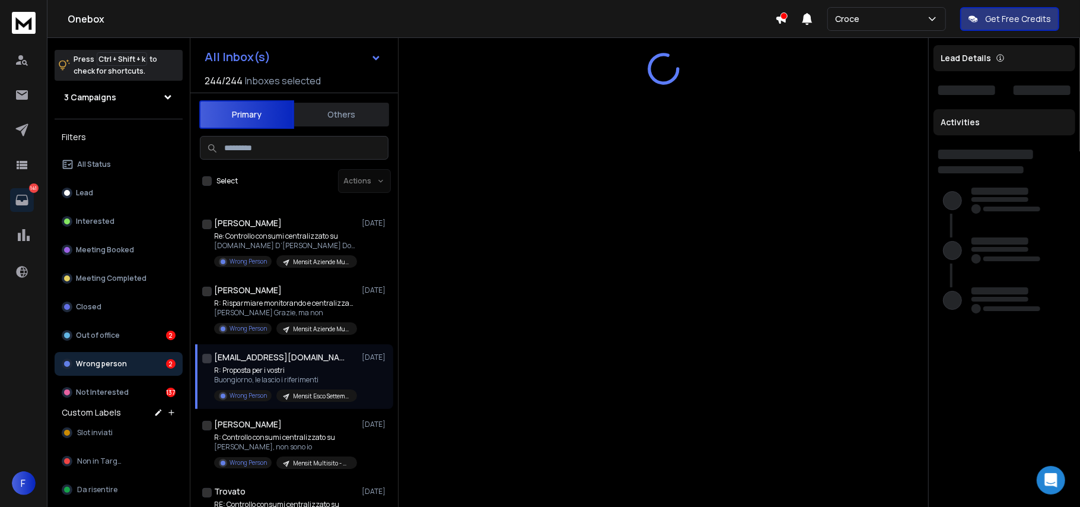
scroll to position [142, 0]
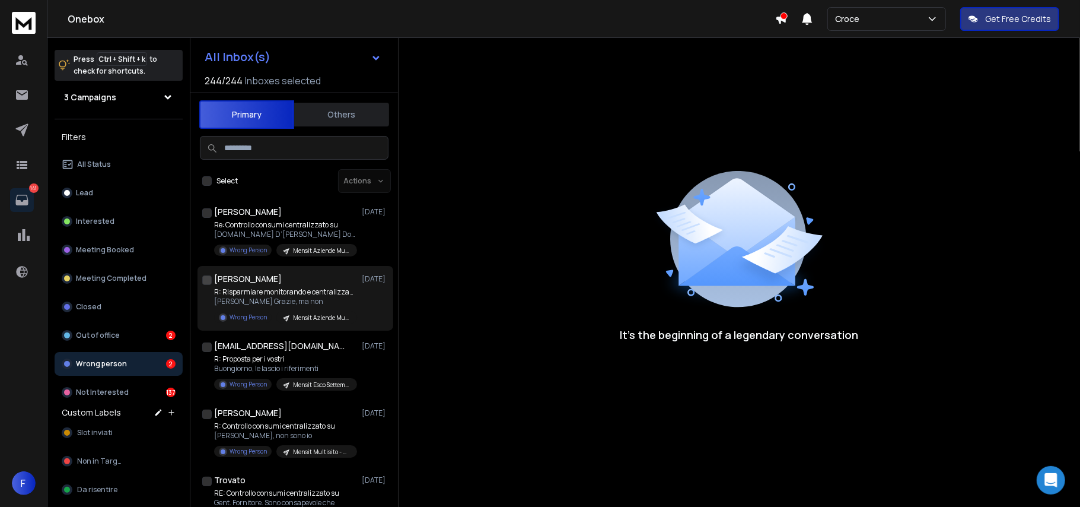
click at [333, 276] on div "Gottardo Paolo 02 Sep" at bounding box center [301, 279] width 174 height 12
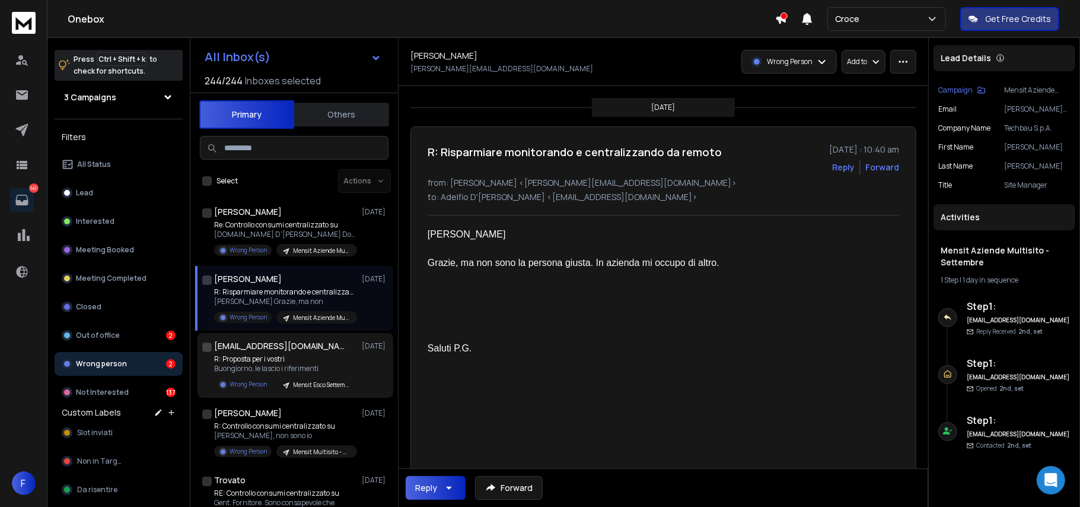
click at [242, 354] on p "R: Proposta per i vostri" at bounding box center [285, 358] width 142 height 9
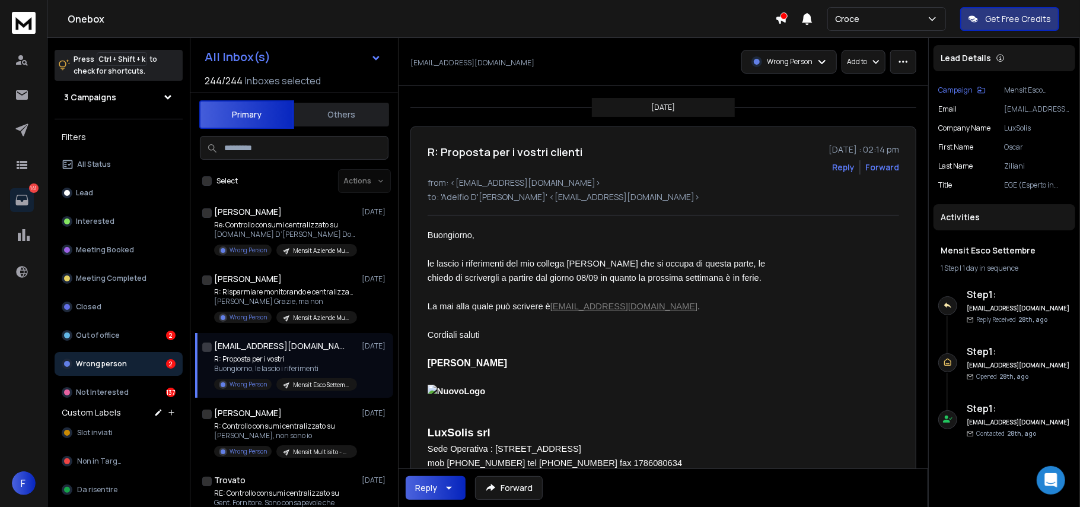
click at [124, 435] on button "Slot inviati" at bounding box center [119, 433] width 128 height 24
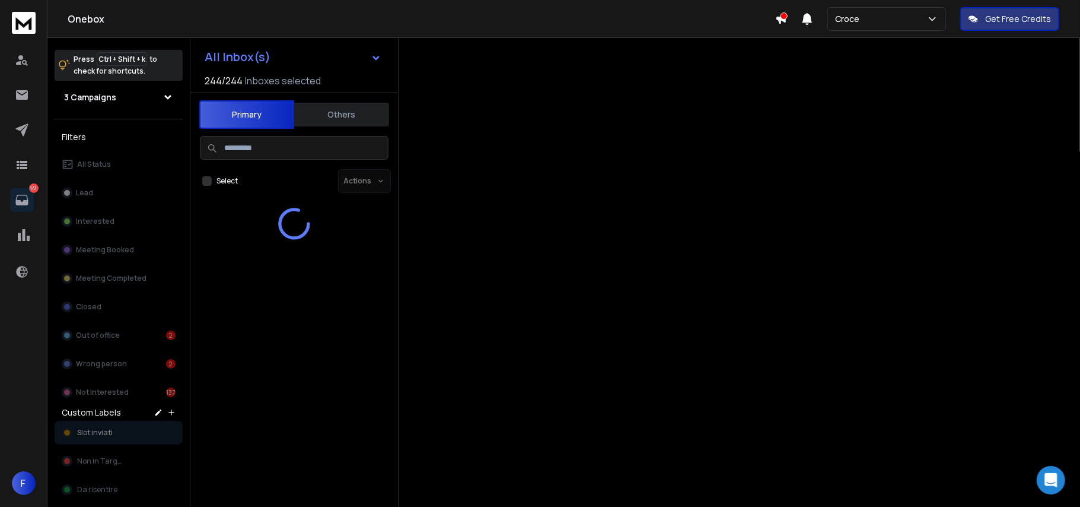
scroll to position [0, 0]
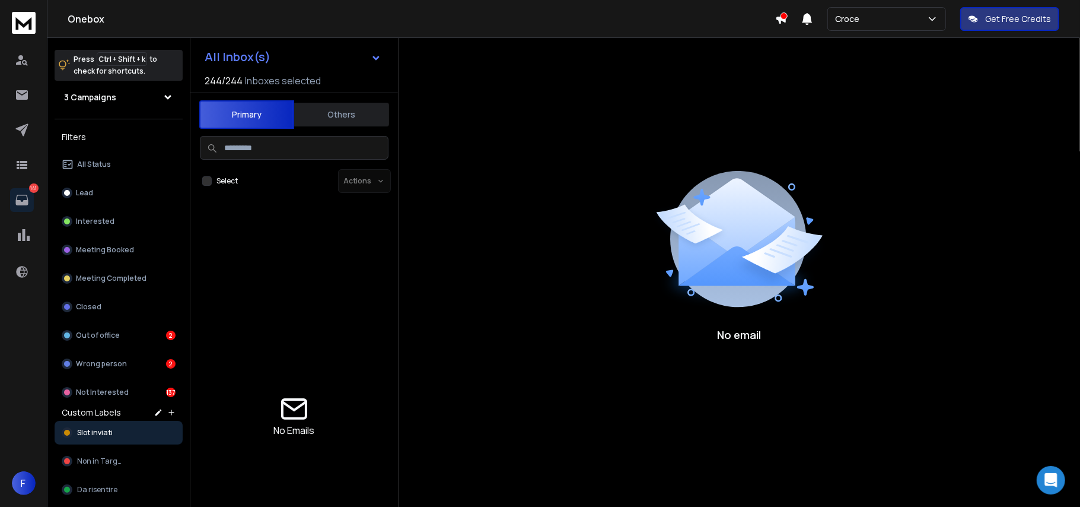
click at [112, 466] on button "Non in Target" at bounding box center [119, 461] width 128 height 24
click at [105, 481] on button "Da risentire" at bounding box center [119, 490] width 128 height 24
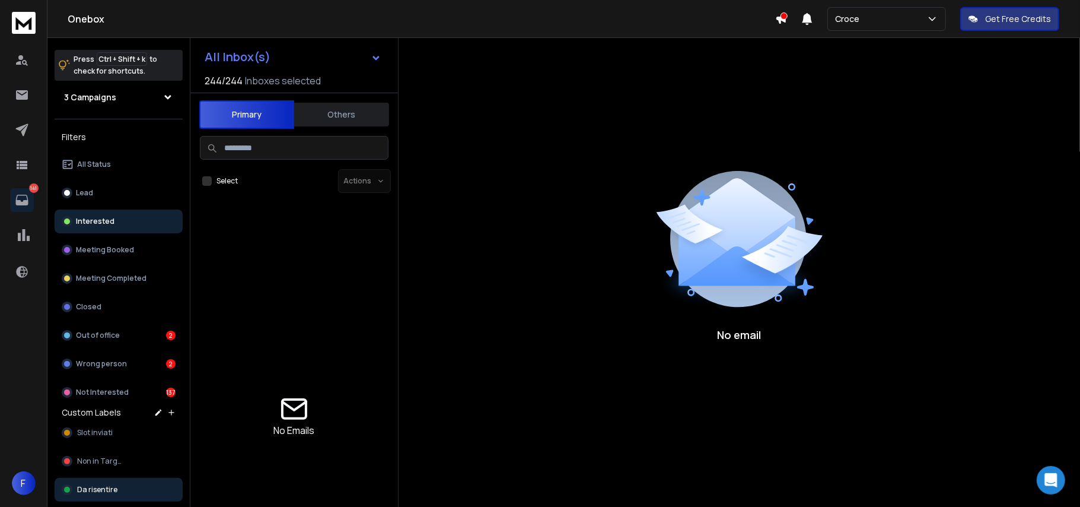
click at [157, 222] on button "Interested" at bounding box center [119, 221] width 128 height 24
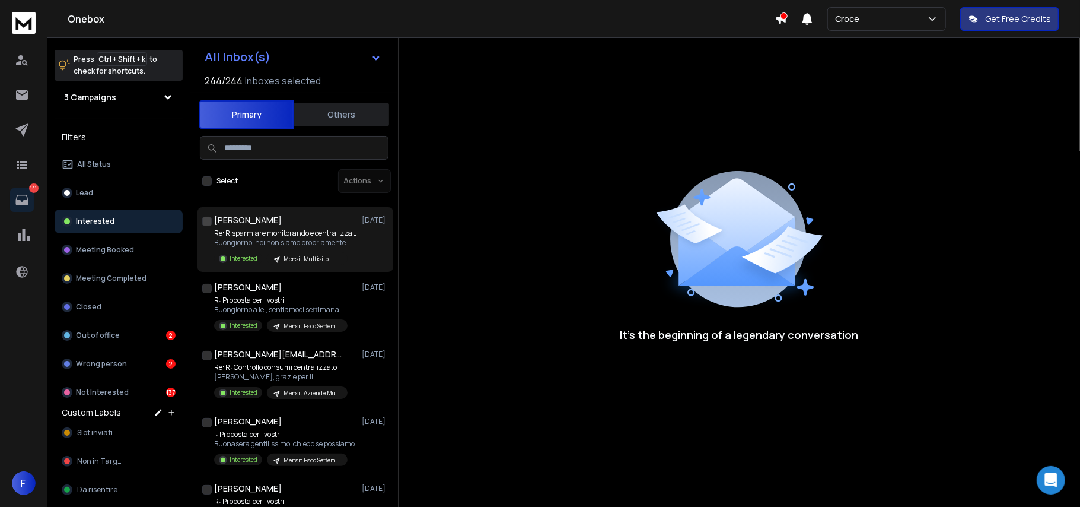
click at [293, 231] on p "Re: Risparmiare monitorando e centralizzando" at bounding box center [285, 232] width 142 height 9
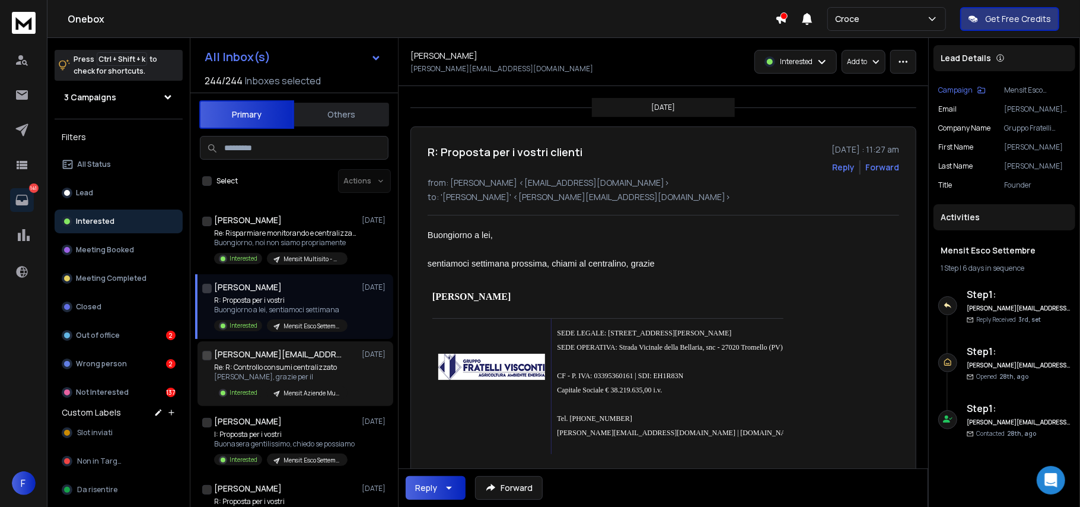
click at [363, 374] on div "Re: R: Controllo consumi centralizzato Buongiorno Vincenzo, grazie per il Inter…" at bounding box center [301, 381] width 174 height 36
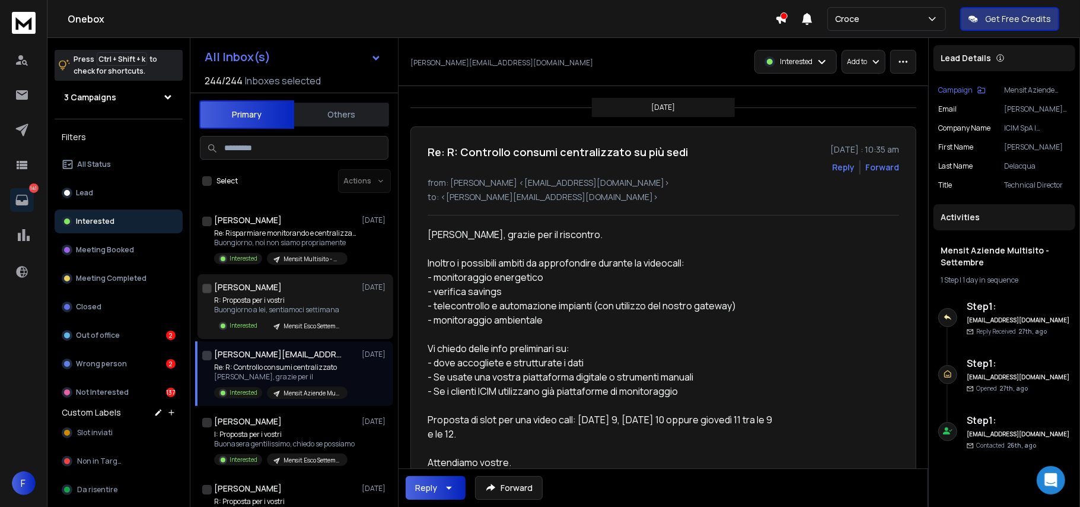
click at [343, 323] on div "Mensit Esco Settembre" at bounding box center [307, 325] width 81 height 12
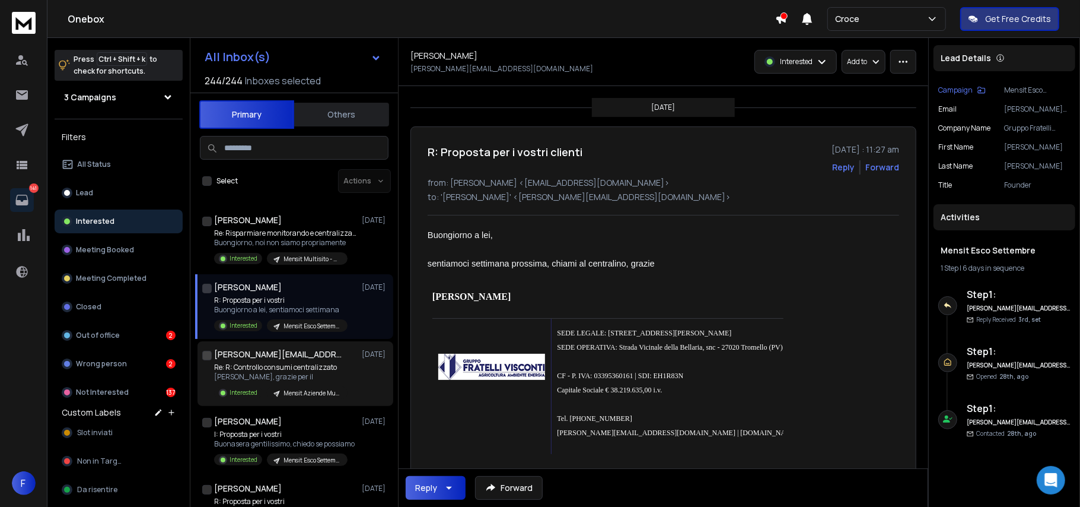
click at [328, 385] on div "Re: R: Controllo consumi centralizzato Buongiorno Vincenzo, grazie per il Inter…" at bounding box center [280, 381] width 133 height 36
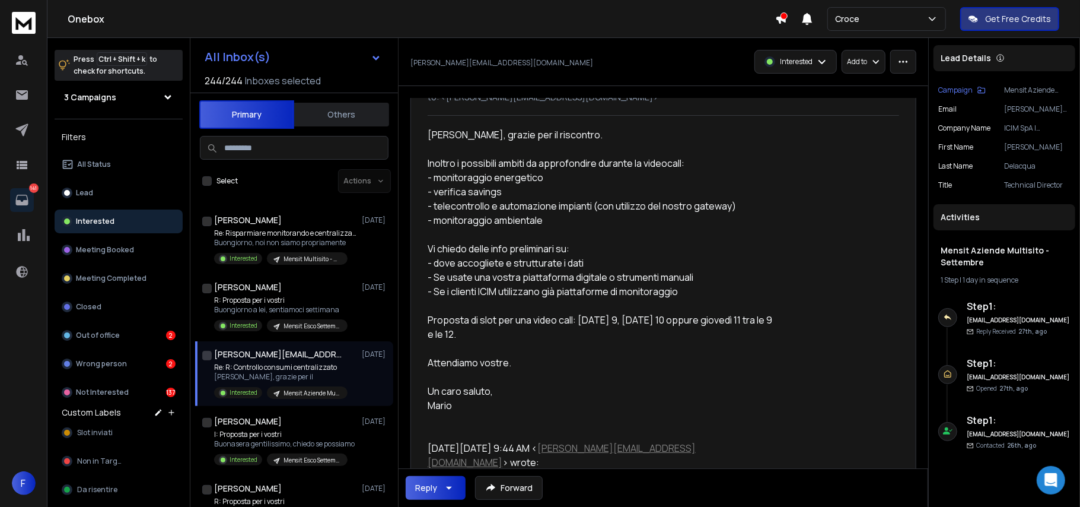
scroll to position [93, 0]
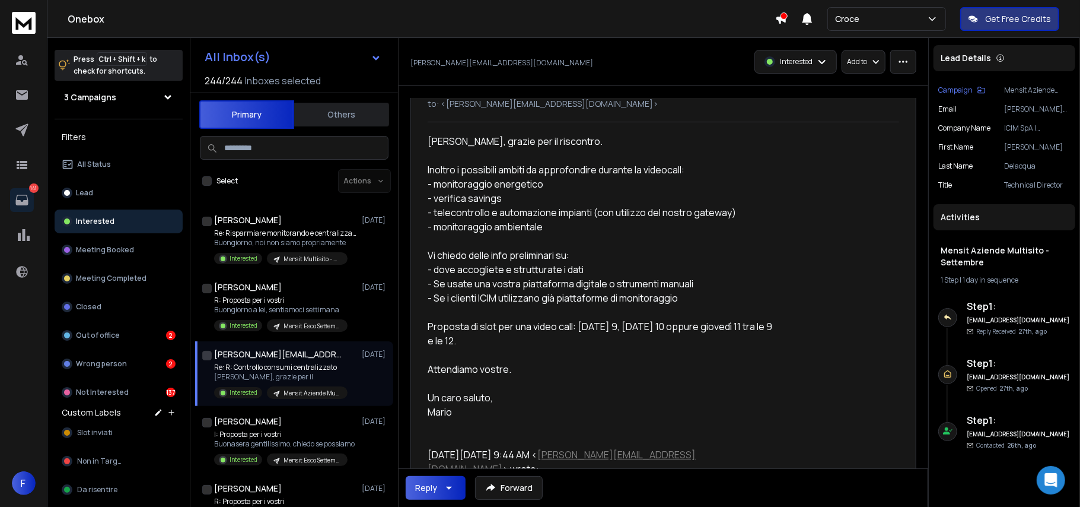
drag, startPoint x: 902, startPoint y: 146, endPoint x: 902, endPoint y: 160, distance: 14.2
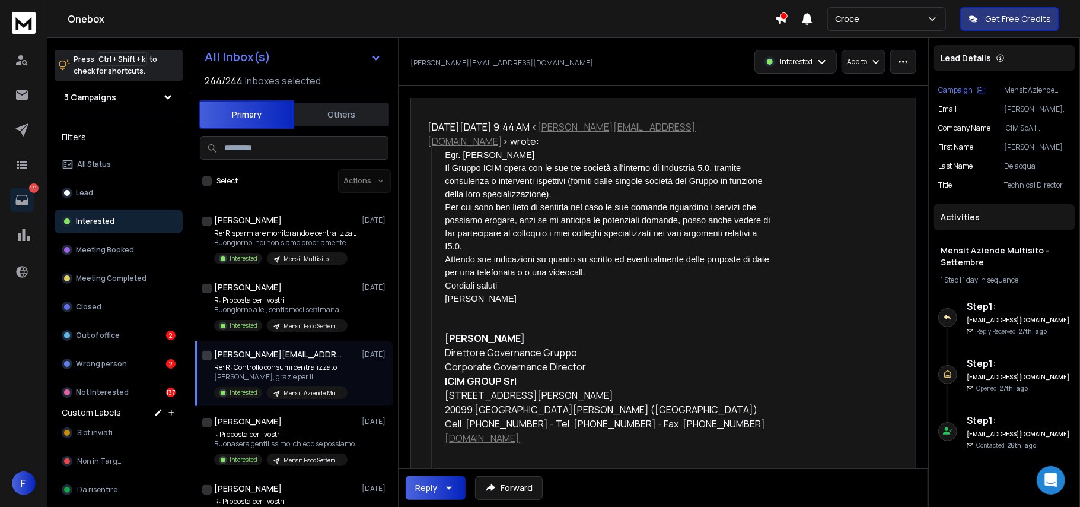
scroll to position [424, 0]
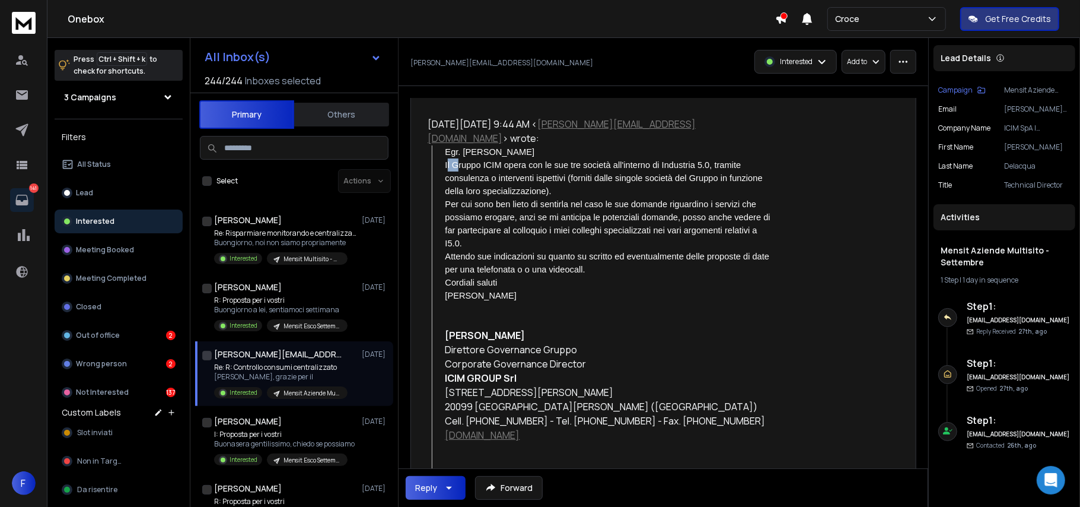
drag, startPoint x: 447, startPoint y: 151, endPoint x: 457, endPoint y: 152, distance: 10.2
click at [457, 158] on div "Il Gruppo ICIM opera con le sue tre società all'interno di Industria 5.0, trami…" at bounding box center [610, 177] width 329 height 39
drag, startPoint x: 502, startPoint y: 192, endPoint x: 538, endPoint y: 191, distance: 35.6
click at [538, 198] on div "Per cui sono ben lieto di sentirla nel caso le sue domande riguardino i servizi…" at bounding box center [610, 224] width 329 height 52
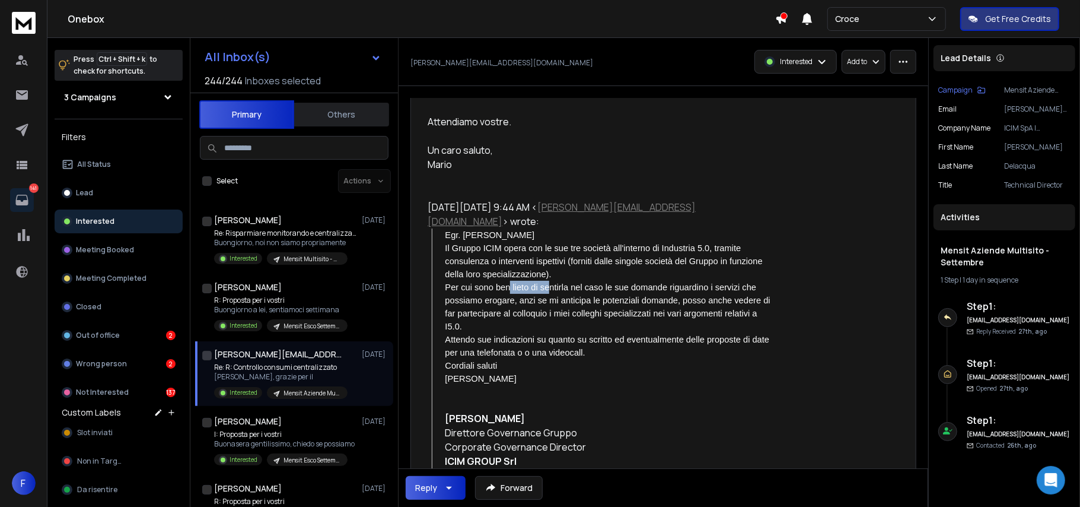
scroll to position [336, 0]
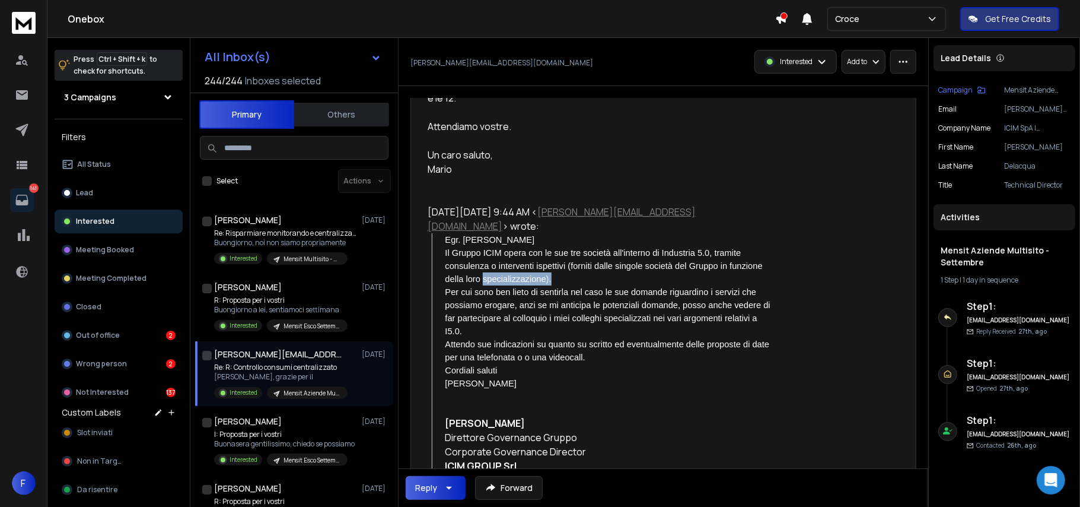
drag, startPoint x: 924, startPoint y: 262, endPoint x: 926, endPoint y: 254, distance: 8.5
click at [926, 254] on div "7 days ago Re: R: Controllo consumi centralizzato su più sedi 3 September 2025 …" at bounding box center [664, 321] width 530 height 447
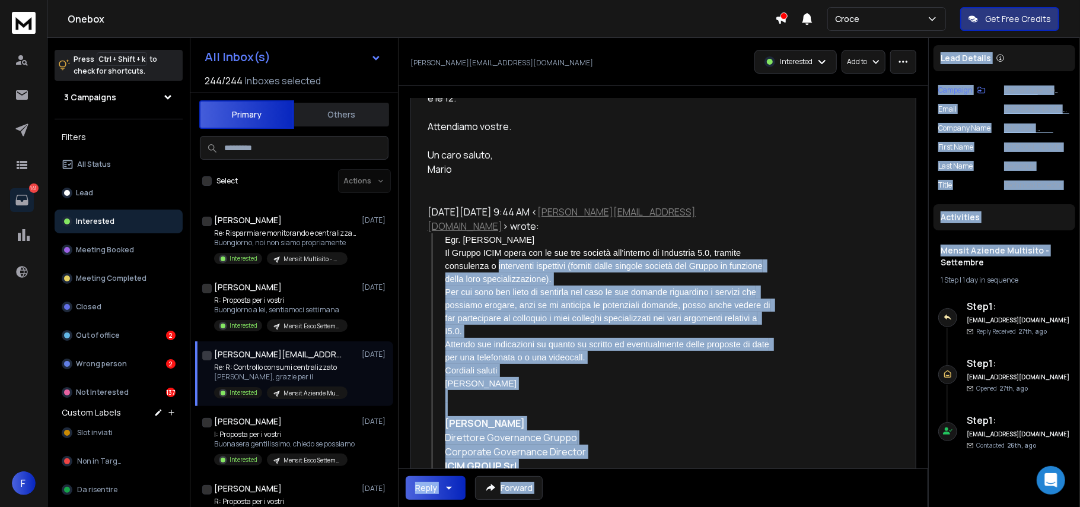
drag, startPoint x: 929, startPoint y: 259, endPoint x: 928, endPoint y: 239, distance: 20.2
click at [928, 239] on div "All Inbox(s) 244 / 244 Inboxes selected Primary Others Select Actions Andrea Au…" at bounding box center [635, 291] width 891 height 507
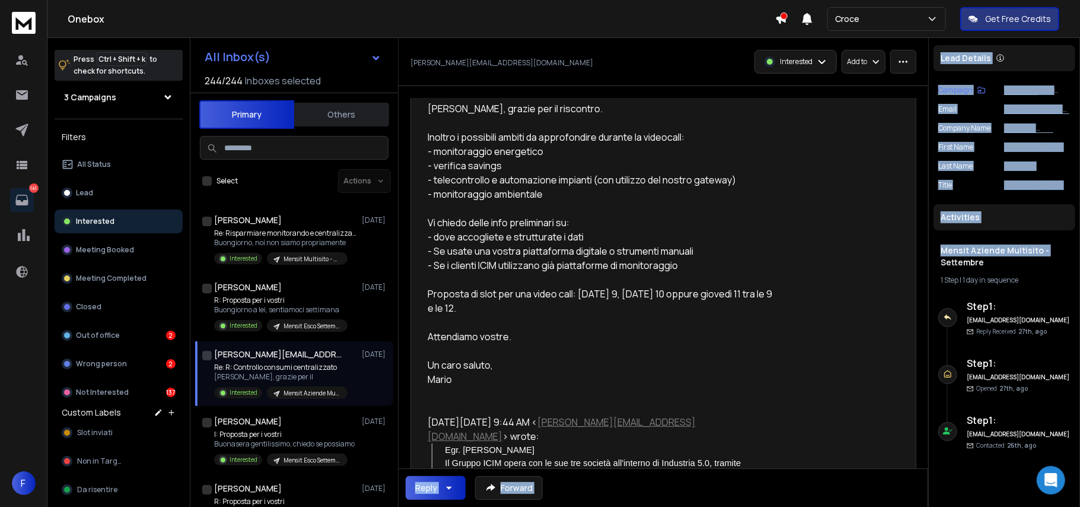
scroll to position [136, 0]
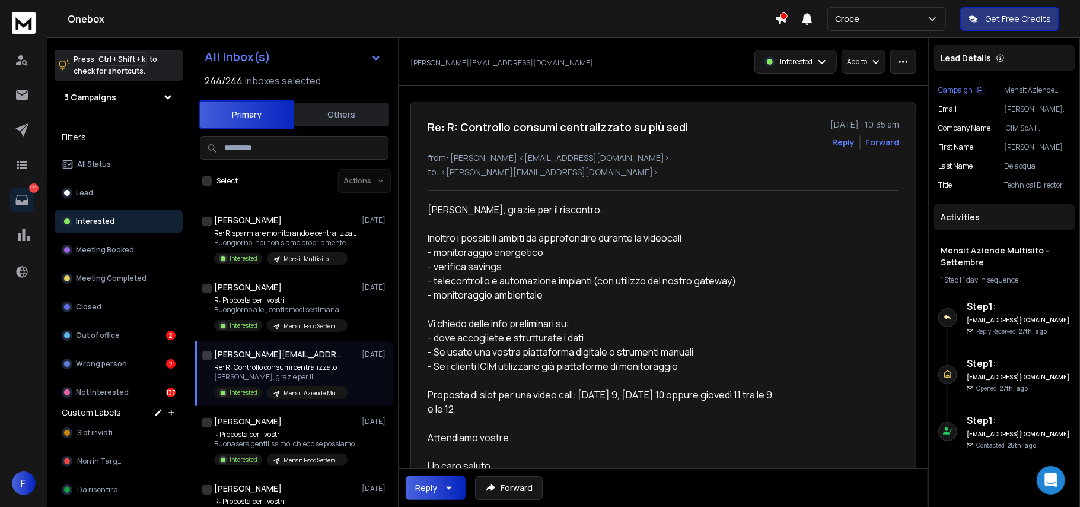
scroll to position [39, 0]
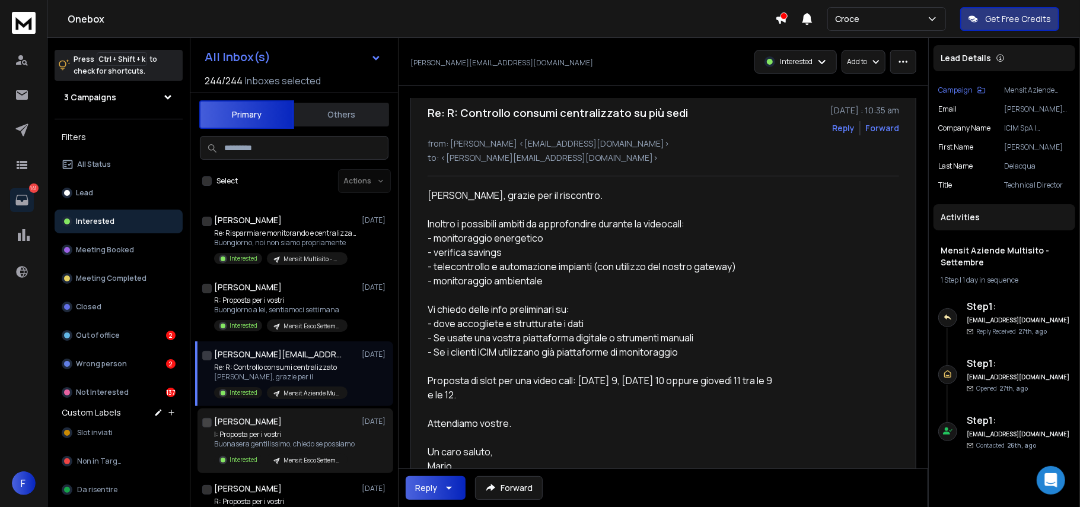
click at [293, 413] on div "Luisa Petrova 01 Sep I: Proposta per i vostri Buonasera gentilissimo, chiedo se…" at bounding box center [296, 440] width 196 height 65
